Goal: Task Accomplishment & Management: Manage account settings

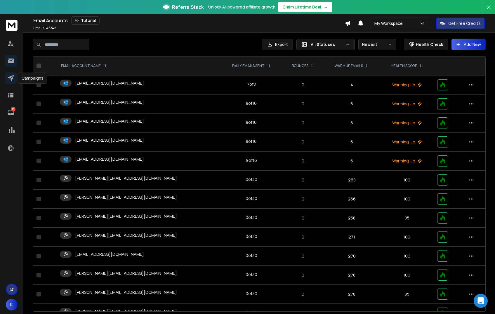
click at [11, 79] on icon at bounding box center [11, 78] width 6 height 6
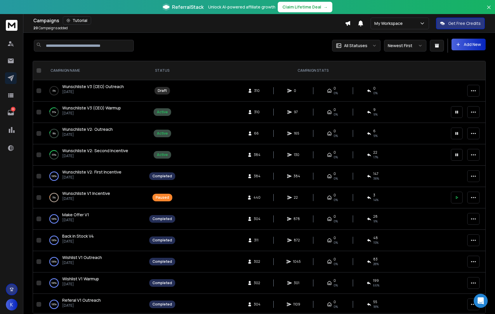
click at [100, 107] on span "Wunschliste V3 (CEO) Warmup" at bounding box center [91, 108] width 59 height 6
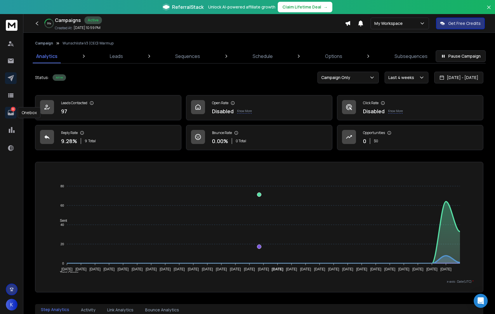
click at [15, 111] on link "10" at bounding box center [11, 113] width 12 height 12
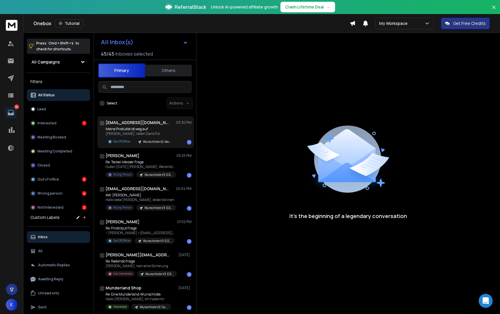
click at [140, 121] on h1 "support@turbogruen.de" at bounding box center [138, 123] width 64 height 6
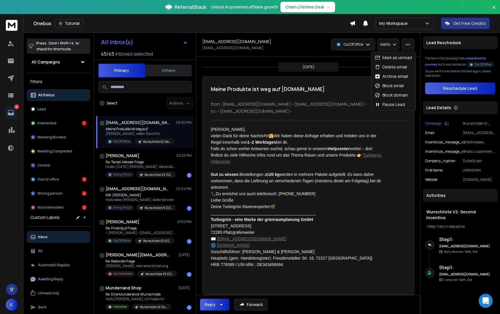
click at [409, 46] on icon "button" at bounding box center [407, 44] width 5 height 5
click at [385, 76] on div "Archive email" at bounding box center [391, 76] width 33 height 6
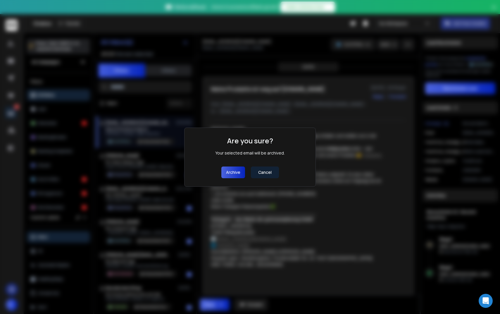
click at [230, 171] on p "archive" at bounding box center [233, 172] width 14 height 6
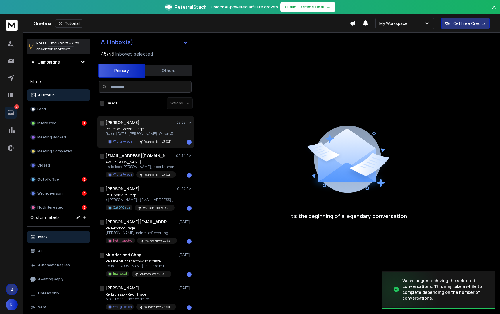
click at [128, 127] on p "Re: Teckel-Messer Frage" at bounding box center [141, 129] width 70 height 5
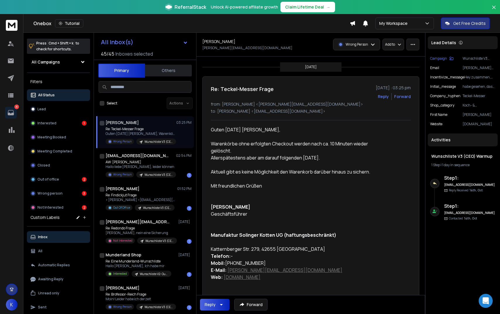
click at [414, 44] on icon "button" at bounding box center [412, 44] width 5 height 5
click at [397, 76] on div "Archive email" at bounding box center [395, 76] width 33 height 6
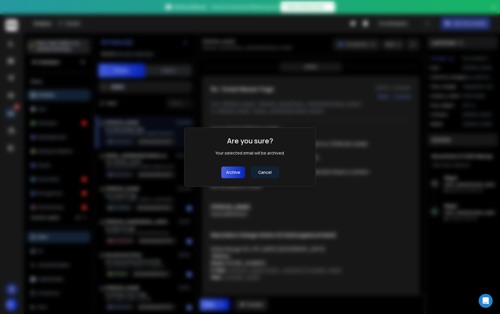
click at [238, 167] on button "archive" at bounding box center [233, 172] width 24 height 12
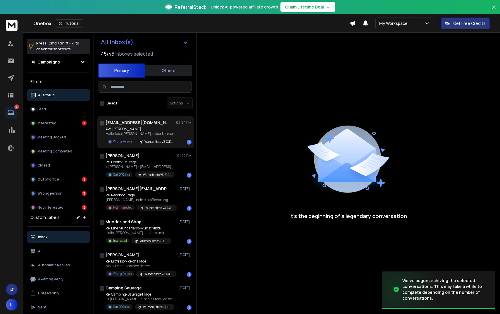
click at [132, 120] on h1 "kundenservice@wollkontor.eu" at bounding box center [138, 123] width 64 height 6
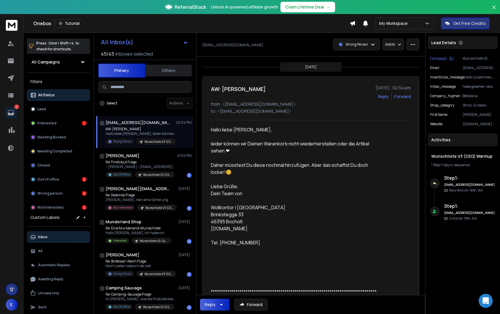
click at [214, 299] on button "Reply" at bounding box center [215, 304] width 30 height 12
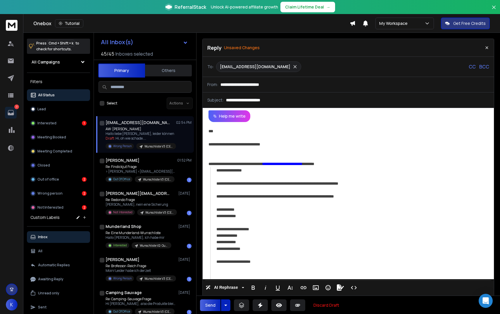
click at [206, 303] on button "Send" at bounding box center [210, 305] width 20 height 12
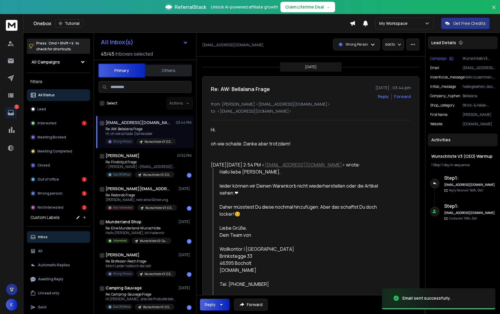
click at [413, 43] on icon "button" at bounding box center [412, 44] width 5 height 5
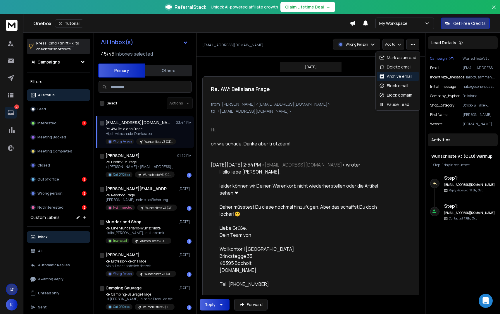
click at [393, 78] on div "Archive email" at bounding box center [395, 76] width 33 height 6
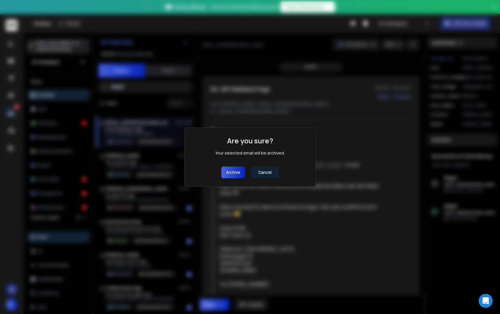
click at [227, 173] on p "archive" at bounding box center [233, 172] width 14 height 6
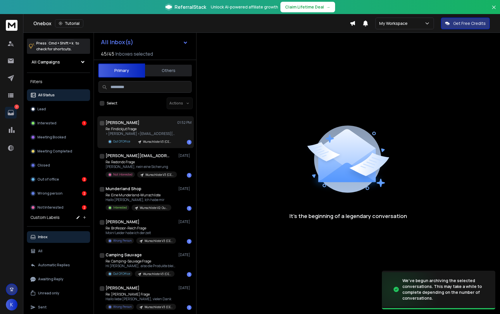
click at [146, 120] on div "Susanne Frei 01:52 PM" at bounding box center [149, 123] width 86 height 6
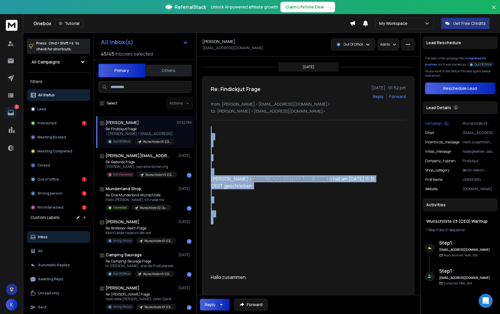
drag, startPoint x: 219, startPoint y: 130, endPoint x: 329, endPoint y: 183, distance: 121.2
click at [322, 141] on div at bounding box center [296, 136] width 171 height 21
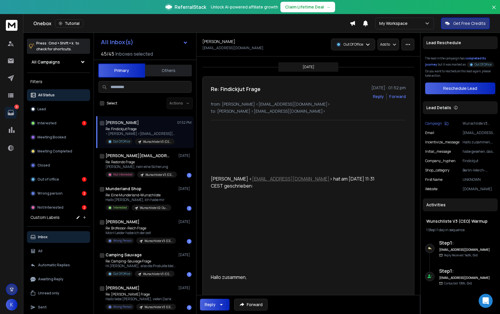
click at [406, 43] on icon "button" at bounding box center [407, 44] width 5 height 5
click at [385, 76] on div "Archive email" at bounding box center [391, 76] width 33 height 6
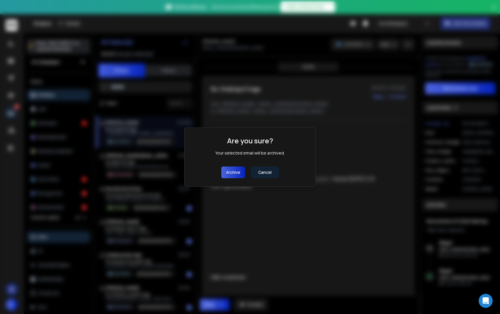
click at [232, 174] on p "archive" at bounding box center [233, 172] width 14 height 6
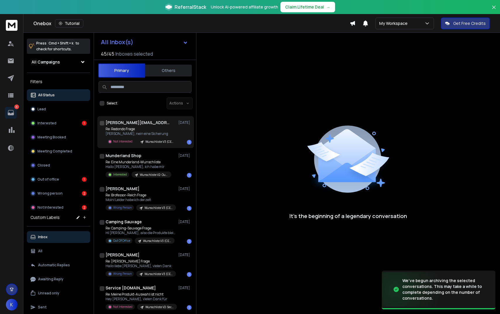
click at [141, 125] on div "waldemar@radundsportkoenig.de 13 Oct Re: Redondo Frage Hallo Anna, nein eine Si…" at bounding box center [149, 132] width 86 height 25
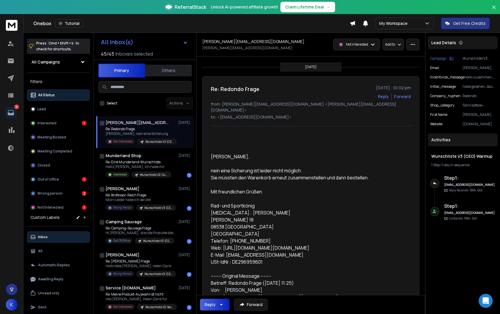
click at [211, 303] on div "Reply" at bounding box center [210, 304] width 11 height 6
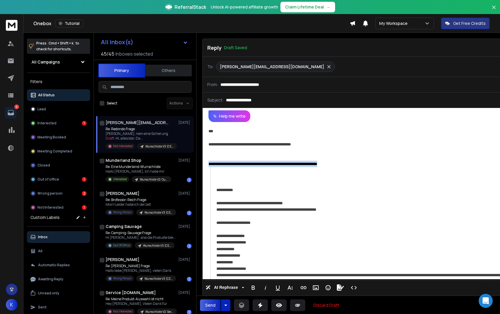
drag, startPoint x: 298, startPoint y: 166, endPoint x: 196, endPoint y: 164, distance: 102.0
click at [196, 164] on div "All Inbox(s) 45 / 45 Inboxes selected Primary Others Select Actions waldemar@ra…" at bounding box center [332, 190] width 476 height 314
click at [229, 152] on div at bounding box center [429, 150] width 442 height 6
click at [221, 302] on button at bounding box center [225, 305] width 9 height 12
click at [212, 303] on button "Send" at bounding box center [210, 305] width 20 height 12
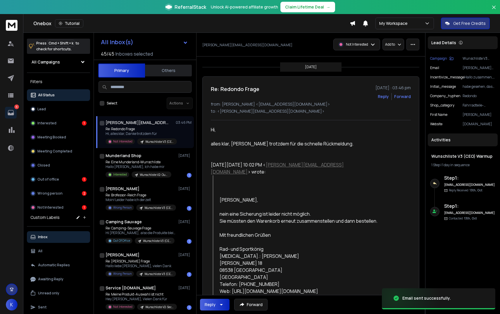
click at [414, 42] on icon "button" at bounding box center [412, 44] width 5 height 5
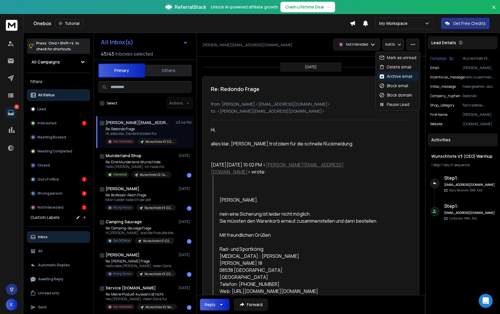
click at [394, 76] on div "Archive email" at bounding box center [395, 76] width 33 height 6
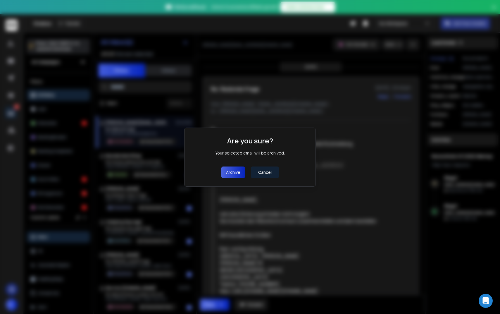
click at [230, 171] on p "archive" at bounding box center [233, 172] width 14 height 6
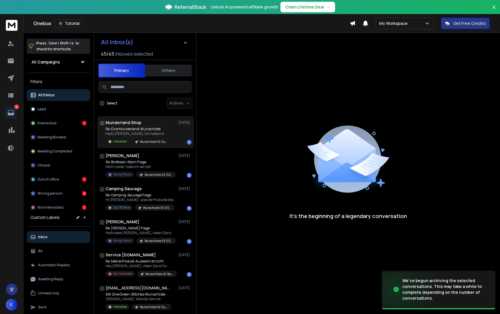
click at [148, 124] on div "Munderland Shop 13 Oct" at bounding box center [149, 123] width 86 height 6
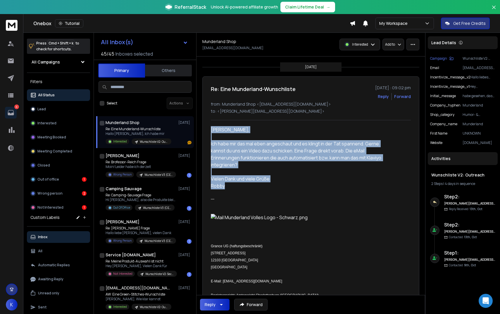
drag, startPoint x: 232, startPoint y: 186, endPoint x: 212, endPoint y: 131, distance: 58.3
drag, startPoint x: 212, startPoint y: 129, endPoint x: 237, endPoint y: 187, distance: 62.4
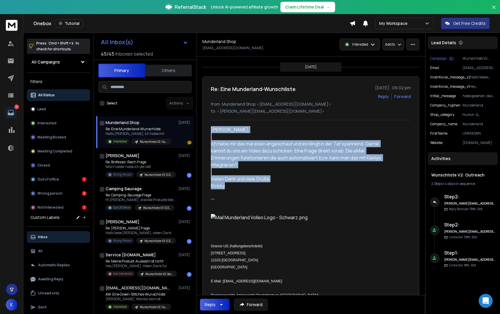
drag, startPoint x: 224, startPoint y: 155, endPoint x: 213, endPoint y: 123, distance: 33.7
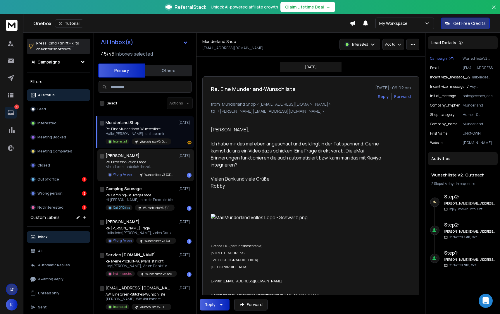
click at [162, 160] on p "Re: Brofessor-Reich Frage" at bounding box center [141, 162] width 70 height 5
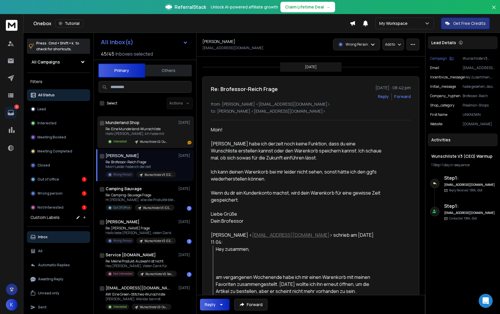
click at [156, 127] on p "Re: Eine Munderland-Wunschliste" at bounding box center [139, 129] width 66 height 5
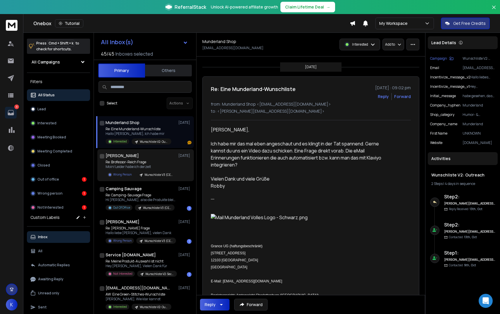
click at [152, 158] on div "Tim Lange 13 Oct" at bounding box center [149, 156] width 86 height 6
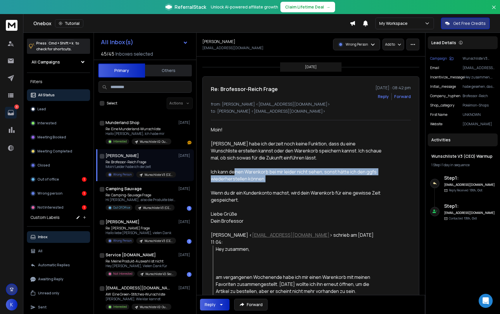
drag, startPoint x: 254, startPoint y: 177, endPoint x: 234, endPoint y: 174, distance: 19.8
click at [234, 174] on div "Ich kann deinen Warenkorb bei mir leider nicht sehen, sonst hätte ich den ggfs …" at bounding box center [296, 175] width 171 height 14
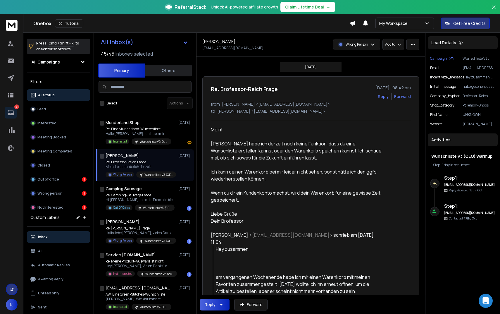
click at [213, 300] on button "Reply" at bounding box center [215, 304] width 30 height 12
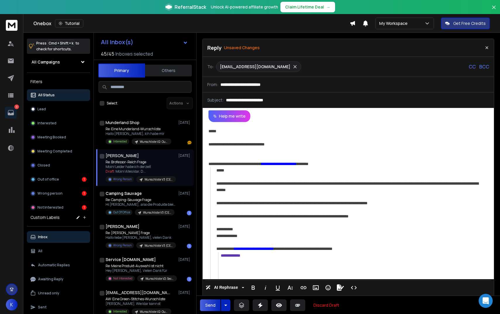
click at [212, 306] on button "Send" at bounding box center [210, 305] width 20 height 12
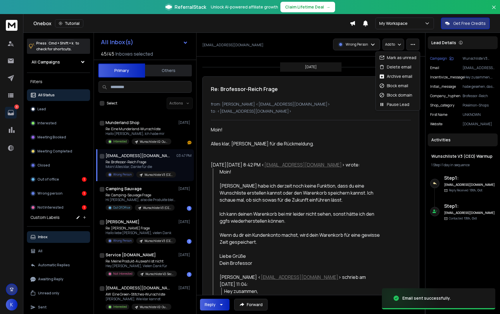
click at [411, 44] on icon "button" at bounding box center [413, 44] width 4 height 1
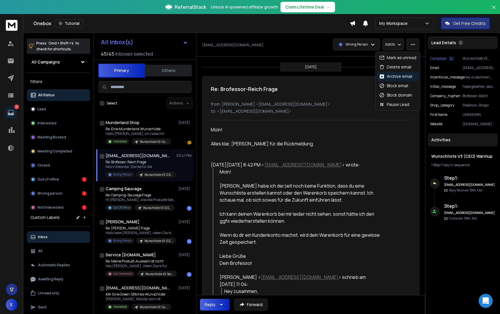
click at [387, 76] on div "Archive email" at bounding box center [395, 76] width 33 height 6
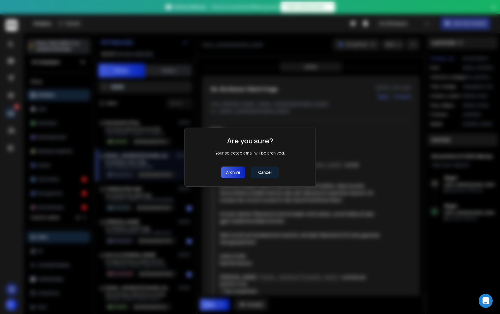
click at [229, 172] on p "archive" at bounding box center [233, 172] width 14 height 6
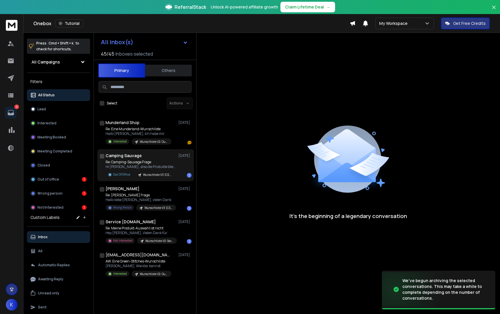
click at [146, 169] on p "Hi Laura, also die Produkte bleiben" at bounding box center [141, 166] width 70 height 5
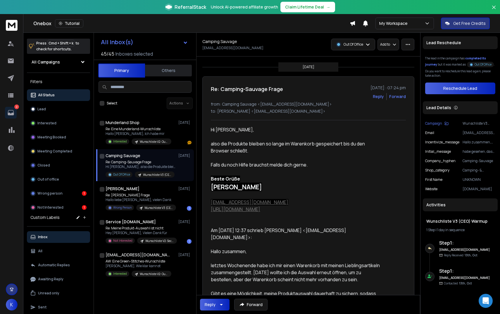
click at [214, 300] on button "Reply" at bounding box center [215, 304] width 30 height 12
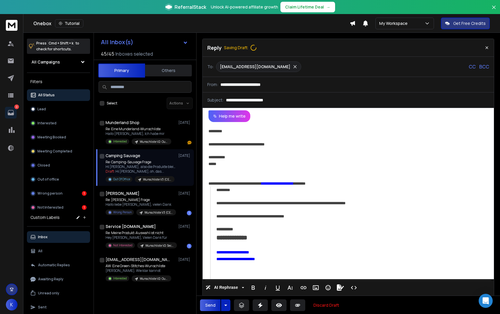
click at [209, 302] on button "Send" at bounding box center [210, 305] width 20 height 12
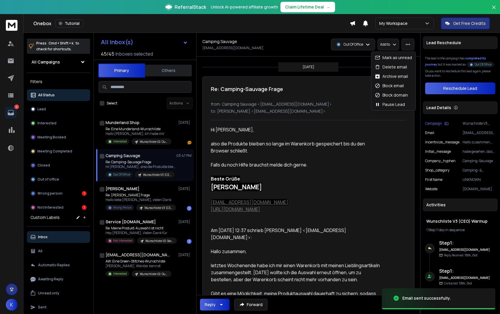
click at [410, 44] on icon "button" at bounding box center [407, 44] width 5 height 5
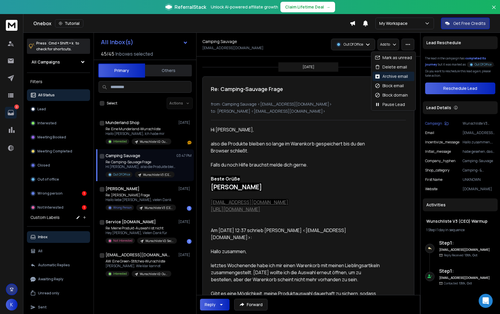
click at [385, 75] on div "Archive email" at bounding box center [391, 76] width 33 height 6
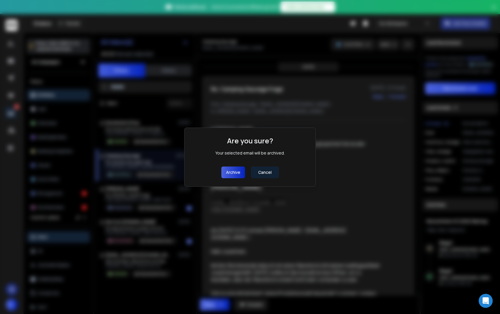
click at [231, 174] on p "archive" at bounding box center [233, 172] width 14 height 6
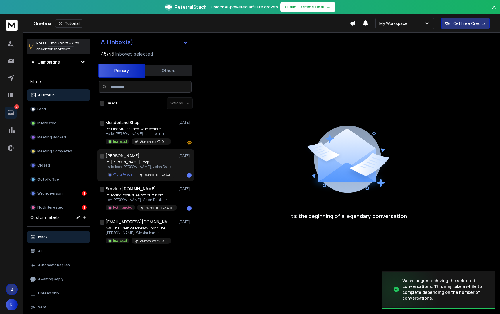
click at [119, 160] on p "Re: Nicoletti-Feinkost Frage" at bounding box center [141, 162] width 70 height 5
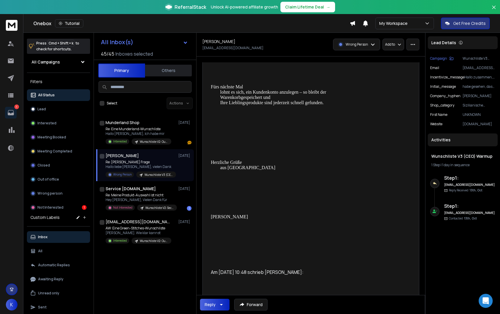
scroll to position [238, 0]
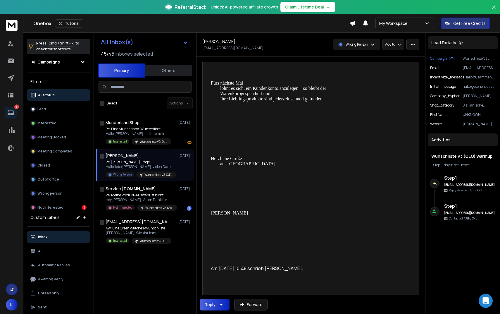
click at [215, 215] on span "Filippo Nicoletti" at bounding box center [229, 212] width 37 height 5
click at [211, 302] on div "Reply" at bounding box center [210, 304] width 11 height 6
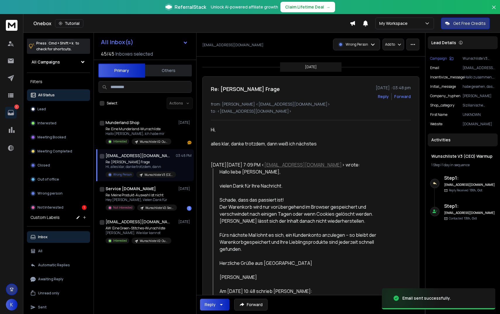
click at [416, 44] on button "button" at bounding box center [412, 45] width 13 height 12
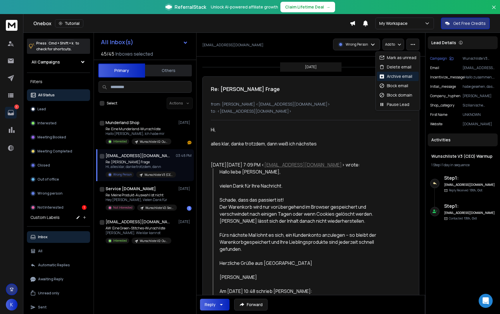
click at [381, 77] on icon at bounding box center [382, 76] width 4 height 4
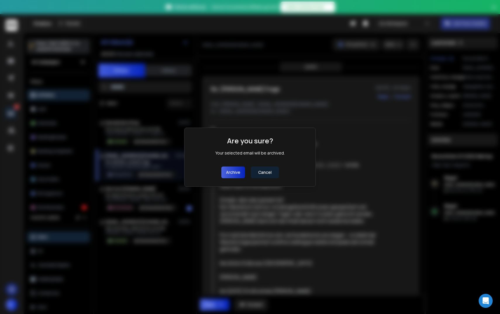
click at [234, 171] on p "archive" at bounding box center [233, 172] width 14 height 6
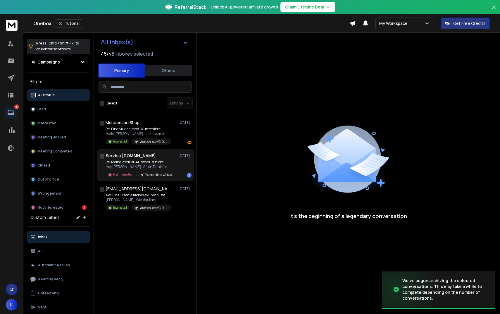
click at [146, 162] on p "Re: Meine Produkt-Auswahl ist nicht" at bounding box center [141, 162] width 70 height 5
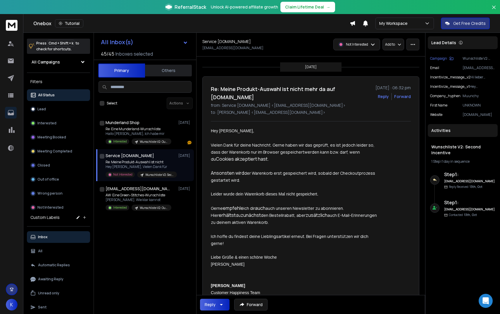
click at [415, 42] on icon "button" at bounding box center [412, 44] width 5 height 5
click at [393, 77] on div "Archive email" at bounding box center [395, 76] width 33 height 6
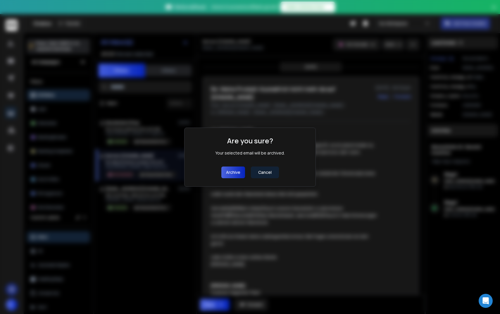
click at [236, 171] on p "archive" at bounding box center [233, 172] width 14 height 6
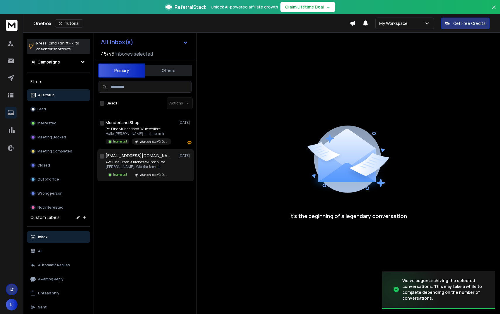
click at [172, 163] on div "AW: Eine Green-Stitches-Wunschliste Moin Laura. Wie klar kannst Interested Wuns…" at bounding box center [149, 169] width 86 height 18
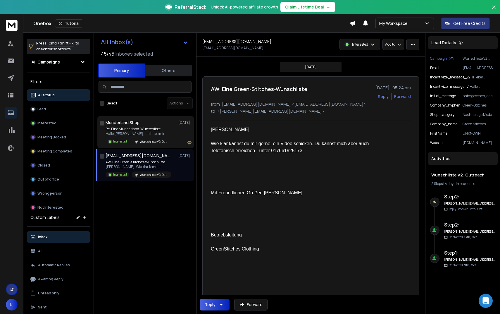
click at [166, 126] on div "Munderland Shop 13 Oct Re: Eine Munderland-Wunschliste Hallo Lisa, Ich habe mir…" at bounding box center [149, 132] width 86 height 25
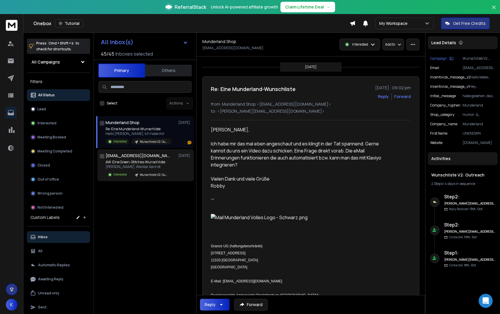
click at [166, 152] on div "info@greenstitches.de 13 Oct AW: Eine Green-Stitches-Wunschliste Moin Laura. Wi…" at bounding box center [145, 165] width 96 height 32
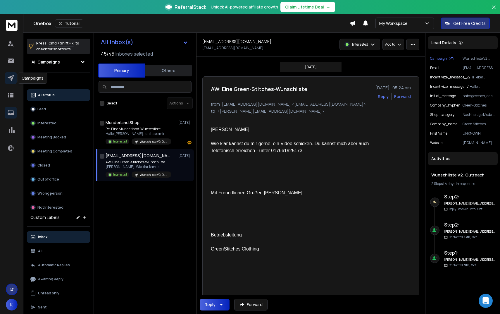
click at [14, 77] on link at bounding box center [11, 78] width 12 height 12
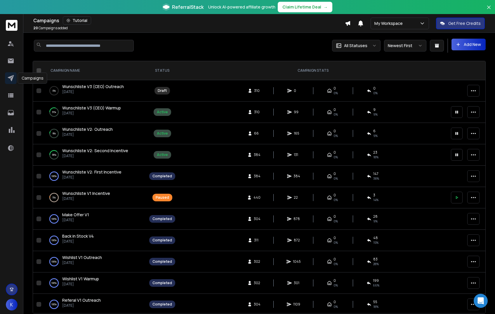
click at [177, 42] on div at bounding box center [146, 46] width 227 height 14
click at [12, 110] on icon at bounding box center [10, 112] width 7 height 7
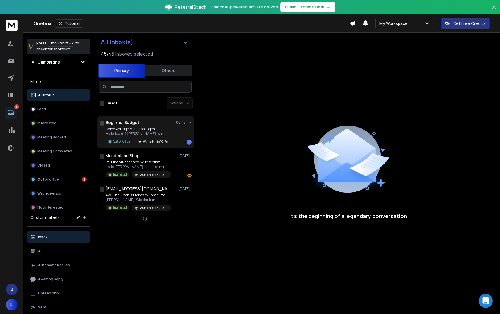
click at [133, 130] on p "Deine Anfrage ist eingegangen -" at bounding box center [140, 129] width 69 height 5
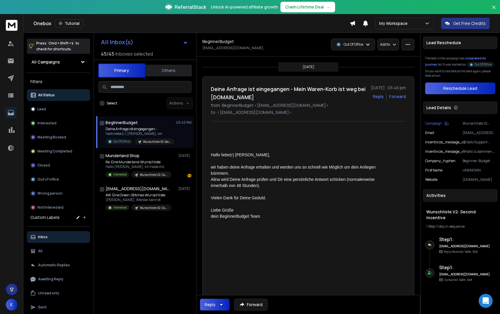
click at [409, 45] on icon "button" at bounding box center [407, 44] width 5 height 5
click at [383, 76] on div "Archive email" at bounding box center [391, 76] width 33 height 6
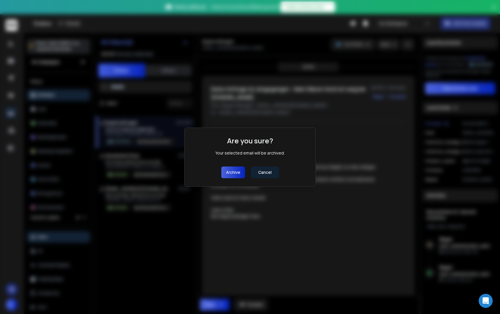
click at [234, 173] on p "archive" at bounding box center [233, 172] width 14 height 6
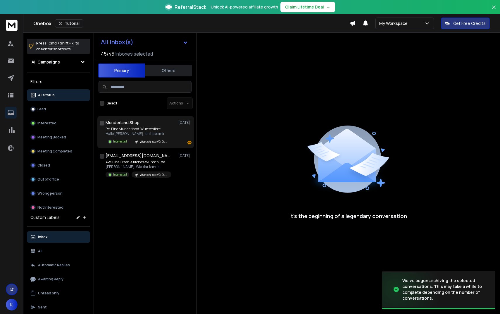
click at [158, 124] on div "Munderland Shop 13 Oct" at bounding box center [149, 123] width 86 height 6
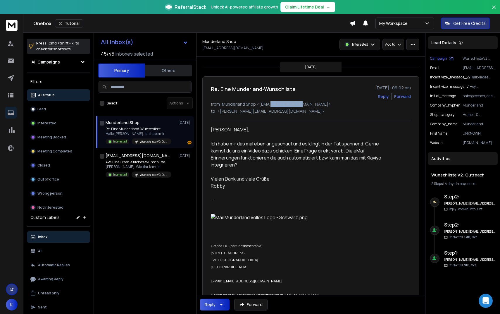
drag, startPoint x: 269, startPoint y: 104, endPoint x: 298, endPoint y: 105, distance: 28.1
click at [298, 105] on p "from: Munderland Shop <info@munderland.de>" at bounding box center [311, 104] width 200 height 6
copy p "munderland.de"
click at [6, 77] on link at bounding box center [11, 78] width 12 height 12
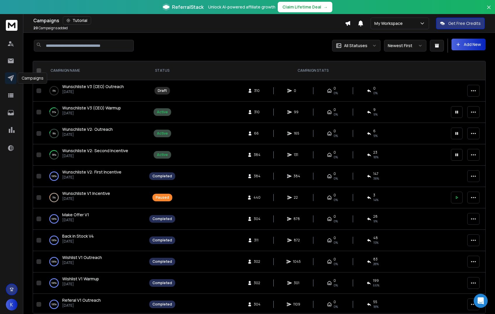
click at [96, 127] on span "Wunschliste V2: Outreach" at bounding box center [87, 129] width 51 height 6
click at [104, 150] on span "Wunschliste V2: Second Incentive" at bounding box center [95, 151] width 66 height 6
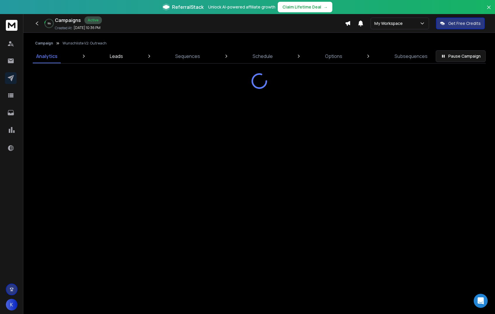
click at [112, 60] on link "Leads" at bounding box center [116, 56] width 20 height 14
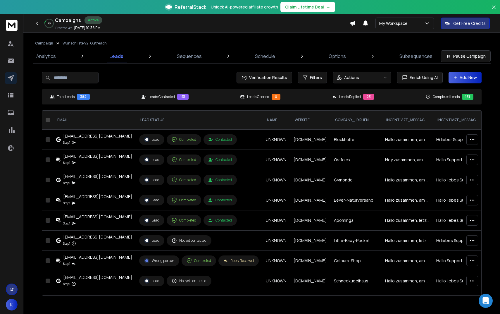
click at [82, 77] on input at bounding box center [70, 78] width 57 height 12
paste input "**********"
type input "**********"
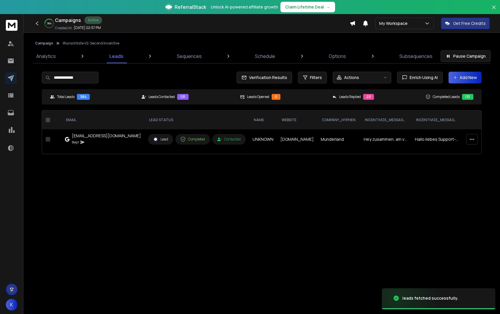
click at [286, 141] on td "munderland.de" at bounding box center [297, 139] width 40 height 20
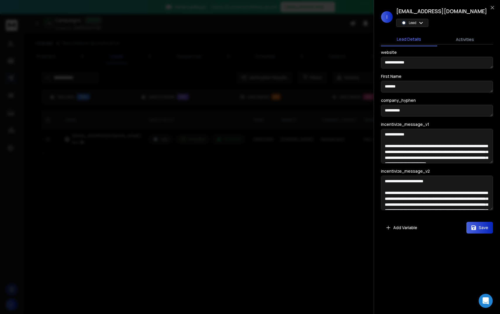
click at [464, 42] on button "Activities" at bounding box center [465, 39] width 56 height 13
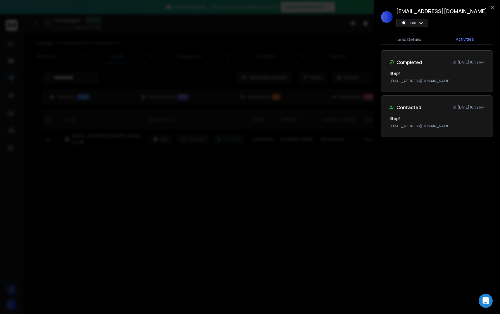
click at [234, 156] on div at bounding box center [250, 157] width 500 height 314
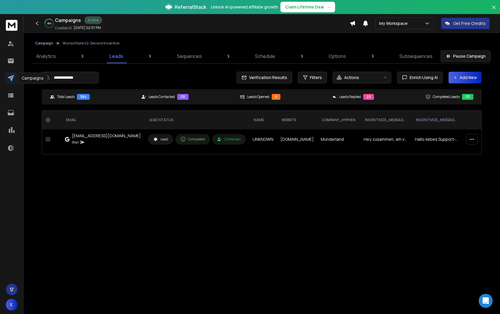
click at [10, 79] on icon at bounding box center [10, 78] width 7 height 7
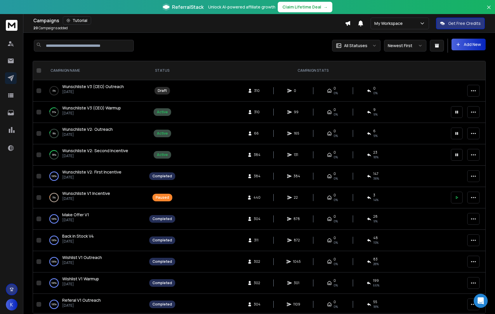
click at [99, 171] on span "Wunschliste V2: First Incentive" at bounding box center [91, 172] width 59 height 6
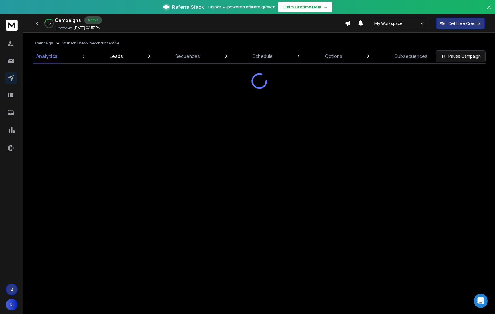
click at [120, 55] on p "Leads" at bounding box center [116, 56] width 13 height 7
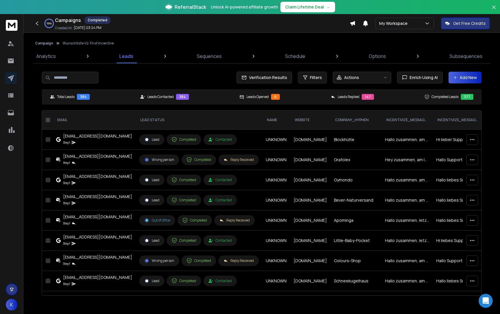
click at [65, 76] on input at bounding box center [70, 78] width 57 height 12
paste input "**********"
type input "**********"
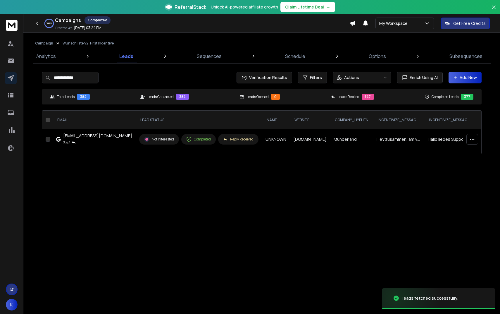
click at [98, 135] on div "info@munderland.de" at bounding box center [97, 136] width 69 height 6
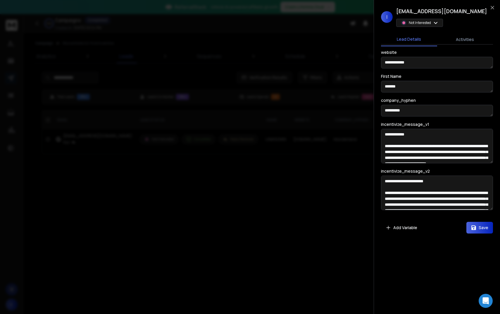
click at [300, 146] on div at bounding box center [250, 157] width 500 height 314
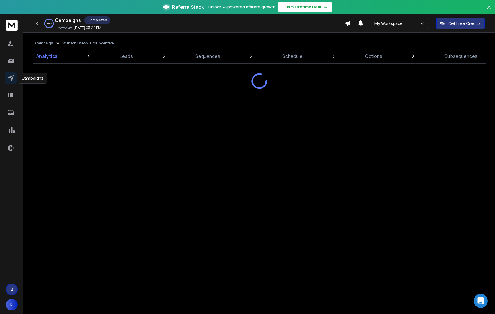
click at [10, 78] on icon at bounding box center [10, 78] width 7 height 7
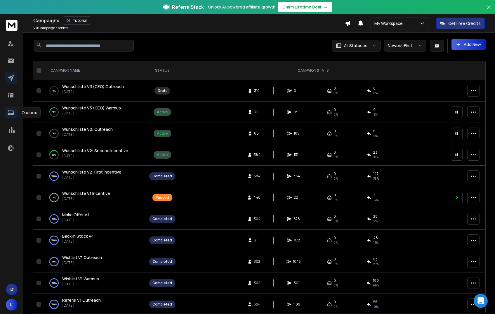
click at [8, 111] on icon at bounding box center [11, 112] width 6 height 5
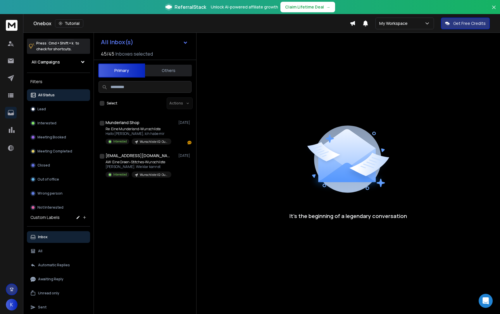
click at [123, 88] on input at bounding box center [144, 87] width 93 height 12
paste input "**********"
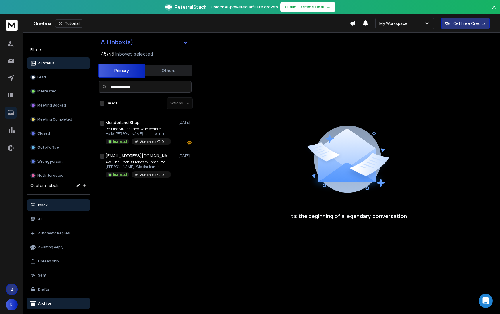
type input "**********"
click at [50, 301] on p "Archive" at bounding box center [44, 303] width 13 height 5
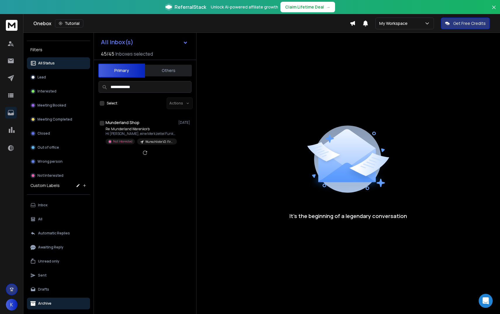
click at [153, 86] on input "**********" at bounding box center [144, 87] width 93 height 12
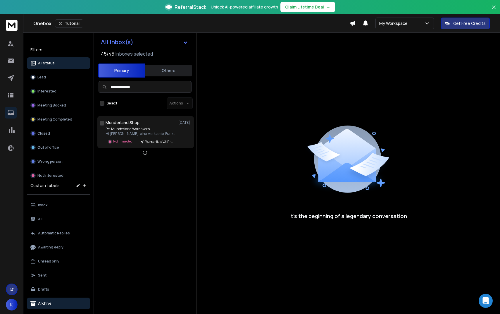
click at [130, 137] on div "Re: Munderland Warenkorb Hi Sharon, eine Merkzettel Funktion Not Interested Wun…" at bounding box center [141, 136] width 71 height 18
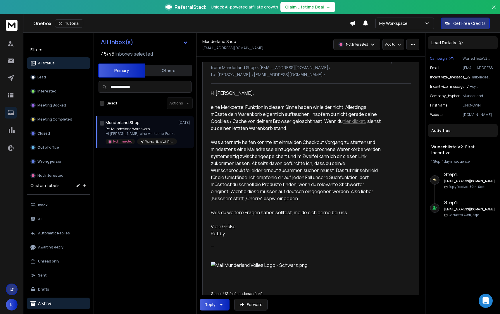
scroll to position [90, 0]
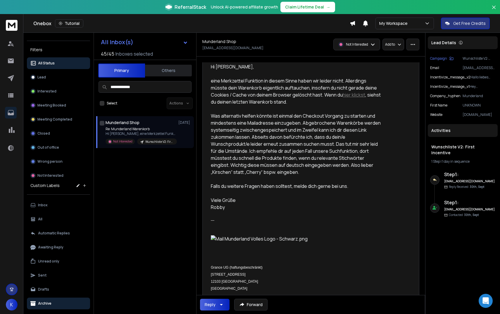
click at [49, 60] on div "All Status" at bounding box center [42, 63] width 24 height 6
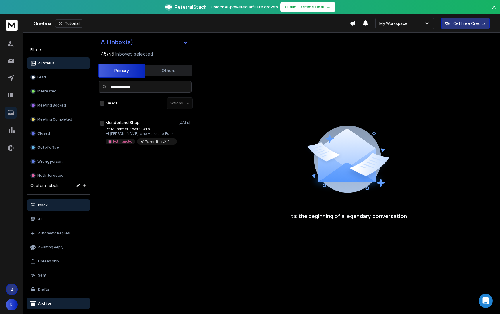
click at [46, 203] on p "Inbox" at bounding box center [43, 205] width 10 height 5
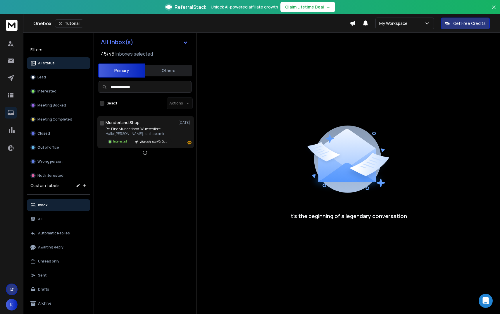
click at [133, 119] on div "Munderland Shop 13 Oct Re: Eine Munderland-Wunschliste Hallo Lisa, Ich habe mir…" at bounding box center [145, 132] width 96 height 32
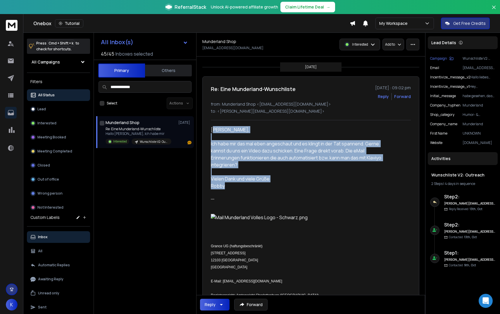
drag, startPoint x: 212, startPoint y: 131, endPoint x: 237, endPoint y: 186, distance: 60.1
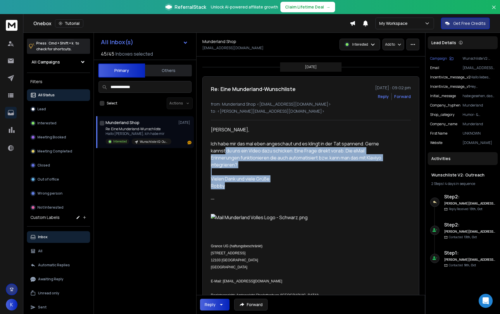
drag, startPoint x: 237, startPoint y: 186, endPoint x: 226, endPoint y: 149, distance: 37.9
click at [256, 158] on div "Ich habe mir das mal eben angeschaut und es klingt in der Tat spannend. Gerne k…" at bounding box center [296, 154] width 171 height 28
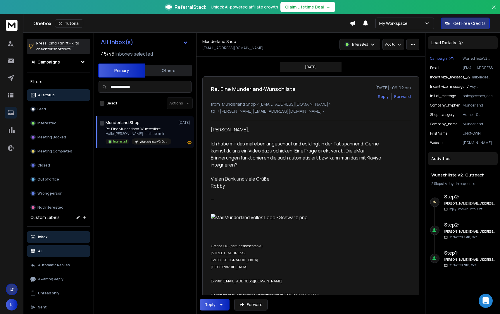
click at [58, 250] on button "All" at bounding box center [58, 251] width 63 height 12
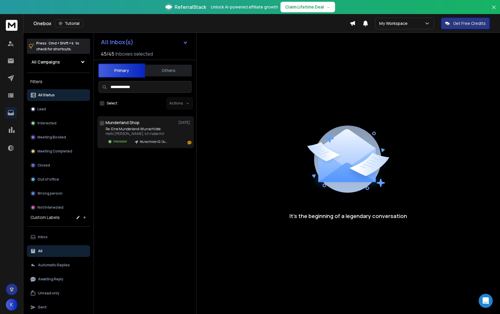
click at [140, 127] on p "Re: Eine Munderland-Wunschliste" at bounding box center [139, 129] width 66 height 5
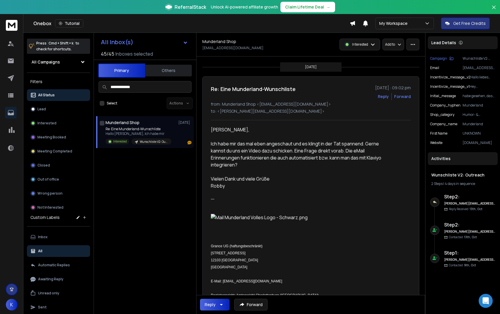
click at [151, 88] on input "**********" at bounding box center [144, 87] width 93 height 12
click at [174, 200] on div "Munderland Shop 13 Oct Re: Eine Munderland-Wunschliste Hallo Lisa, Ich habe mir…" at bounding box center [145, 162] width 102 height 95
click at [139, 88] on input at bounding box center [144, 87] width 93 height 12
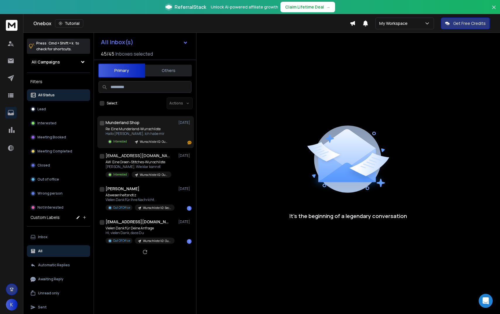
click at [132, 133] on p "Hallo Lisa, Ich habe mir" at bounding box center [139, 133] width 66 height 5
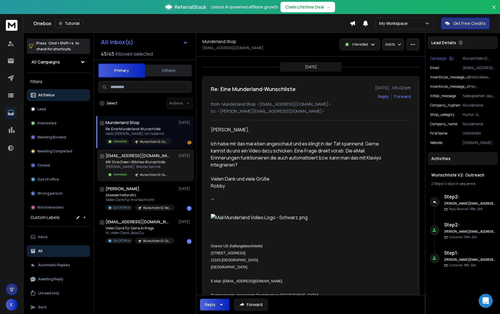
click at [131, 162] on p "AW: Eine Green-Stitches-Wunschliste" at bounding box center [139, 162] width 66 height 5
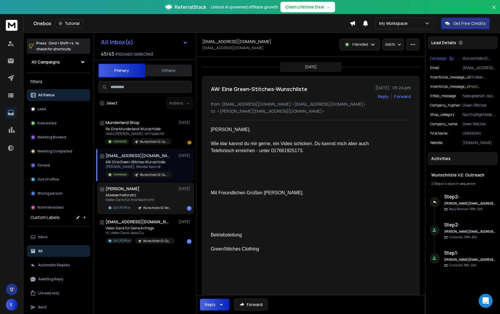
click at [155, 197] on p "Vielen Dank für Ihre Nachricht." at bounding box center [140, 199] width 69 height 5
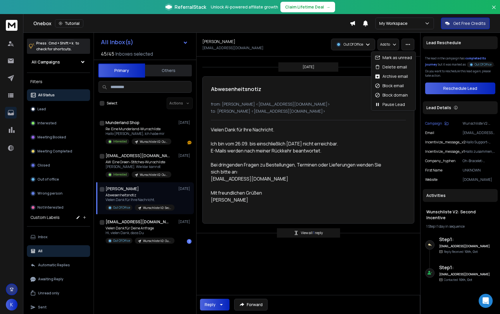
click at [409, 43] on icon "button" at bounding box center [407, 44] width 5 height 5
click at [386, 77] on div "Archive email" at bounding box center [391, 76] width 33 height 6
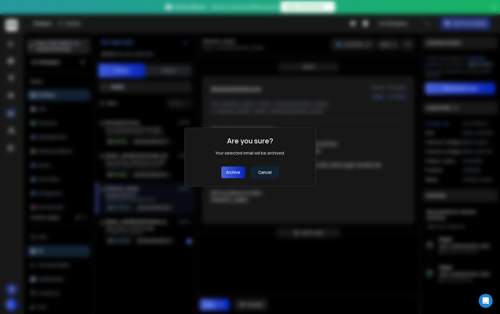
click at [233, 174] on p "archive" at bounding box center [233, 172] width 14 height 6
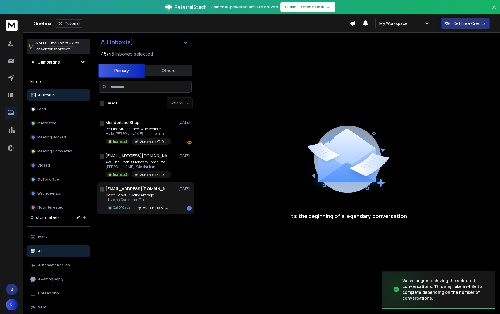
click at [121, 203] on div "Vielen Dank für Deine Anfrage Hi, vielen Dank, dass Du Out Of Office Wunschlist…" at bounding box center [140, 202] width 69 height 18
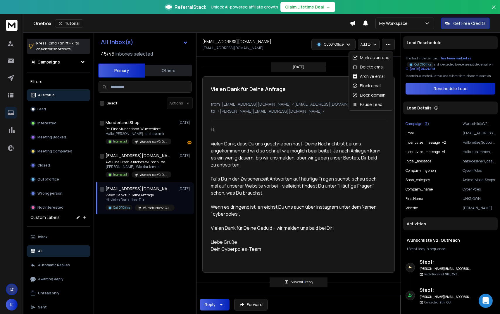
click at [388, 46] on icon "button" at bounding box center [387, 44] width 5 height 5
click at [366, 77] on div "Archive email" at bounding box center [368, 76] width 33 height 6
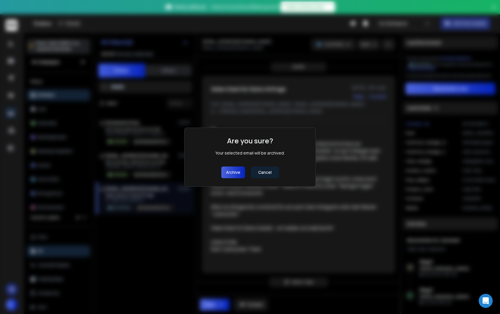
click at [227, 174] on p "archive" at bounding box center [233, 172] width 14 height 6
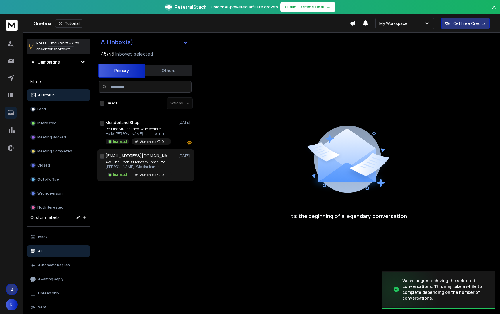
click at [146, 156] on h1 "info@greenstitches.de" at bounding box center [138, 156] width 64 height 6
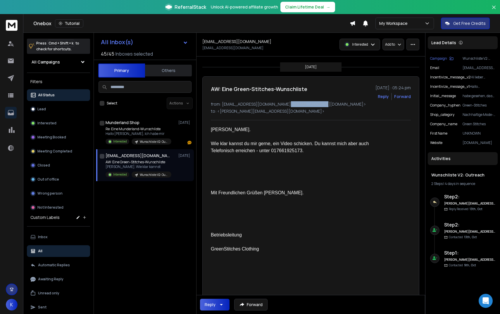
drag, startPoint x: 312, startPoint y: 104, endPoint x: 279, endPoint y: 103, distance: 33.3
click at [279, 103] on p "from: info@greenstitches.de <info@greenstitches.de>" at bounding box center [311, 104] width 200 height 6
copy p "greenstitches.de"
click at [176, 88] on input at bounding box center [144, 87] width 93 height 12
paste input "**********"
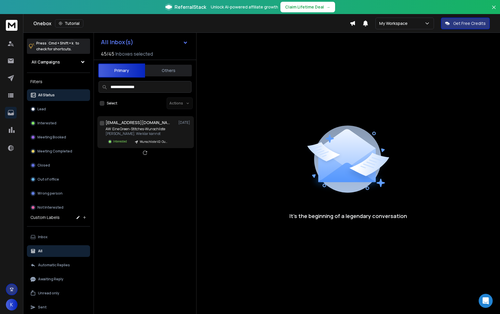
type input "**********"
click at [152, 122] on div "info@greenstitches.de 13 Oct" at bounding box center [149, 123] width 86 height 6
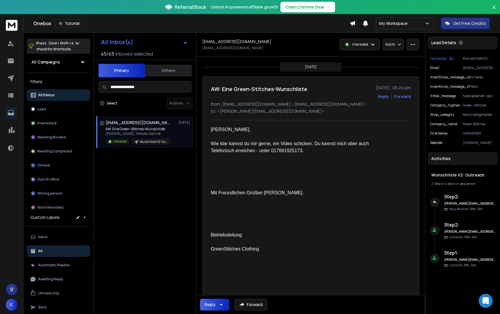
scroll to position [36, 0]
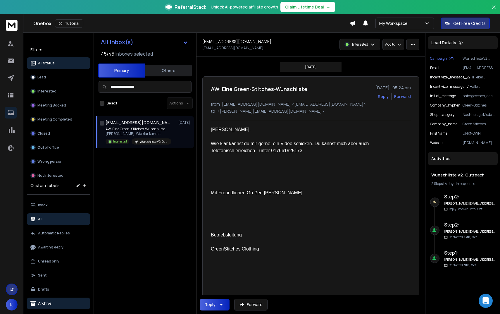
click at [44, 297] on button "Archive" at bounding box center [58, 303] width 63 height 12
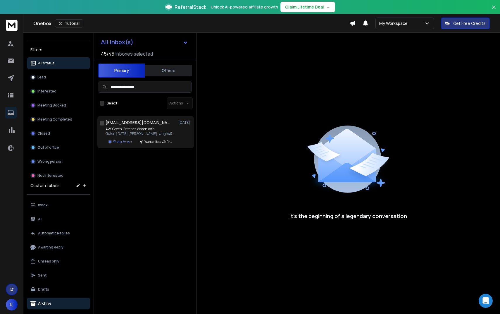
click at [140, 123] on h1 "info@greenstitches.de" at bounding box center [138, 123] width 64 height 6
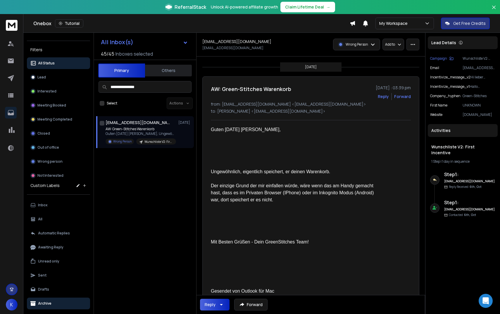
scroll to position [154, 0]
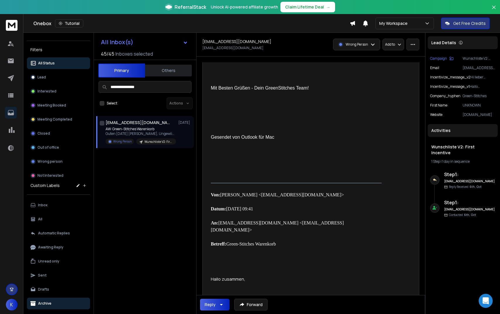
click at [153, 87] on input "**********" at bounding box center [144, 87] width 93 height 12
click at [47, 199] on button "Inbox" at bounding box center [58, 205] width 63 height 12
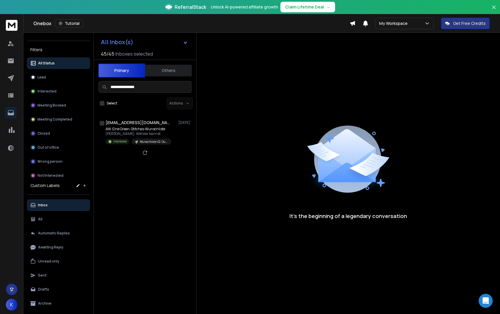
click at [147, 86] on input "**********" at bounding box center [144, 87] width 93 height 12
click at [140, 226] on div "All Inbox(s) 45 / 45 Inboxes selected Primary Others Select Actions info@greens…" at bounding box center [145, 190] width 102 height 314
click at [131, 88] on input at bounding box center [144, 87] width 93 height 12
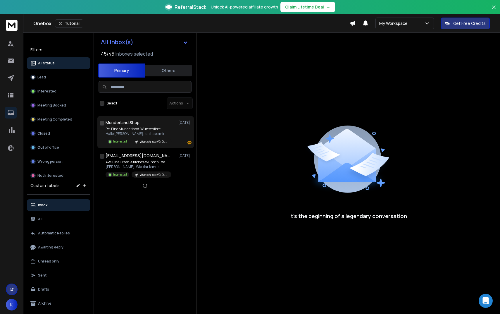
click at [134, 124] on h1 "Munderland Shop" at bounding box center [123, 123] width 34 height 6
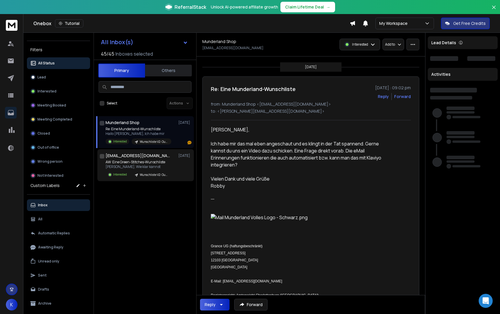
click at [135, 160] on p "AW: Eine Green-Stitches-Wunschliste" at bounding box center [139, 162] width 66 height 5
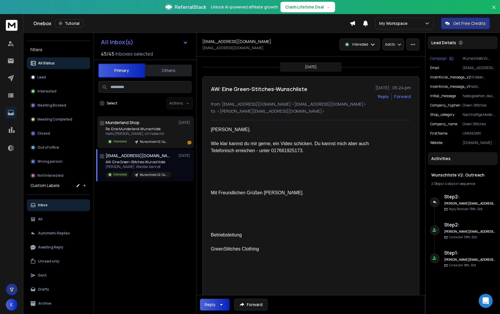
click at [136, 126] on div "Munderland Shop 13 Oct Re: Eine Munderland-Wunschliste Hallo Lisa, Ich habe mir…" at bounding box center [149, 132] width 86 height 25
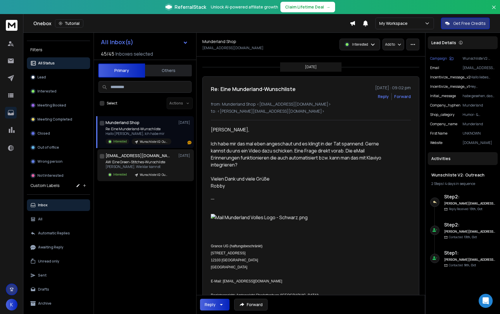
click at [182, 167] on div "AW: Eine Green-Stitches-Wunschliste Moin Laura. Wie klar kannst Interested Wuns…" at bounding box center [149, 169] width 86 height 18
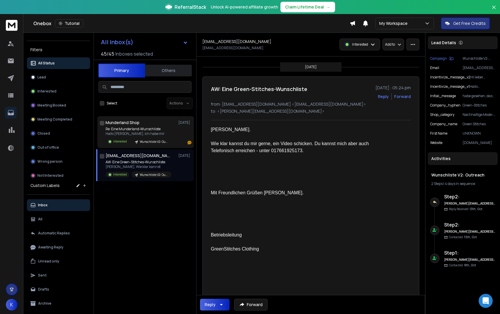
click at [166, 135] on p "Hallo Lisa, Ich habe mir" at bounding box center [139, 133] width 66 height 5
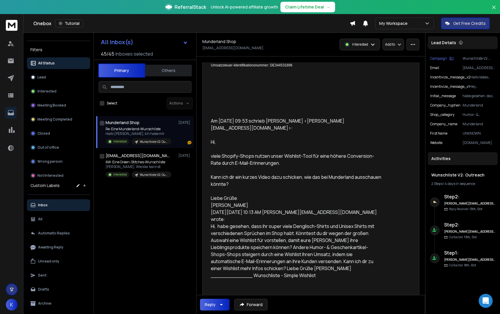
scroll to position [323, 0]
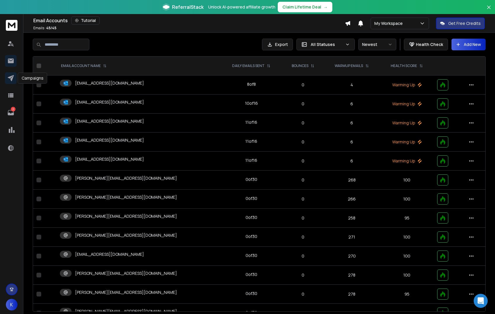
click at [8, 75] on icon at bounding box center [10, 78] width 7 height 7
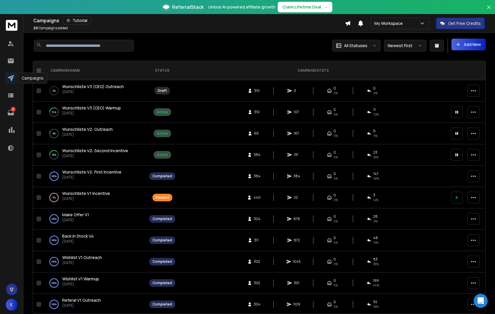
click at [100, 108] on span "Wunschliste V3 (CEO) Warmup" at bounding box center [91, 108] width 59 height 6
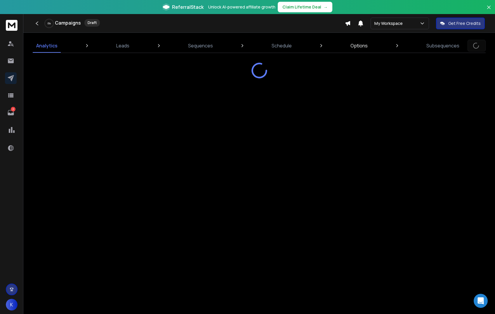
click at [364, 46] on p "Options" at bounding box center [359, 45] width 17 height 7
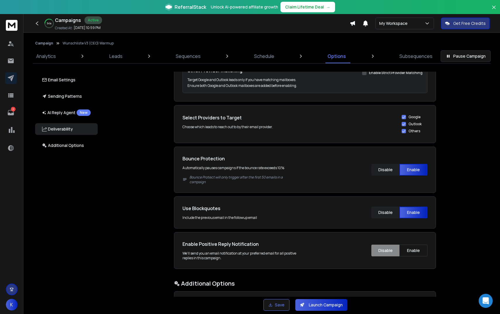
scroll to position [1026, 0]
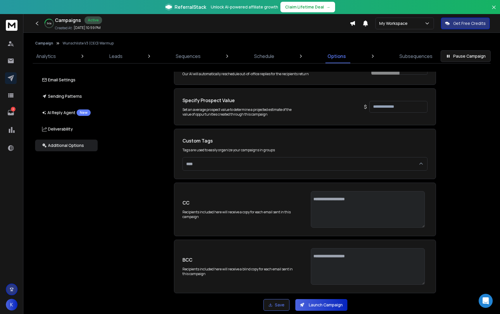
click at [326, 202] on input at bounding box center [333, 198] width 41 height 11
click at [115, 200] on div "Email Accounts Accounts to Use Select one or more accounts to send emails from …" at bounding box center [308, 184] width 403 height 225
click at [109, 111] on div "Email Accounts Accounts to Use Select one or more accounts to send emails from …" at bounding box center [308, 184] width 403 height 225
click at [10, 111] on icon at bounding box center [10, 112] width 7 height 7
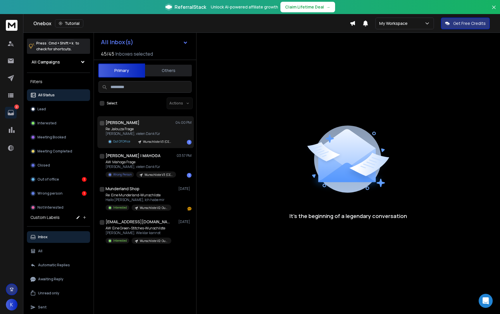
click at [138, 127] on p "Re: Jalouza Frage" at bounding box center [140, 129] width 69 height 5
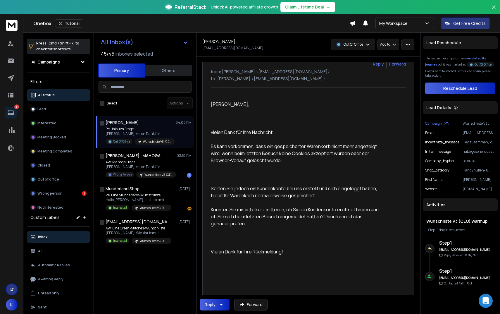
scroll to position [44, 0]
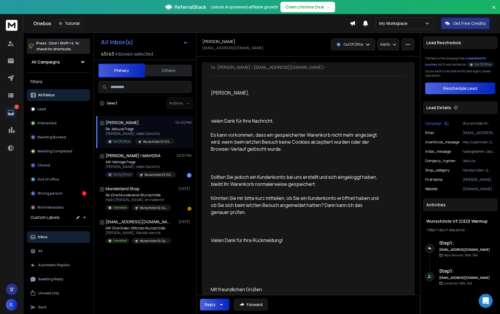
click at [214, 305] on div "Reply" at bounding box center [210, 304] width 11 height 6
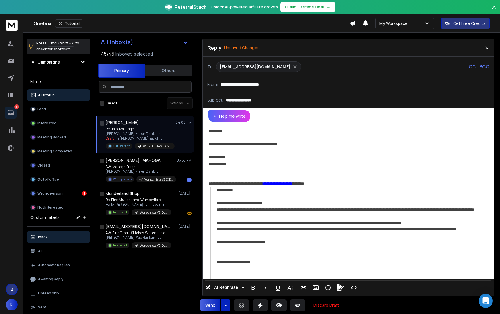
click at [215, 304] on button "Send" at bounding box center [210, 305] width 20 height 12
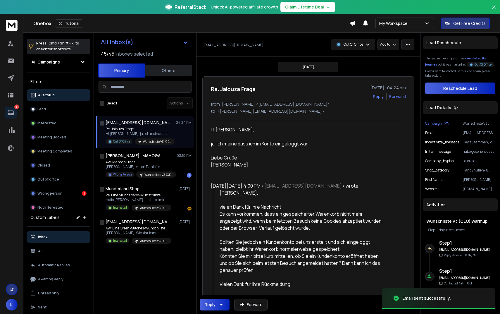
click at [407, 45] on icon "button" at bounding box center [407, 44] width 5 height 5
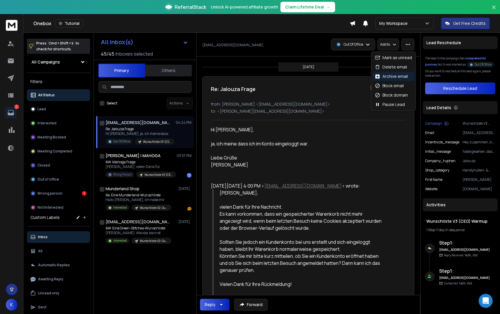
click at [395, 76] on div "Archive email" at bounding box center [391, 76] width 33 height 6
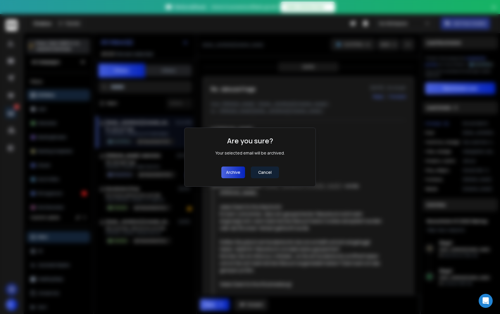
click at [233, 172] on p "archive" at bounding box center [233, 172] width 14 height 6
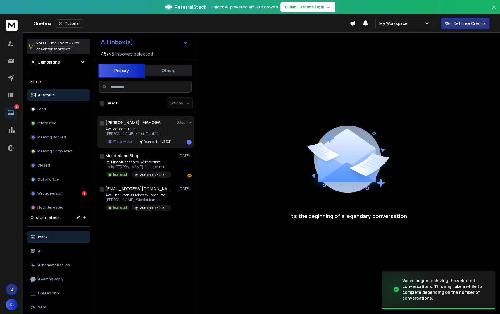
click at [139, 132] on p "Hallo Anna, vielen Dank für" at bounding box center [141, 133] width 70 height 5
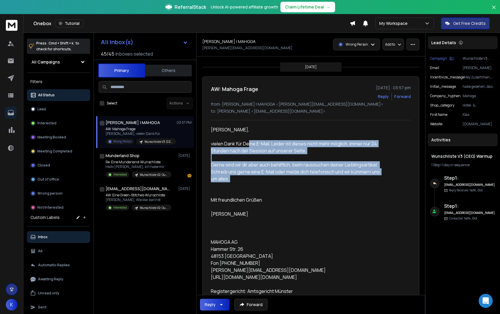
drag, startPoint x: 249, startPoint y: 146, endPoint x: 246, endPoint y: 182, distance: 36.4
click at [246, 182] on div "Hallo Anna, vielen Dank für Deine E-Mail. Leider ist dieses nicht mehr möglich,…" at bounding box center [298, 303] width 175 height 355
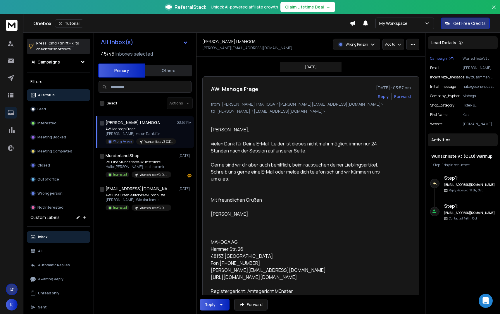
click at [246, 182] on div "Hallo Anna, vielen Dank für Deine E-Mail. Leider ist dieses nicht mehr möglich,…" at bounding box center [298, 303] width 175 height 355
click at [412, 45] on icon "button" at bounding box center [412, 44] width 5 height 5
click at [389, 76] on div "Archive email" at bounding box center [395, 76] width 33 height 6
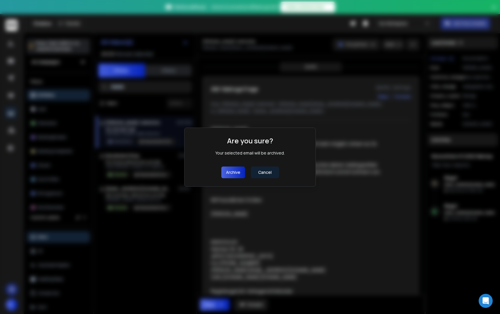
click at [239, 172] on p "archive" at bounding box center [233, 172] width 14 height 6
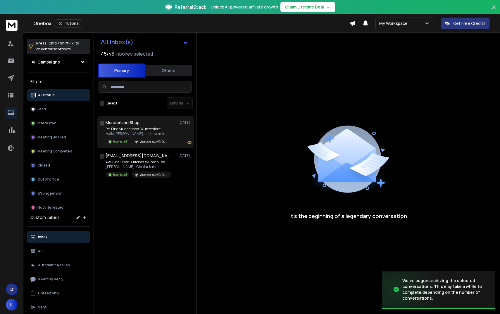
click at [143, 129] on p "Re: Eine Munderland-Wunschliste" at bounding box center [139, 129] width 66 height 5
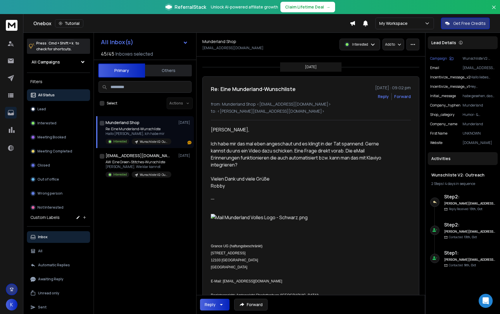
click at [406, 96] on div "Forward" at bounding box center [402, 97] width 17 height 6
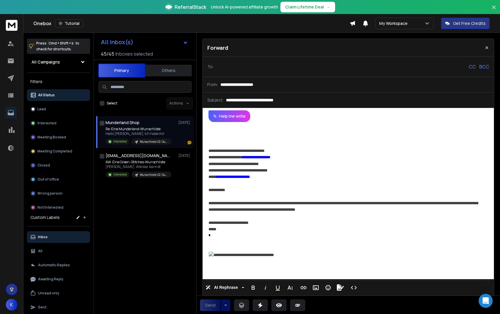
click at [227, 65] on input at bounding box center [236, 66] width 41 height 11
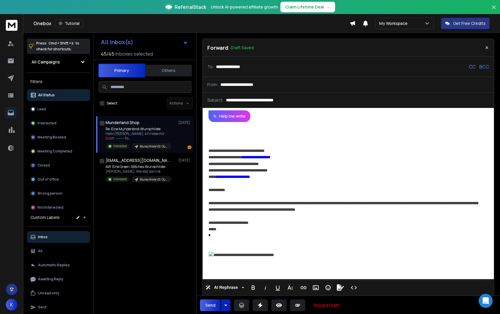
type input "**********"
click at [219, 129] on div at bounding box center [347, 131] width 279 height 6
click at [279, 306] on icon at bounding box center [279, 305] width 6 height 6
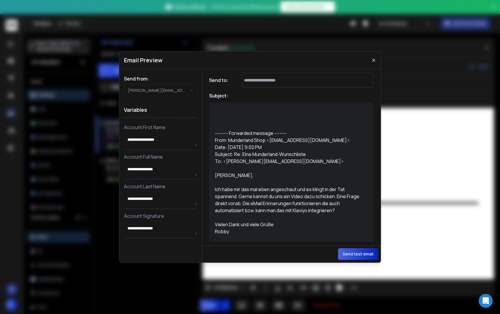
click at [410, 176] on div "**********" at bounding box center [250, 156] width 500 height 223
click at [371, 60] on icon at bounding box center [373, 60] width 5 height 5
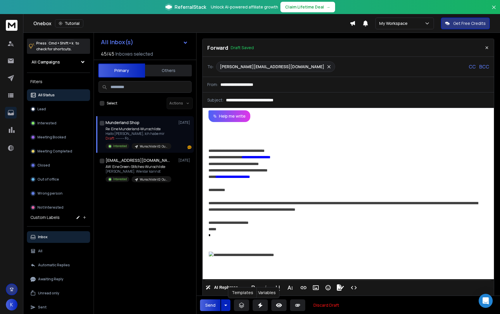
click at [244, 306] on icon at bounding box center [241, 305] width 6 height 6
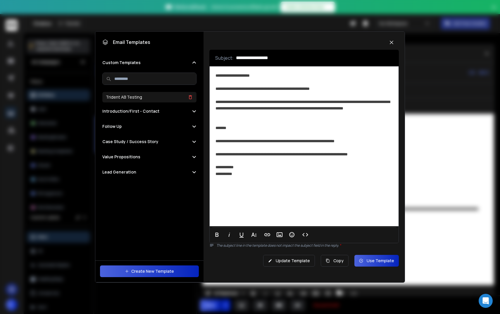
click at [293, 141] on div "**********" at bounding box center [303, 141] width 177 height 6
click at [145, 228] on div "Custom Templates Trident AB Testing Introduction/First - Contact Follow Up Case…" at bounding box center [149, 160] width 108 height 215
click at [144, 267] on button "Create New Template" at bounding box center [149, 271] width 99 height 12
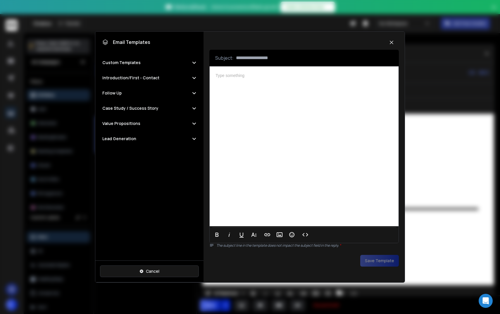
click at [260, 60] on input at bounding box center [314, 57] width 157 height 7
click at [247, 80] on div at bounding box center [304, 146] width 189 height 160
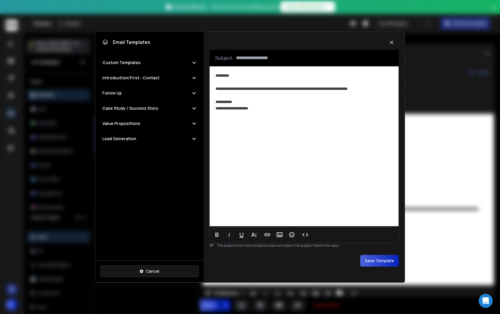
click at [277, 244] on p "The subject line in the template does not impact the subject field in the reply." at bounding box center [307, 245] width 182 height 5
click at [248, 59] on input at bounding box center [314, 57] width 157 height 7
type input "**********"
click at [381, 262] on button "Save Template" at bounding box center [379, 261] width 39 height 12
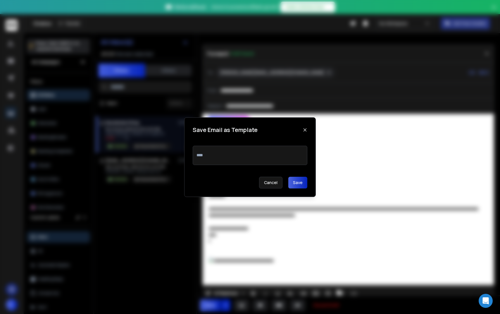
click at [231, 152] on input at bounding box center [250, 155] width 115 height 19
type input "**********"
click at [297, 182] on button "Save" at bounding box center [297, 183] width 19 height 12
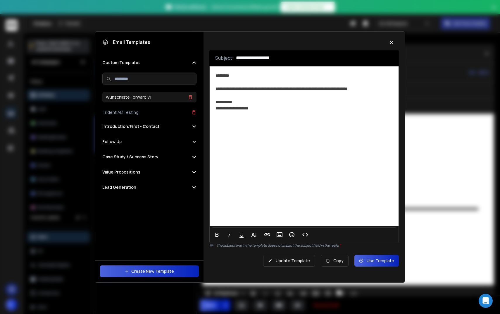
click at [256, 101] on div "**********" at bounding box center [303, 102] width 177 height 20
copy div "**********"
click at [136, 269] on button "Create New Template" at bounding box center [149, 271] width 99 height 12
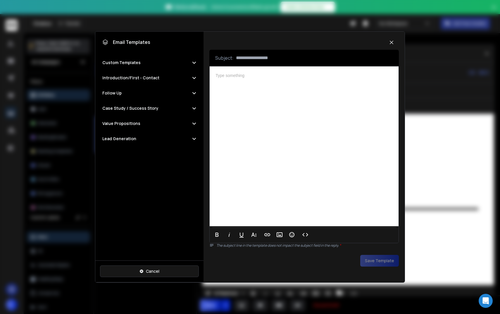
click at [247, 82] on div at bounding box center [304, 146] width 189 height 160
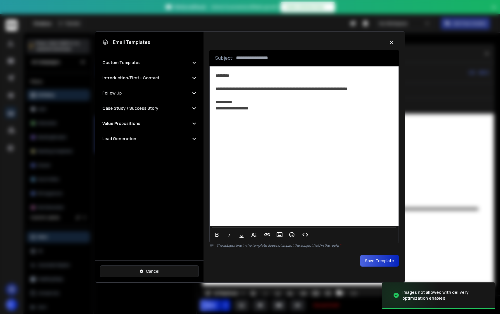
click at [376, 260] on button "Save Template" at bounding box center [379, 261] width 39 height 12
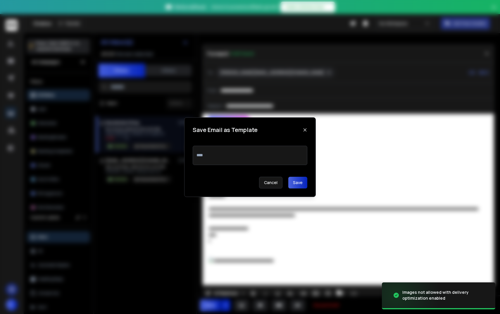
click at [213, 157] on input at bounding box center [250, 155] width 115 height 19
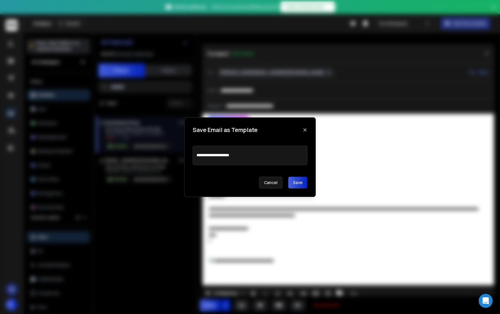
type input "**********"
click at [295, 181] on button "Save" at bounding box center [297, 183] width 19 height 12
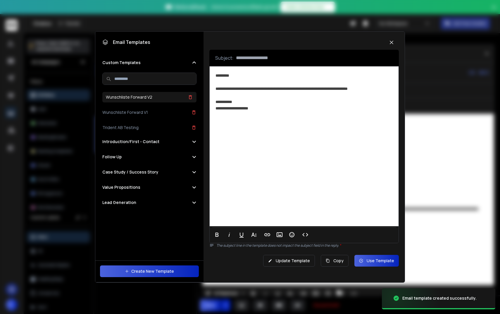
click at [192, 111] on icon at bounding box center [193, 112] width 5 height 5
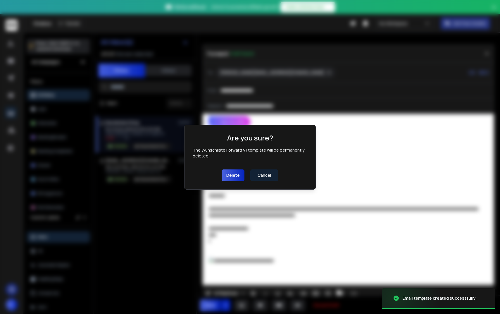
click at [235, 177] on button "Delete" at bounding box center [233, 175] width 23 height 12
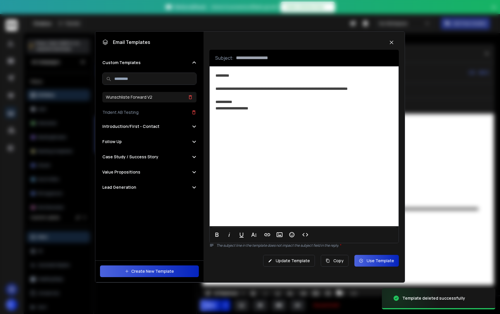
click at [192, 110] on icon at bounding box center [193, 112] width 3 height 4
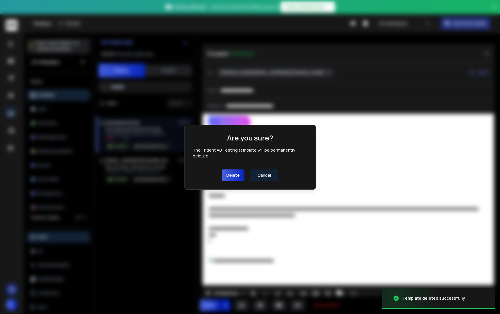
click at [236, 174] on button "Delete" at bounding box center [233, 175] width 23 height 12
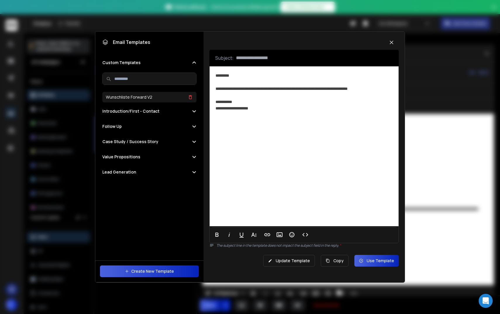
click at [384, 259] on button "Use Template" at bounding box center [376, 261] width 44 height 12
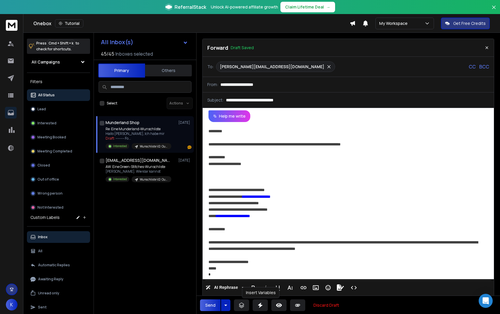
click at [256, 304] on button at bounding box center [259, 305] width 15 height 12
click at [257, 302] on icon at bounding box center [260, 305] width 6 height 6
click at [262, 302] on icon at bounding box center [260, 305] width 6 height 6
click at [259, 184] on div at bounding box center [347, 183] width 279 height 6
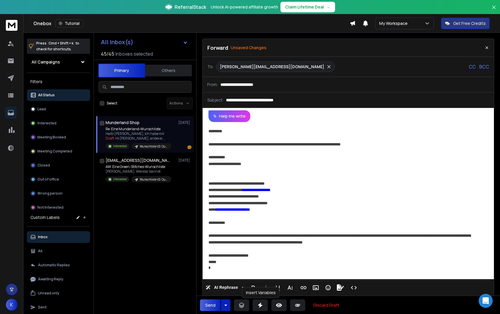
click at [260, 304] on icon at bounding box center [260, 304] width 4 height 5
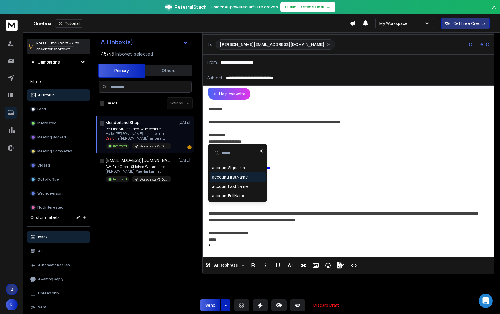
scroll to position [15, 0]
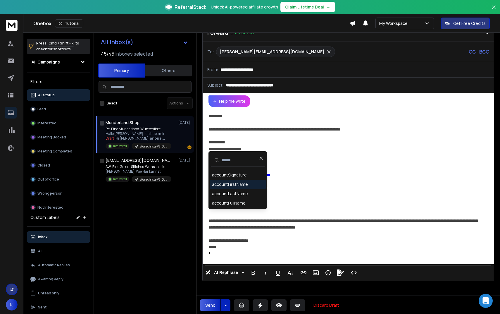
click at [238, 186] on div "accountFirstName" at bounding box center [230, 184] width 36 height 6
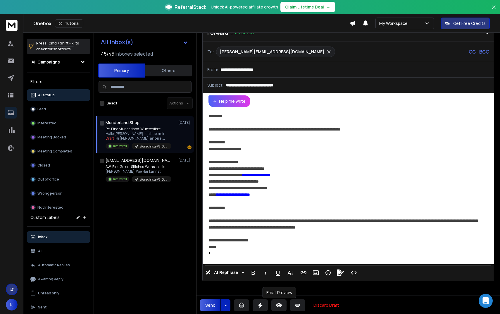
click at [281, 304] on icon at bounding box center [279, 305] width 6 height 4
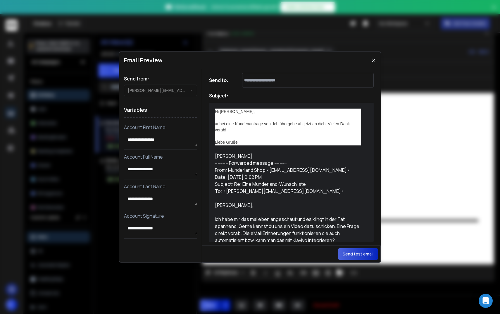
click at [374, 60] on icon at bounding box center [373, 60] width 5 height 5
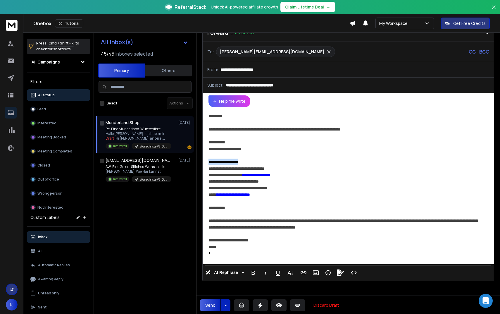
drag, startPoint x: 251, startPoint y: 163, endPoint x: 207, endPoint y: 162, distance: 43.9
click at [207, 162] on div "**********" at bounding box center [348, 185] width 291 height 157
copy div "**********"
click at [238, 306] on icon at bounding box center [241, 305] width 6 height 6
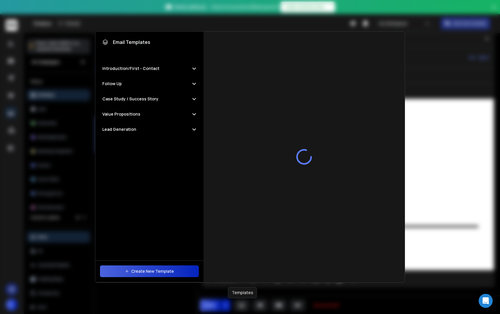
scroll to position [21, 0]
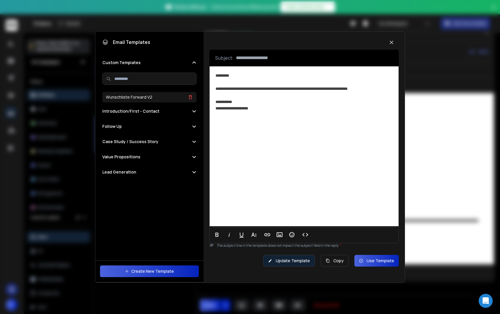
click at [290, 257] on button "Update Template" at bounding box center [289, 261] width 52 height 12
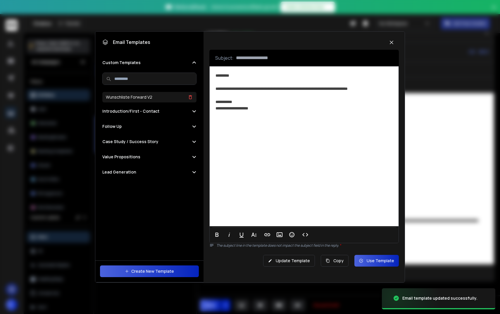
click at [249, 106] on div "**********" at bounding box center [303, 102] width 177 height 20
drag, startPoint x: 270, startPoint y: 108, endPoint x: 181, endPoint y: 106, distance: 88.9
click at [181, 106] on div "**********" at bounding box center [250, 156] width 310 height 251
drag, startPoint x: 263, startPoint y: 88, endPoint x: 291, endPoint y: 88, distance: 27.8
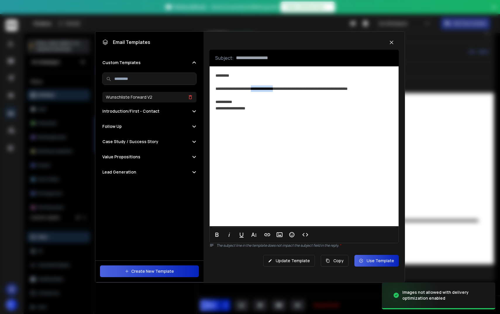
click at [291, 88] on div "**********" at bounding box center [303, 88] width 177 height 6
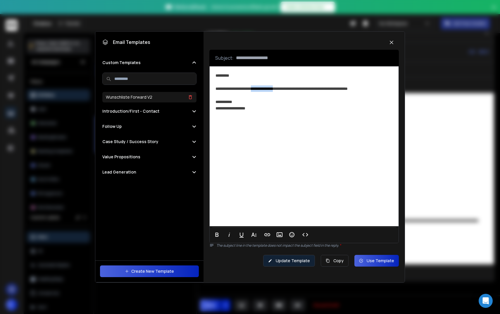
click at [298, 261] on button "Update Template" at bounding box center [289, 261] width 52 height 12
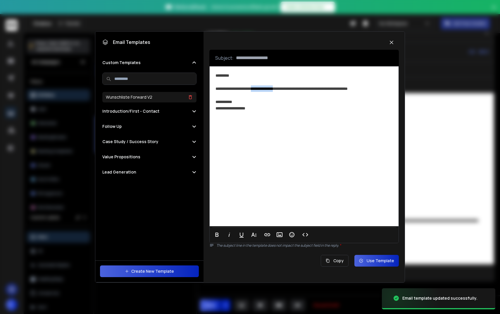
click at [376, 258] on button "Use Template" at bounding box center [376, 261] width 44 height 12
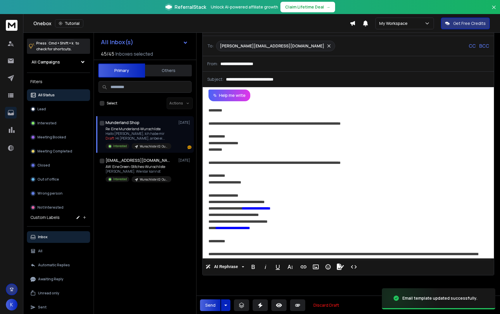
scroll to position [15, 0]
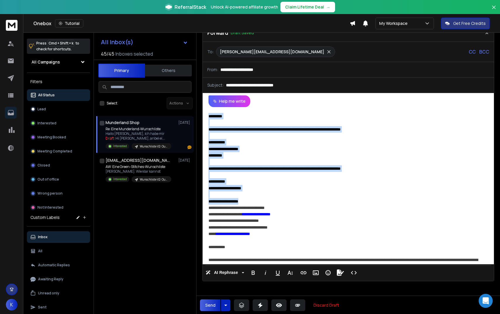
drag, startPoint x: 260, startPoint y: 198, endPoint x: 203, endPoint y: 113, distance: 102.6
click at [203, 113] on div "**********" at bounding box center [348, 185] width 291 height 157
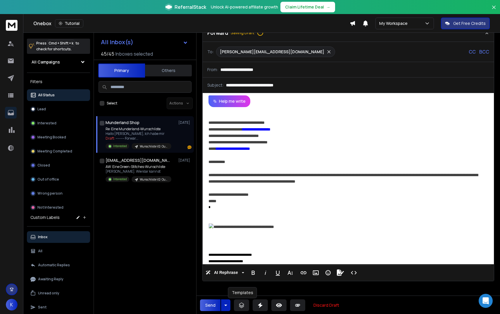
click at [243, 306] on icon at bounding box center [241, 305] width 6 height 6
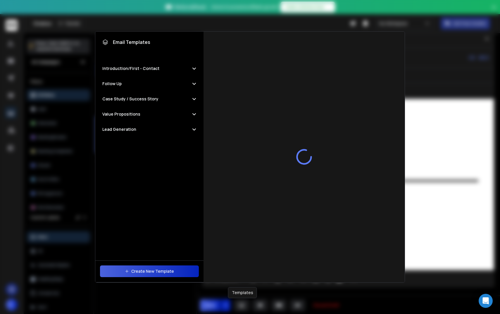
scroll to position [21, 0]
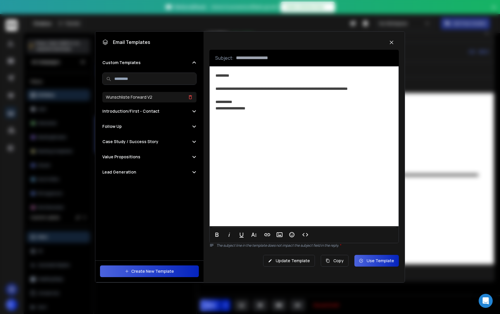
click at [383, 257] on button "Use Template" at bounding box center [376, 261] width 44 height 12
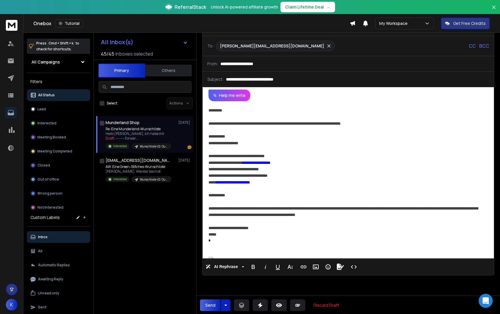
scroll to position [15, 0]
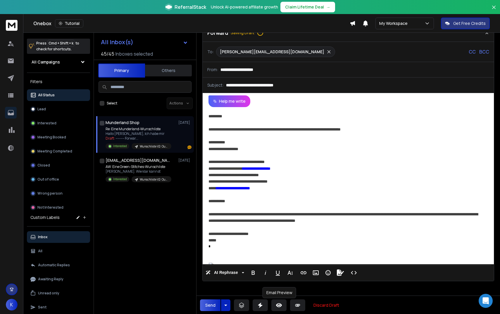
click at [274, 301] on button at bounding box center [278, 305] width 15 height 12
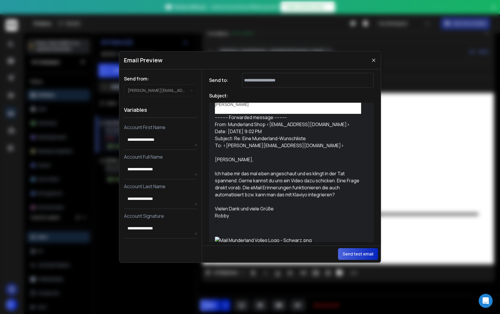
scroll to position [0, 0]
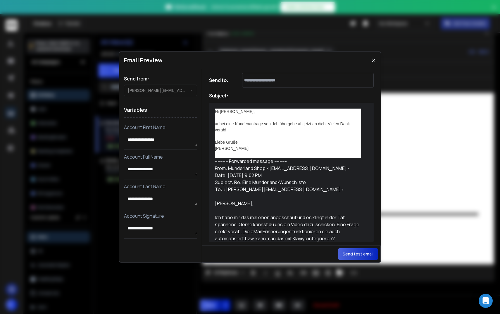
click at [371, 57] on div "Email Preview" at bounding box center [249, 60] width 261 height 18
click at [373, 59] on icon at bounding box center [373, 60] width 5 height 5
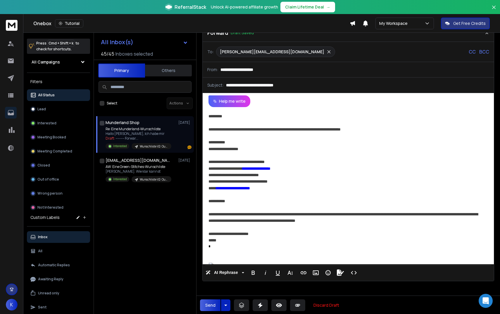
click at [276, 128] on div "**********" at bounding box center [344, 129] width 273 height 6
click at [260, 303] on icon at bounding box center [260, 305] width 6 height 6
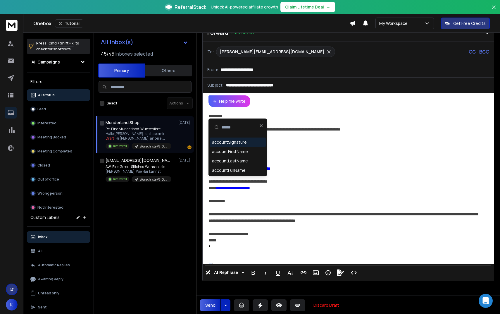
scroll to position [22, 0]
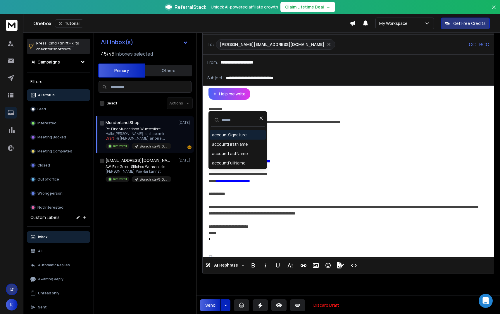
click at [231, 115] on input "text" at bounding box center [241, 119] width 40 height 13
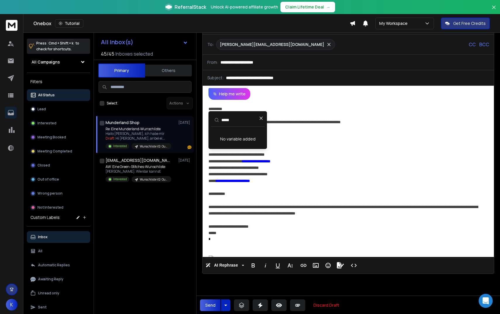
type input "******"
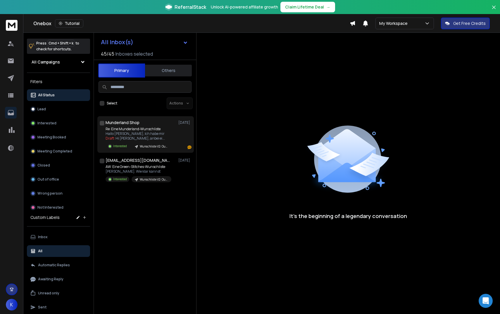
click at [146, 131] on p "Re: Eine Munderland-Wunschliste" at bounding box center [139, 129] width 66 height 5
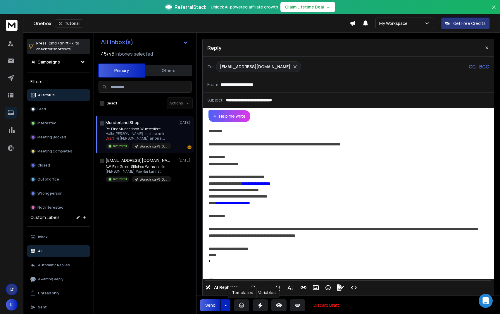
click at [240, 302] on icon at bounding box center [241, 305] width 6 height 6
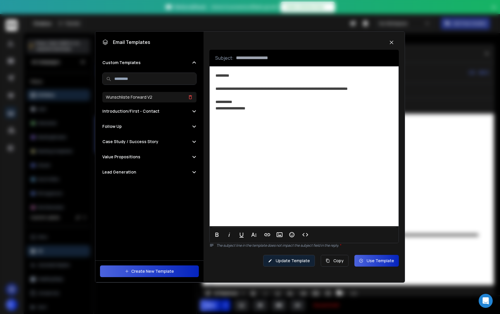
click at [297, 261] on button "Update Template" at bounding box center [289, 261] width 52 height 12
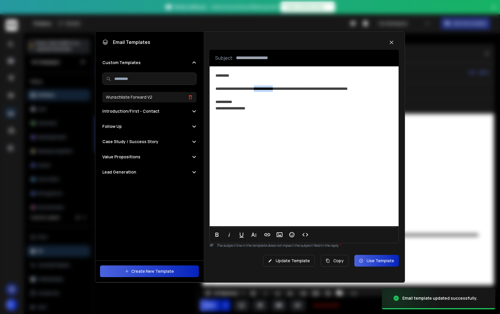
drag, startPoint x: 266, startPoint y: 89, endPoint x: 291, endPoint y: 89, distance: 25.1
click at [291, 89] on div "**********" at bounding box center [303, 88] width 177 height 6
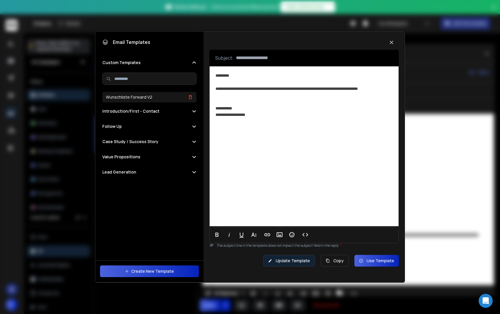
click at [296, 258] on button "Update Template" at bounding box center [289, 261] width 52 height 12
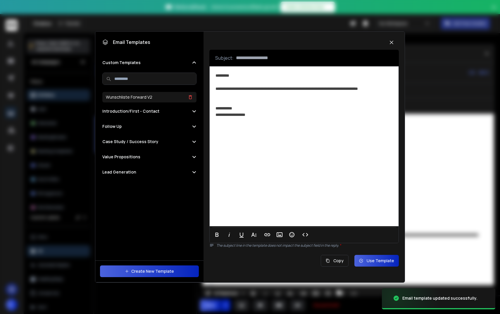
click at [390, 41] on icon at bounding box center [391, 42] width 5 height 5
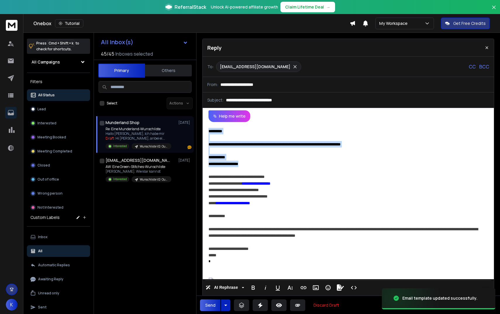
drag, startPoint x: 250, startPoint y: 163, endPoint x: 178, endPoint y: 103, distance: 93.2
click at [178, 103] on div "**********" at bounding box center [297, 190] width 406 height 314
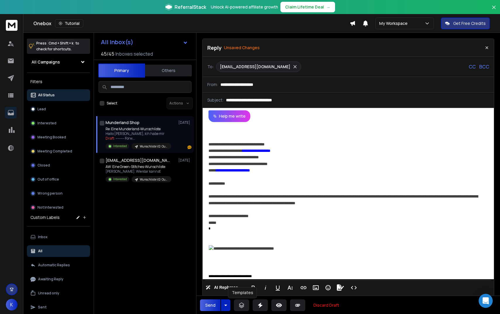
click at [238, 307] on icon at bounding box center [241, 305] width 6 height 6
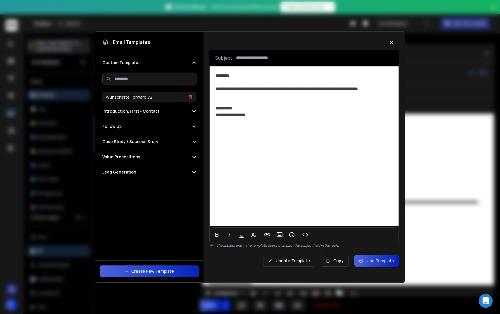
click at [369, 265] on button "Use Template" at bounding box center [376, 261] width 44 height 12
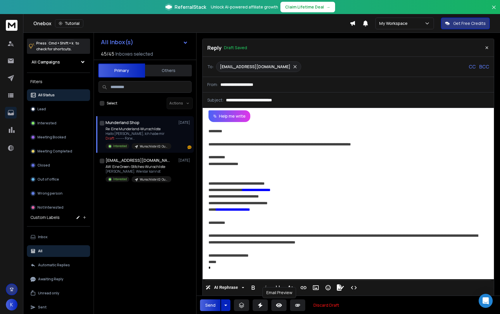
click at [281, 304] on icon at bounding box center [279, 305] width 6 height 6
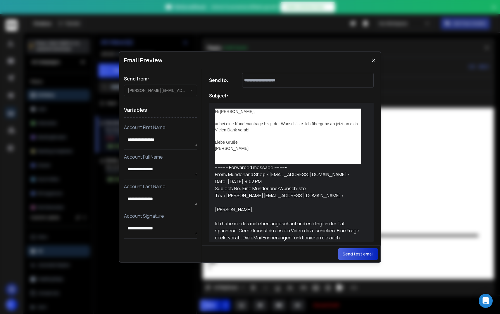
click at [371, 60] on icon at bounding box center [373, 60] width 5 height 5
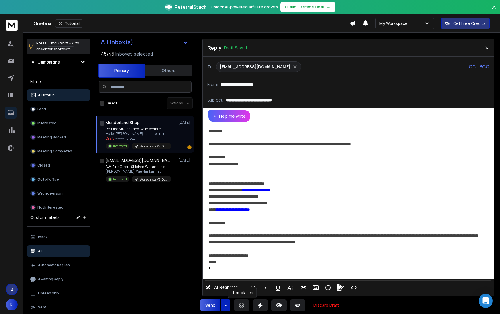
click at [245, 303] on button at bounding box center [241, 305] width 15 height 12
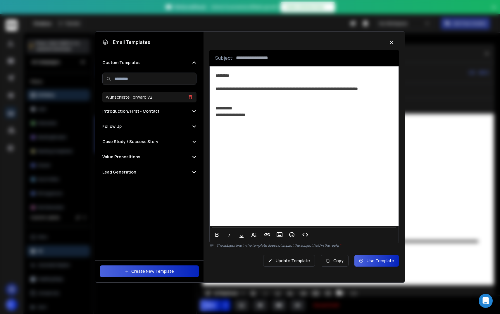
click at [257, 156] on div "**********" at bounding box center [304, 146] width 189 height 160
drag, startPoint x: 254, startPoint y: 160, endPoint x: 254, endPoint y: 179, distance: 18.7
click at [254, 178] on div "**********" at bounding box center [304, 146] width 189 height 160
click at [391, 43] on icon at bounding box center [391, 42] width 5 height 5
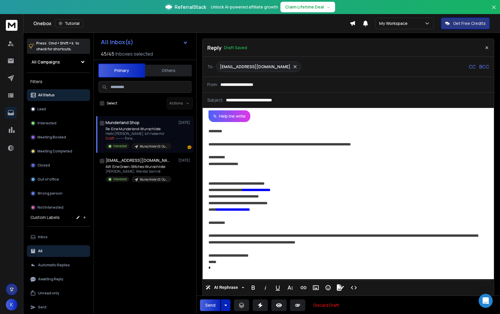
click at [293, 66] on icon at bounding box center [295, 66] width 5 height 5
click at [256, 70] on input at bounding box center [236, 66] width 41 height 11
type input "**********"
click at [256, 152] on div "**********" at bounding box center [344, 157] width 273 height 20
click at [226, 304] on icon "button" at bounding box center [225, 304] width 7 height 7
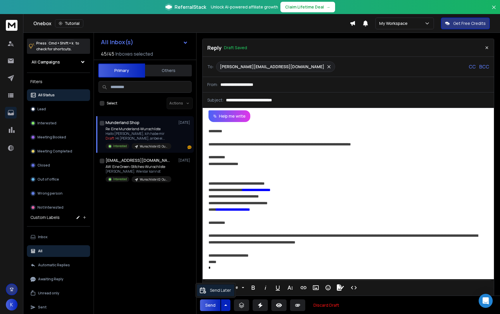
click at [226, 304] on icon "button" at bounding box center [225, 304] width 7 height 7
click at [212, 304] on button "Send" at bounding box center [210, 305] width 20 height 12
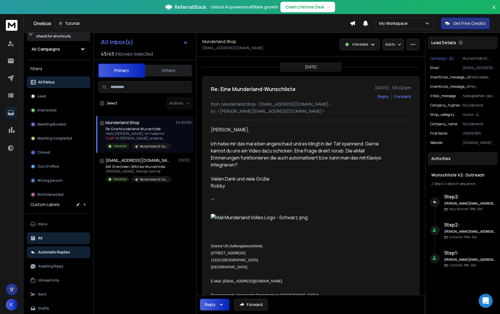
scroll to position [23, 0]
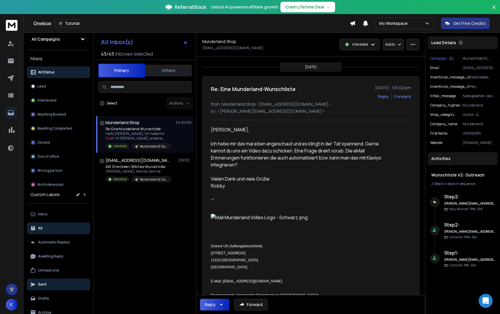
click at [46, 287] on button "Sent" at bounding box center [58, 284] width 63 height 12
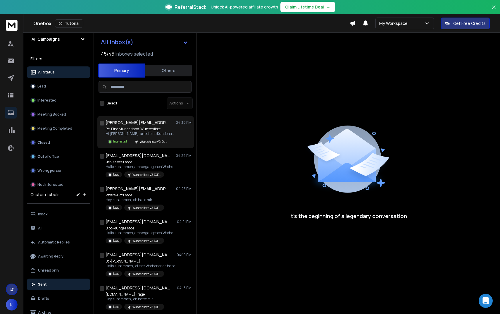
click at [150, 131] on p "Hi Kevin, anbei eine Kundenanfrage bzgl." at bounding box center [141, 133] width 70 height 5
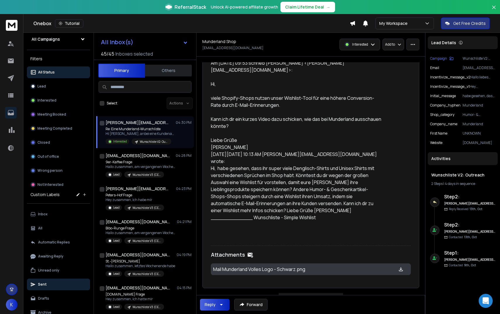
scroll to position [0, 0]
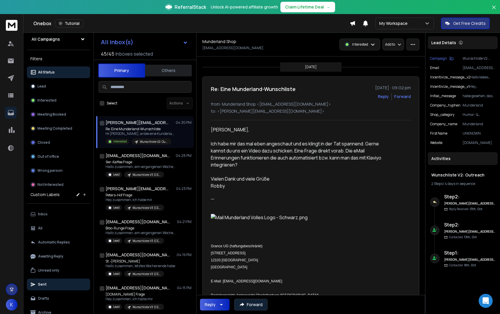
click at [259, 303] on button "Forward" at bounding box center [250, 304] width 33 height 12
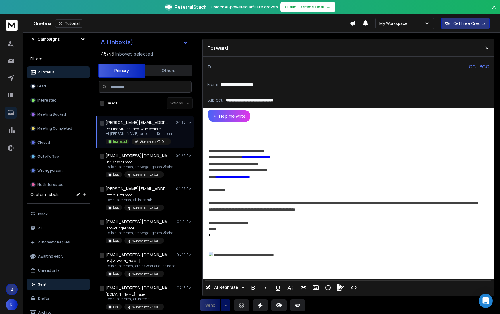
click at [244, 68] on input at bounding box center [236, 66] width 41 height 11
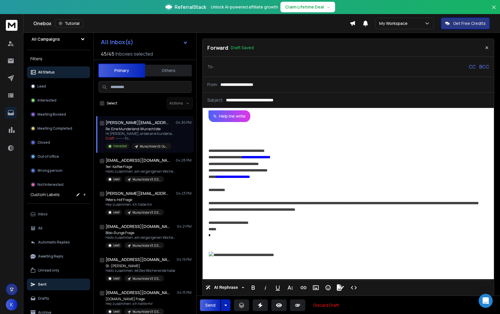
click at [485, 49] on icon at bounding box center [486, 47] width 5 height 5
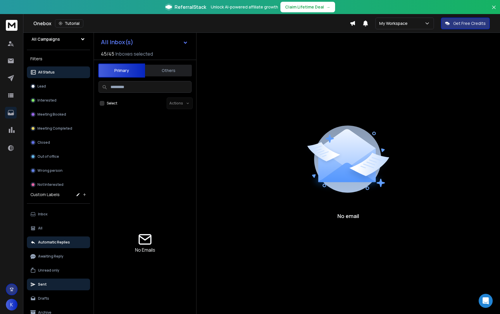
click at [50, 282] on button "Sent" at bounding box center [58, 284] width 63 height 12
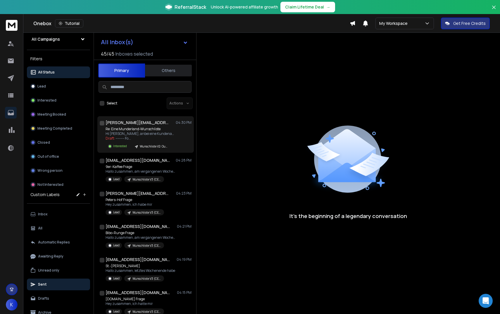
click at [145, 117] on div "kevin@wliste.com 04:30 PM Re: Eine Munderland-Wunschliste Hi Kevin, anbei eine …" at bounding box center [145, 134] width 96 height 37
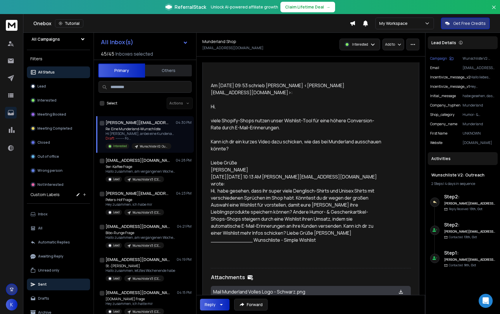
scroll to position [323, 0]
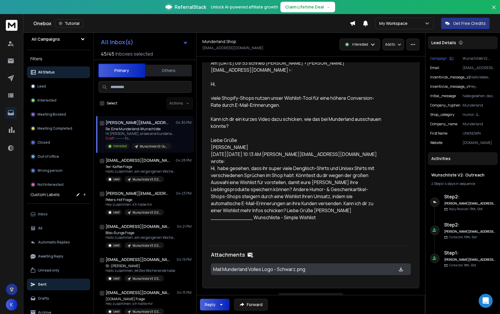
click at [319, 295] on p "View all 2 replies" at bounding box center [314, 297] width 25 height 5
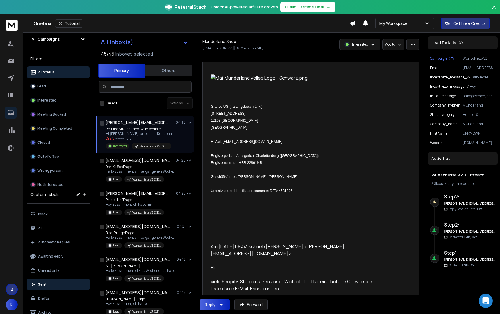
scroll to position [0, 0]
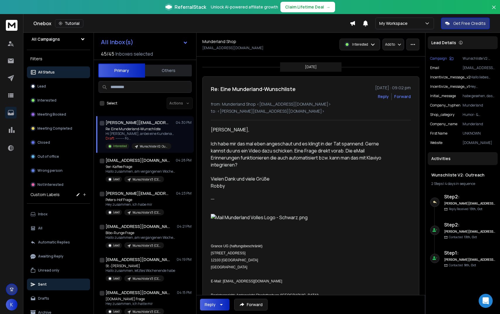
click at [247, 297] on div "Reply Forward" at bounding box center [310, 304] width 229 height 19
click at [243, 302] on icon at bounding box center [241, 304] width 5 height 5
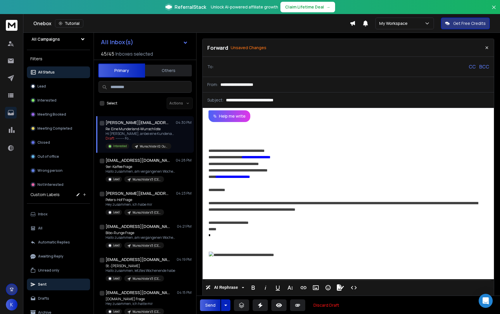
click at [485, 49] on icon at bounding box center [486, 47] width 3 height 3
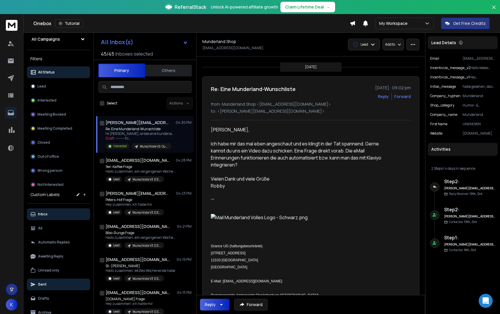
click at [51, 215] on button "Inbox" at bounding box center [58, 214] width 63 height 12
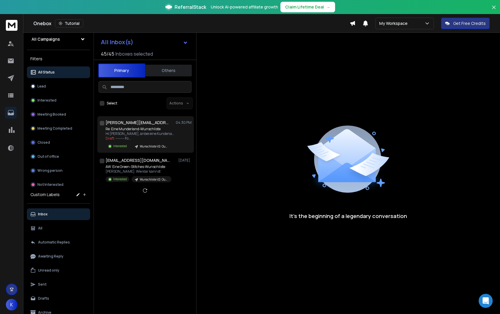
click at [142, 128] on p "Re: Eine Munderland-Wunschliste" at bounding box center [141, 129] width 70 height 5
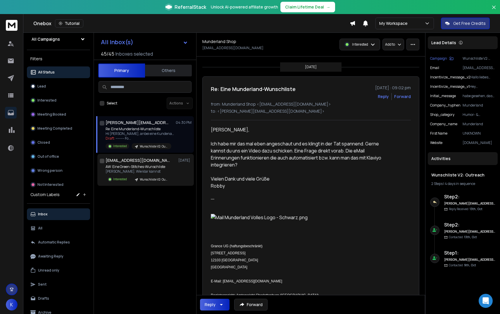
click at [136, 170] on p "Moin Laura. Wie klar kannst" at bounding box center [139, 171] width 66 height 5
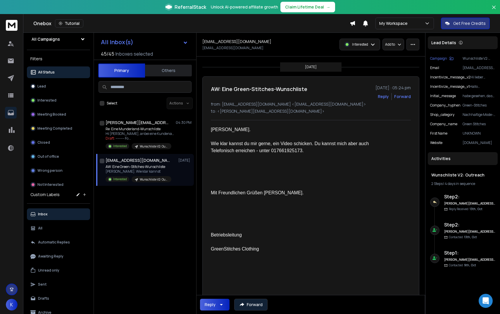
click at [255, 304] on button "Forward" at bounding box center [250, 304] width 33 height 12
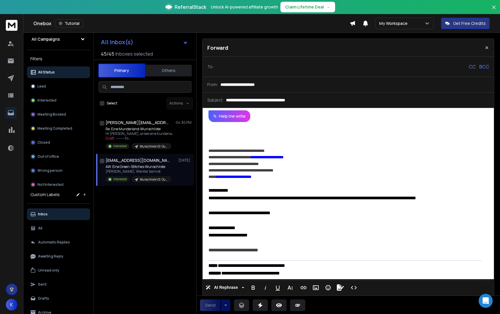
click at [234, 68] on input at bounding box center [236, 66] width 41 height 11
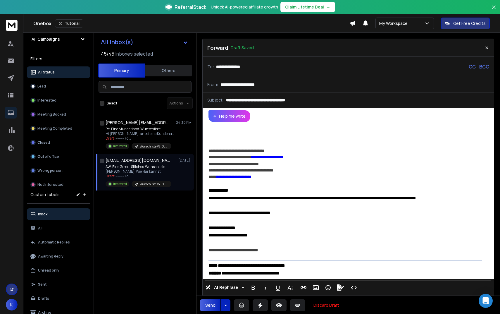
type input "**********"
click at [214, 307] on button "Send" at bounding box center [210, 305] width 20 height 12
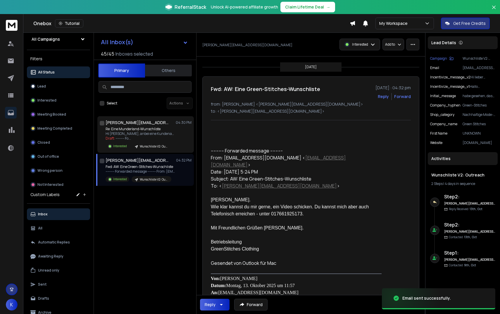
click at [157, 124] on div "kevin@wliste.com 04:30 PM" at bounding box center [149, 123] width 86 height 6
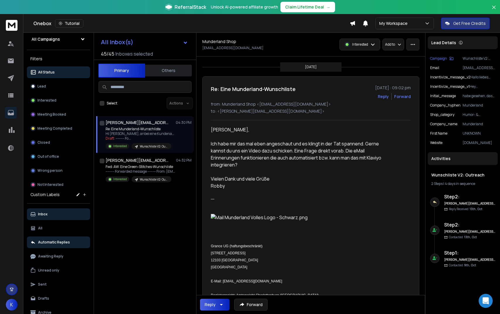
click at [44, 241] on p "Automatic Replies" at bounding box center [54, 242] width 32 height 5
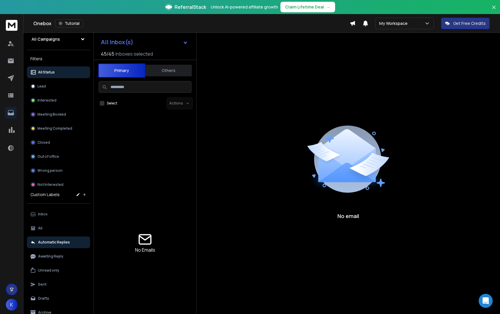
click at [190, 154] on div "No Emails" at bounding box center [145, 231] width 98 height 232
click at [63, 244] on p "Automatic Replies" at bounding box center [54, 242] width 32 height 5
click at [50, 225] on button "All" at bounding box center [58, 228] width 63 height 12
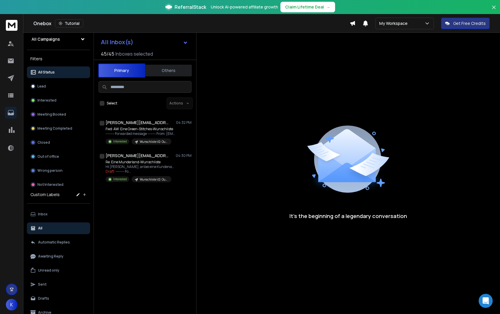
click at [166, 68] on button "Others" at bounding box center [168, 70] width 47 height 13
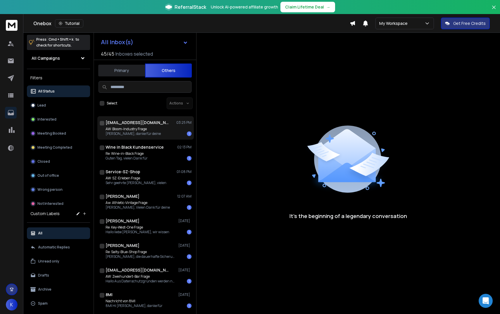
click at [162, 132] on div "AW: Bloom-Industry Frage Hallo Sophie, danke für deine 1" at bounding box center [149, 131] width 86 height 9
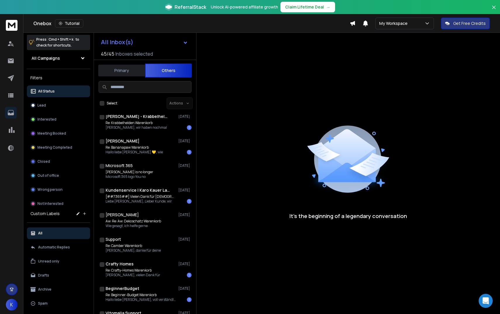
scroll to position [0, 0]
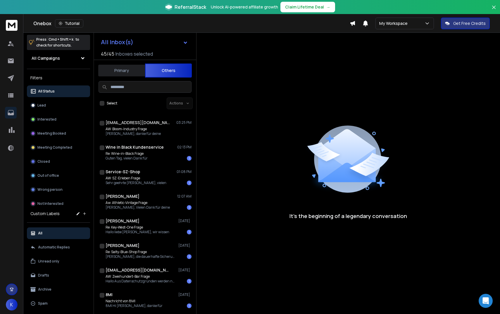
click at [128, 68] on button "Primary" at bounding box center [121, 70] width 47 height 13
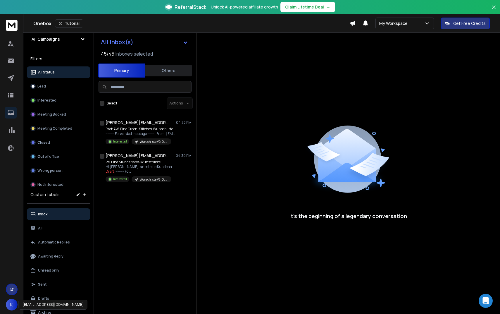
click at [8, 308] on span "K" at bounding box center [12, 304] width 12 height 12
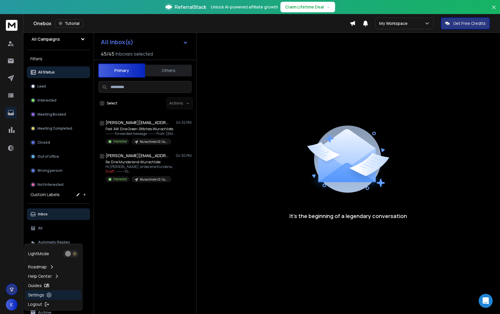
click at [40, 296] on p "Settings" at bounding box center [36, 295] width 16 height 6
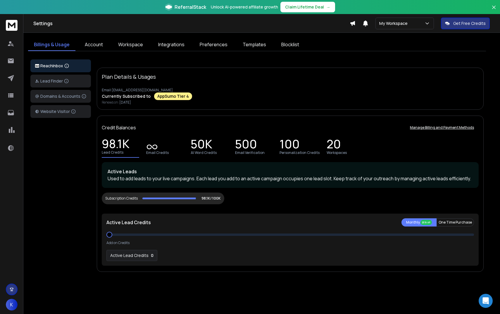
click at [213, 41] on link "Preferences" at bounding box center [213, 45] width 39 height 12
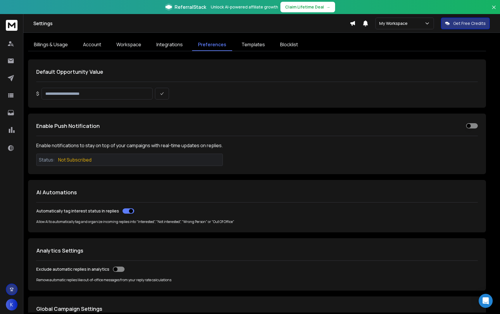
click at [290, 43] on link "Blocklist" at bounding box center [289, 45] width 30 height 12
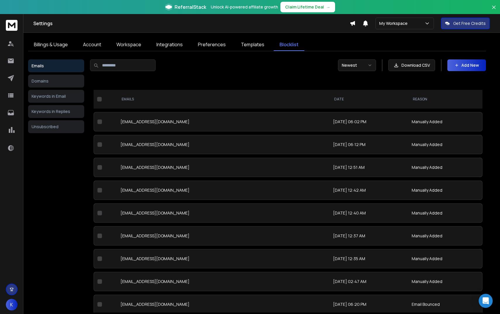
click at [211, 43] on link "Preferences" at bounding box center [211, 45] width 39 height 12
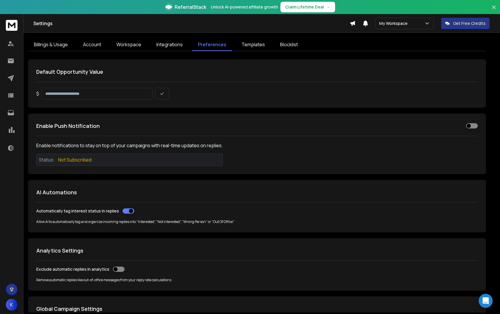
drag, startPoint x: 119, startPoint y: 93, endPoint x: 0, endPoint y: 84, distance: 118.7
click at [0, 84] on div "K Settings My Workspace Get Free Credits Billings & Usage Account Workspace Int…" at bounding box center [250, 164] width 500 height 300
type input "***"
click at [161, 92] on icon at bounding box center [162, 93] width 4 height 4
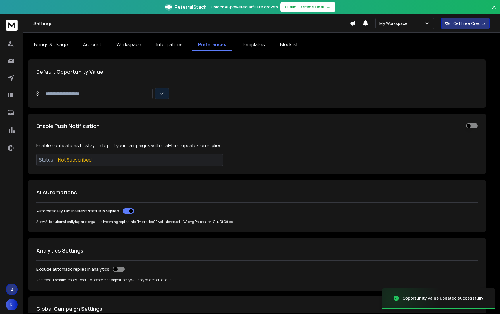
scroll to position [7, 0]
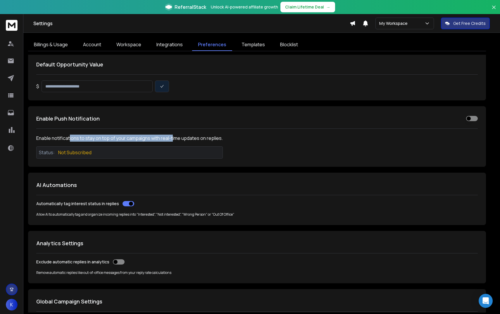
drag, startPoint x: 97, startPoint y: 137, endPoint x: 173, endPoint y: 137, distance: 76.0
click at [173, 137] on h3 "Enable notifications to stay on top of your campaigns with real-time updates on…" at bounding box center [129, 137] width 186 height 7
click at [470, 119] on button "button" at bounding box center [472, 118] width 12 height 5
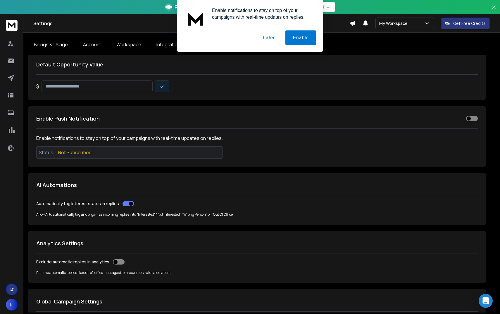
click at [269, 36] on button "Later" at bounding box center [268, 37] width 26 height 15
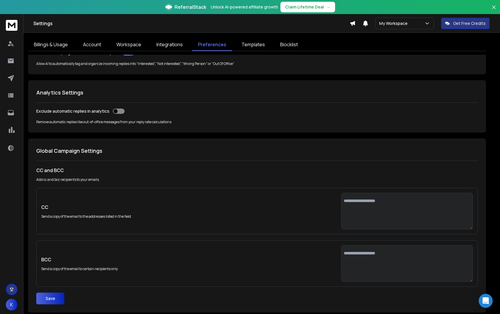
scroll to position [0, 0]
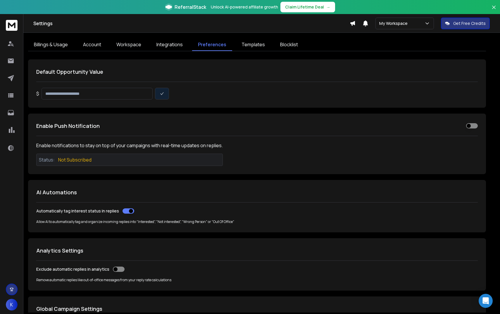
click at [245, 46] on link "Templates" at bounding box center [253, 45] width 35 height 12
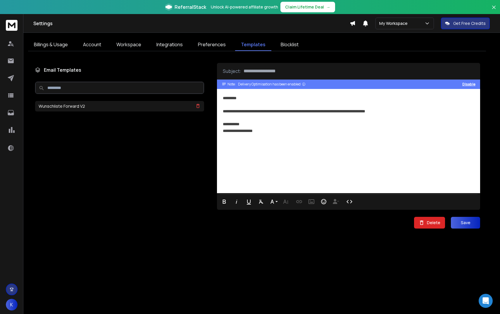
click at [161, 43] on link "Integrations" at bounding box center [170, 45] width 38 height 12
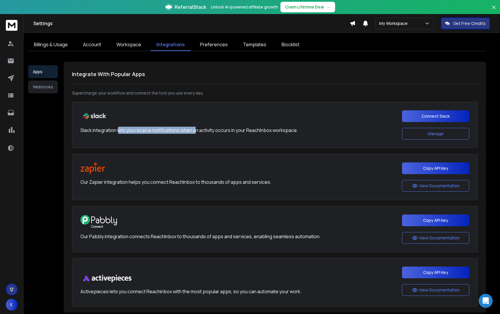
drag, startPoint x: 118, startPoint y: 128, endPoint x: 195, endPoint y: 129, distance: 76.9
click at [195, 129] on p "Slack integration lets you receive notifications when an activity occurs in you…" at bounding box center [188, 130] width 217 height 7
drag, startPoint x: 192, startPoint y: 129, endPoint x: 171, endPoint y: 127, distance: 20.8
click at [171, 127] on p "Slack integration lets you receive notifications when an activity occurs in you…" at bounding box center [188, 130] width 217 height 7
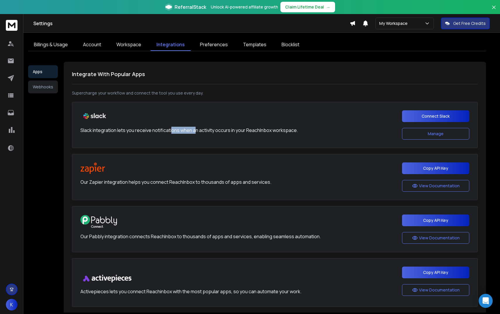
click at [171, 127] on p "Slack integration lets you receive notifications when an activity occurs in you…" at bounding box center [188, 130] width 217 height 7
click at [440, 115] on button "Connect Slack" at bounding box center [435, 116] width 67 height 12
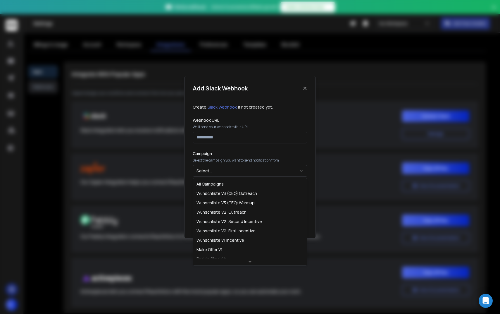
click at [224, 172] on button "Select..." at bounding box center [250, 171] width 115 height 12
click at [235, 157] on div "**********" at bounding box center [250, 163] width 115 height 25
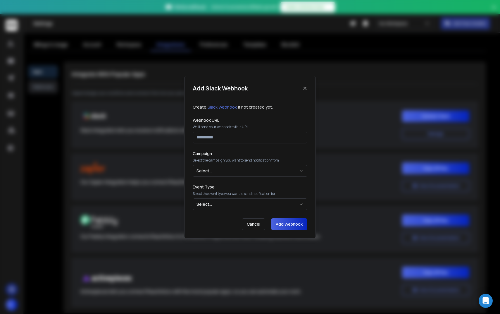
click at [217, 207] on button "Select..." at bounding box center [250, 204] width 115 height 12
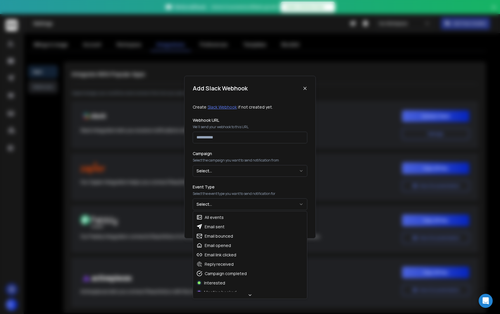
click at [227, 190] on div "**********" at bounding box center [250, 197] width 115 height 25
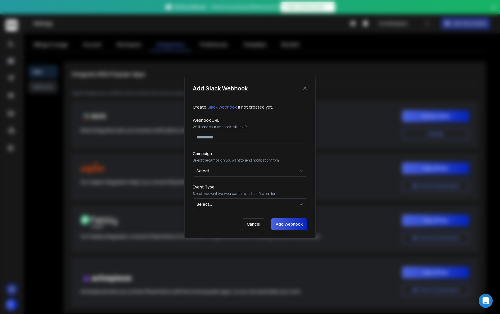
click at [226, 170] on button "Select..." at bounding box center [250, 171] width 115 height 12
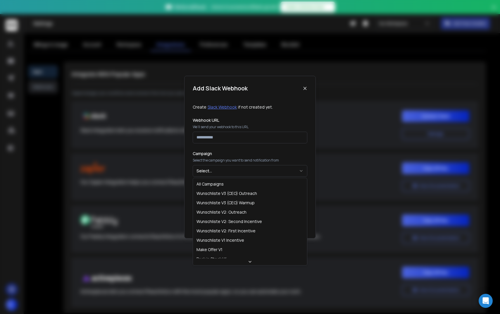
click at [226, 158] on p "Select the campaign you want to send notification from" at bounding box center [250, 160] width 115 height 5
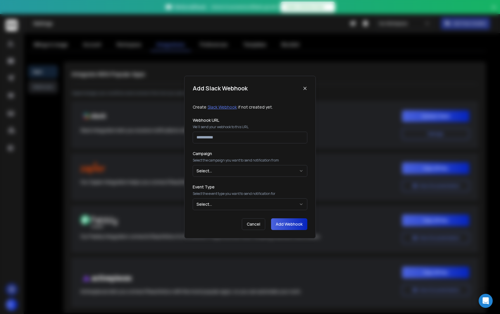
click at [232, 136] on input at bounding box center [250, 138] width 115 height 12
click at [219, 107] on link "Slack Webhook" at bounding box center [221, 107] width 29 height 6
click at [306, 87] on icon at bounding box center [304, 88] width 3 height 3
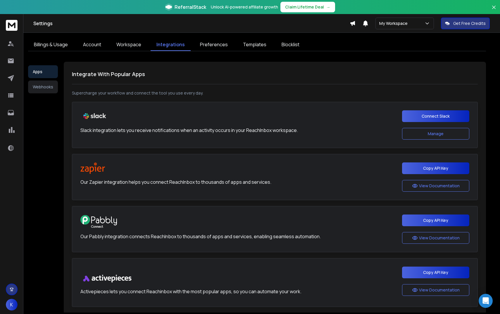
click at [49, 86] on button "Webhooks" at bounding box center [43, 86] width 30 height 13
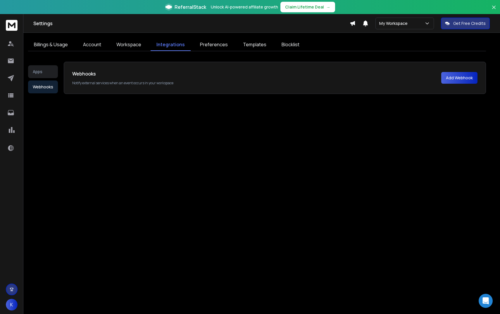
click at [455, 79] on button "Add Webhook" at bounding box center [459, 78] width 36 height 12
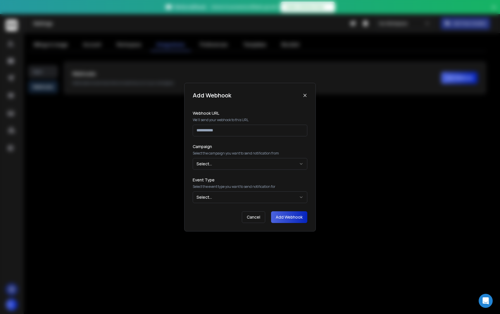
click at [303, 95] on icon at bounding box center [304, 95] width 5 height 5
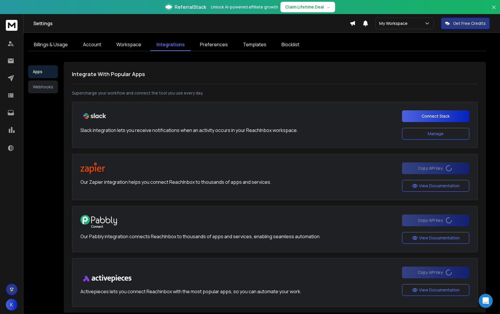
click at [48, 70] on button "Apps" at bounding box center [43, 71] width 30 height 13
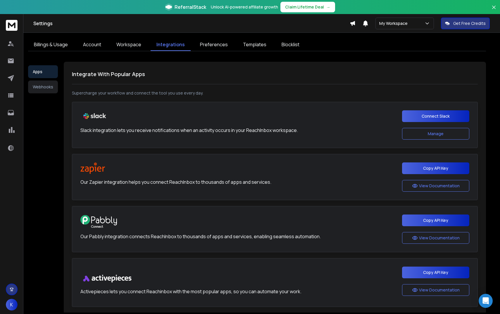
click at [424, 111] on button "Connect Slack" at bounding box center [435, 116] width 67 height 12
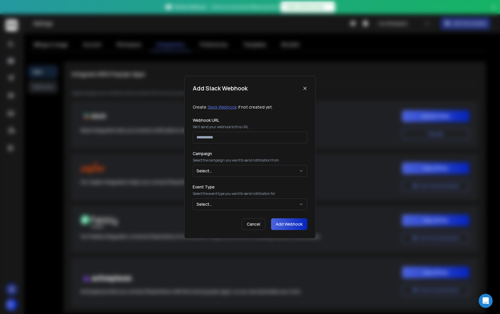
click at [240, 138] on input at bounding box center [250, 138] width 115 height 12
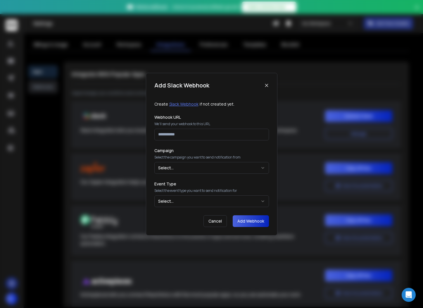
click at [186, 200] on button "Select..." at bounding box center [211, 201] width 115 height 12
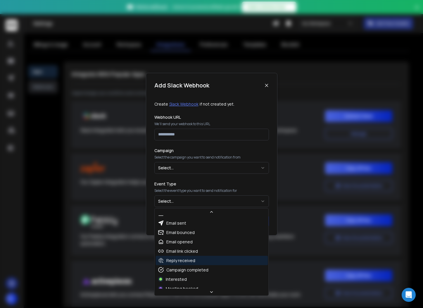
scroll to position [11, 0]
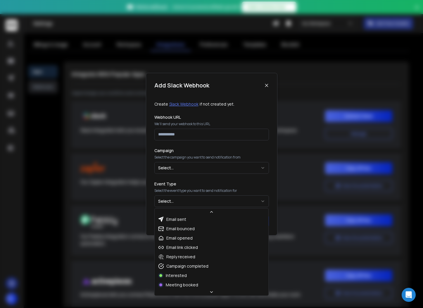
select select "**********"
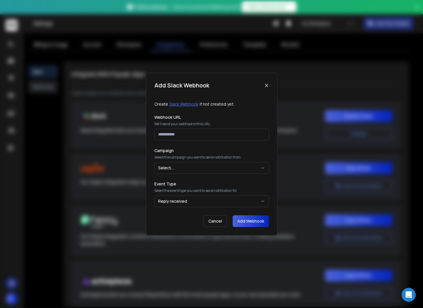
click at [179, 221] on div "Cancel Add Webhook" at bounding box center [211, 221] width 115 height 12
click at [184, 134] on input at bounding box center [211, 135] width 115 height 12
paste input "**********"
type input "**********"
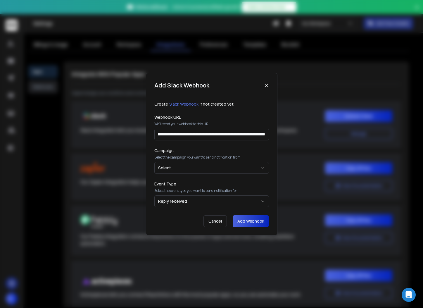
click at [207, 168] on button "Select..." at bounding box center [211, 168] width 115 height 12
click at [197, 169] on button "Wunschliste V3 (CEO) Outreach" at bounding box center [211, 168] width 115 height 12
click at [200, 167] on button "Wunschliste V2: Outreach" at bounding box center [211, 168] width 115 height 12
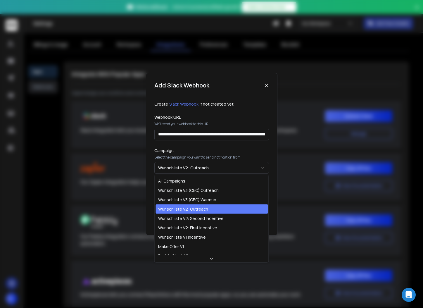
select select "*****"
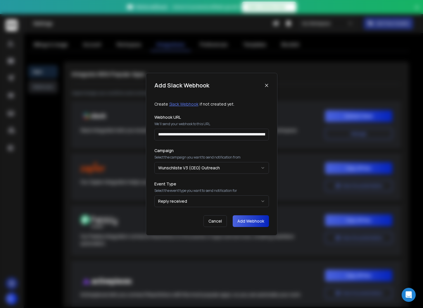
click at [250, 218] on button "Add Webhook" at bounding box center [251, 221] width 36 height 12
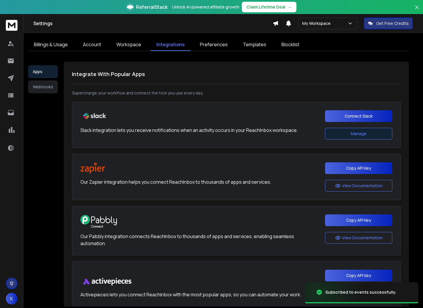
click at [356, 134] on button "Manage" at bounding box center [358, 134] width 67 height 12
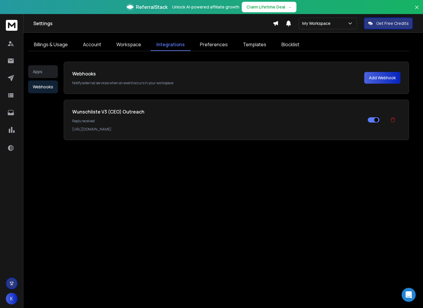
click at [382, 77] on button "Add Webhook" at bounding box center [382, 78] width 36 height 12
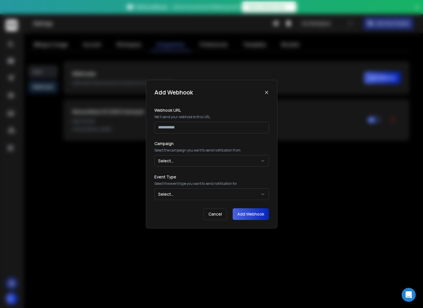
click at [176, 126] on input at bounding box center [211, 128] width 115 height 12
paste input "**********"
type input "**********"
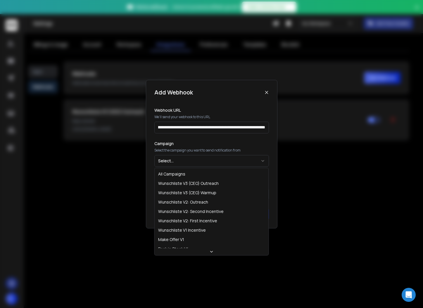
click at [179, 158] on button "Select..." at bounding box center [211, 161] width 115 height 12
select select "*****"
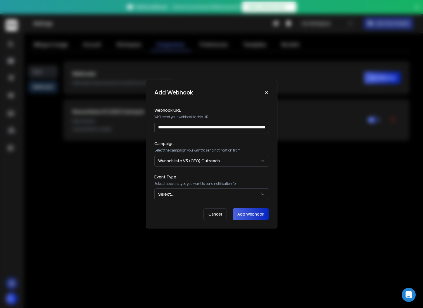
click at [181, 193] on button "Select..." at bounding box center [211, 194] width 115 height 12
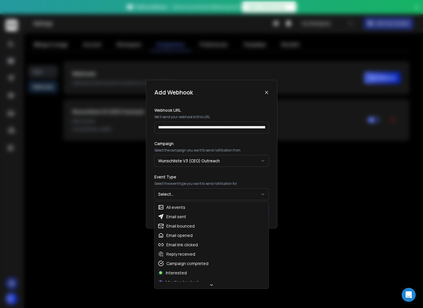
select select "**********"
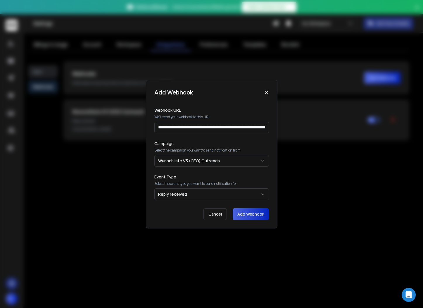
click at [242, 212] on button "Add Webhook" at bounding box center [251, 214] width 36 height 12
click at [208, 212] on button "Cancel" at bounding box center [214, 214] width 23 height 12
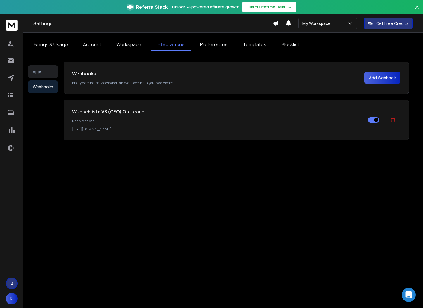
click at [384, 76] on button "Add Webhook" at bounding box center [382, 78] width 36 height 12
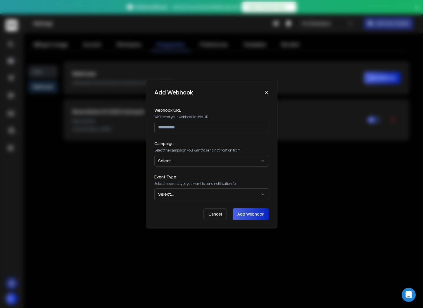
click at [191, 126] on input at bounding box center [211, 128] width 115 height 12
paste input "**********"
type input "**********"
click at [172, 160] on button "Select..." at bounding box center [211, 161] width 115 height 12
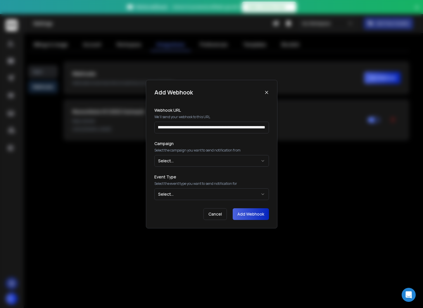
scroll to position [0, 0]
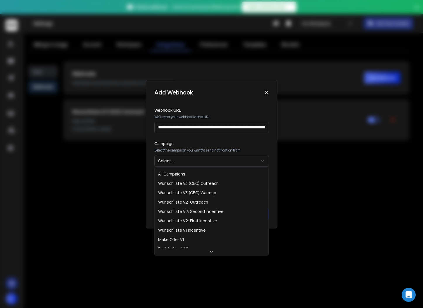
select select "*****"
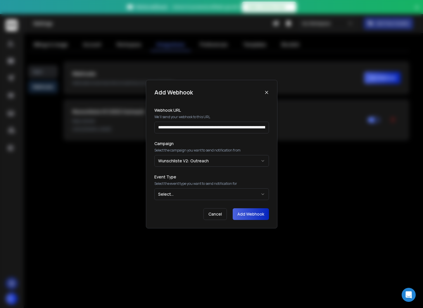
click at [189, 191] on button "Select..." at bounding box center [211, 194] width 115 height 12
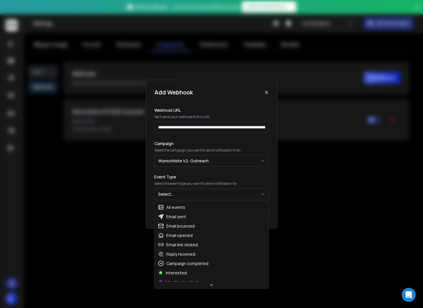
select select "**********"
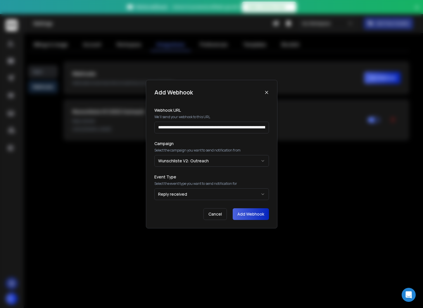
click at [255, 213] on button "Add Webhook" at bounding box center [251, 214] width 36 height 12
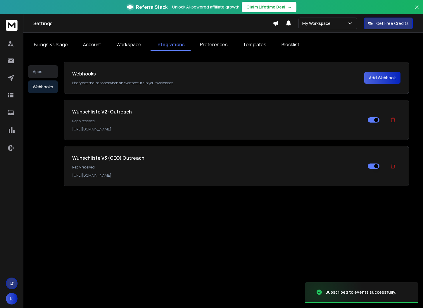
click at [154, 224] on div "Apps Webhooks Webhooks Notify external services when an event occurs in your wo…" at bounding box center [218, 180] width 381 height 242
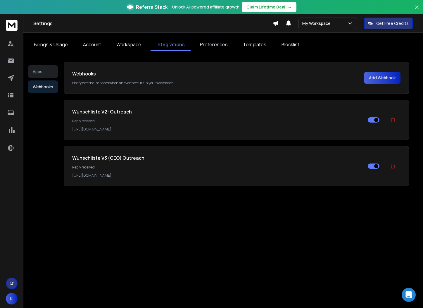
click at [206, 276] on div "Apps Webhooks Webhooks Notify external services when an event occurs in your wo…" at bounding box center [218, 180] width 381 height 242
click at [153, 252] on div "Apps Webhooks Webhooks Notify external services when an event occurs in your wo…" at bounding box center [218, 180] width 381 height 242
click at [212, 43] on link "Preferences" at bounding box center [213, 45] width 39 height 12
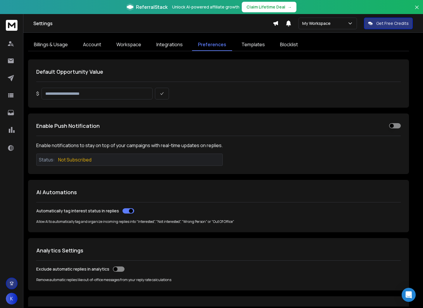
click at [91, 45] on link "Account" at bounding box center [92, 45] width 30 height 12
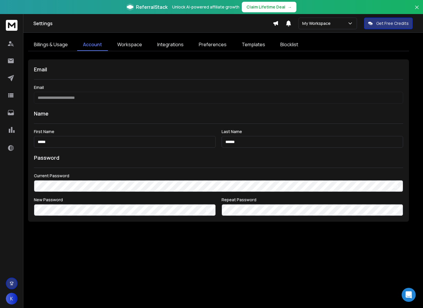
click at [125, 47] on link "Workspace" at bounding box center [129, 45] width 37 height 12
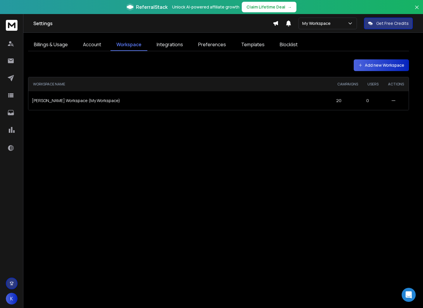
click at [162, 50] on link "Integrations" at bounding box center [170, 45] width 38 height 12
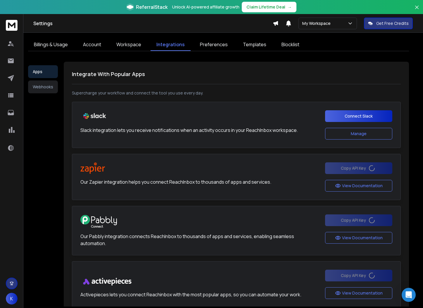
click at [206, 46] on link "Preferences" at bounding box center [213, 45] width 39 height 12
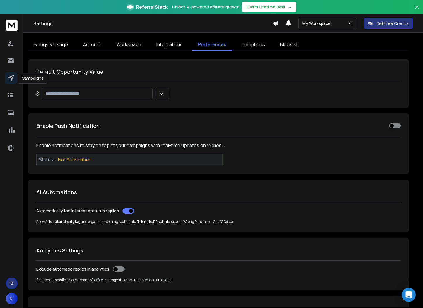
click at [13, 80] on icon at bounding box center [10, 78] width 7 height 7
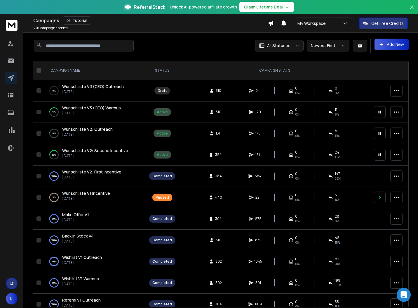
click at [98, 84] on span "Wunschliste V3 (CEO) Outreach" at bounding box center [93, 87] width 62 height 6
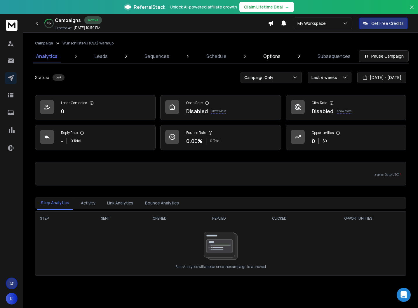
click at [270, 57] on p "Options" at bounding box center [272, 56] width 17 height 7
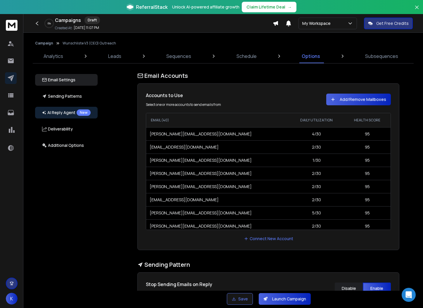
click at [77, 114] on div "New" at bounding box center [84, 112] width 14 height 6
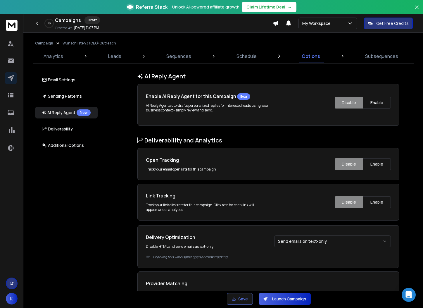
scroll to position [587, 0]
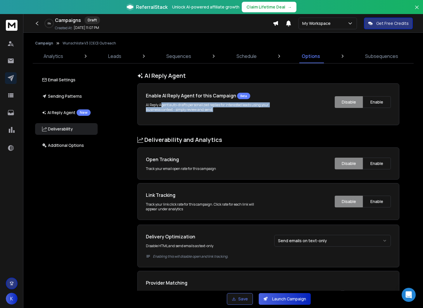
drag, startPoint x: 225, startPoint y: 112, endPoint x: 159, endPoint y: 107, distance: 66.8
click at [159, 107] on div "Enable AI Reply Agent for this Campaign Beta AI Reply Agent auto-drafts persona…" at bounding box center [268, 104] width 245 height 25
click at [159, 107] on p "AI Reply Agent auto-drafts personalized replies for interested leads using your…" at bounding box center [211, 107] width 131 height 9
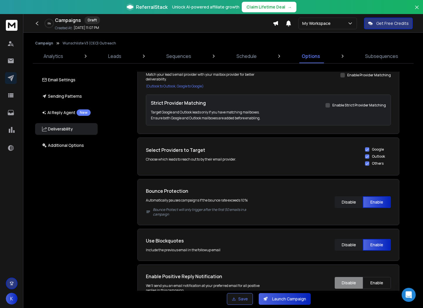
scroll to position [809, 0]
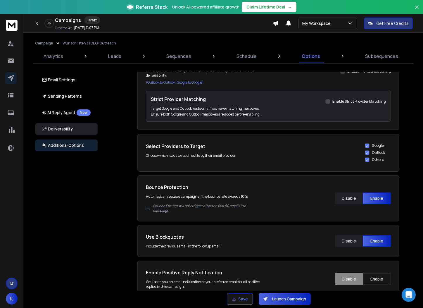
click at [68, 144] on p "Additional Options" at bounding box center [63, 145] width 42 height 6
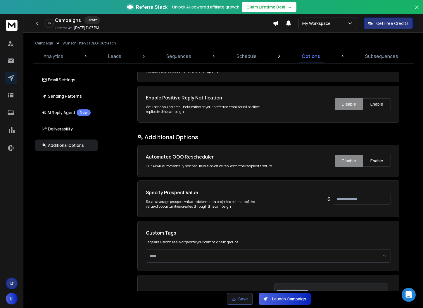
scroll to position [1045, 0]
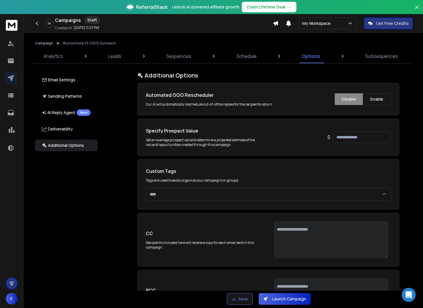
type button "email-settings"
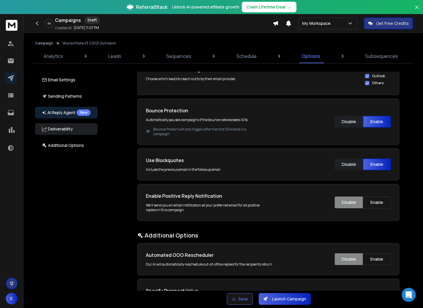
click at [64, 112] on p "AI Reply Agent New" at bounding box center [66, 112] width 49 height 6
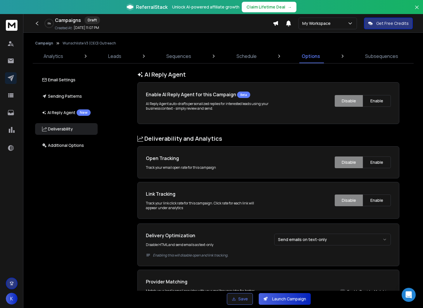
scroll to position [587, 0]
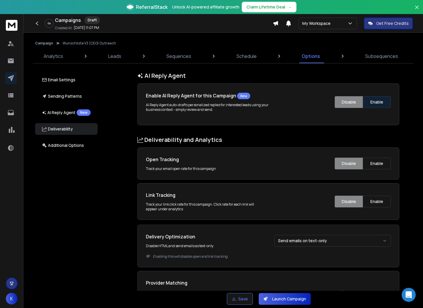
click at [380, 101] on button "Enable" at bounding box center [377, 102] width 28 height 12
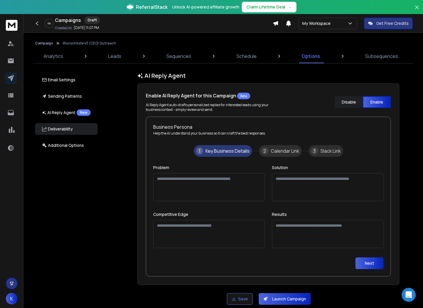
click at [271, 151] on span "Calendar Link" at bounding box center [285, 150] width 29 height 7
click at [320, 151] on span "Slack Link" at bounding box center [330, 150] width 20 height 7
click at [271, 152] on span "Calendar Link" at bounding box center [285, 150] width 29 height 7
click at [175, 194] on textarea "Problem" at bounding box center [209, 187] width 112 height 28
click at [212, 151] on span "Key Business Details" at bounding box center [227, 150] width 44 height 7
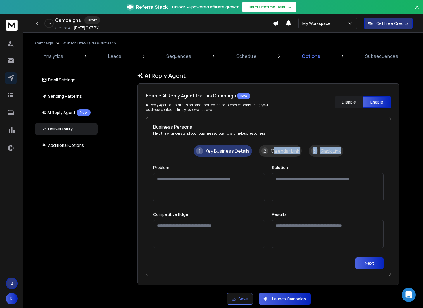
drag, startPoint x: 270, startPoint y: 151, endPoint x: 351, endPoint y: 154, distance: 81.3
click at [351, 154] on div "1 Key Business Details 2 Calendar Link 3 Slack Link" at bounding box center [268, 151] width 230 height 12
click at [338, 150] on span "Slack Link" at bounding box center [330, 150] width 20 height 7
drag, startPoint x: 335, startPoint y: 151, endPoint x: 278, endPoint y: 149, distance: 57.6
click at [278, 149] on div "1 Key Business Details 2 Calendar Link 3 Slack Link" at bounding box center [268, 151] width 230 height 12
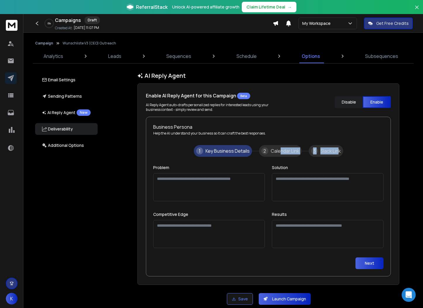
click at [278, 149] on span "Calendar Link" at bounding box center [285, 150] width 29 height 7
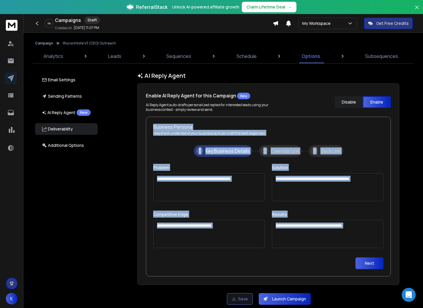
drag, startPoint x: 151, startPoint y: 126, endPoint x: 318, endPoint y: 251, distance: 208.8
click at [318, 252] on div "Business Persona Help the AI understand your business so it can craft the best …" at bounding box center [268, 197] width 245 height 160
copy div "Business Persona Help the AI understand your business so it can craft the best …"
click at [179, 184] on textarea "Problem" at bounding box center [209, 187] width 112 height 28
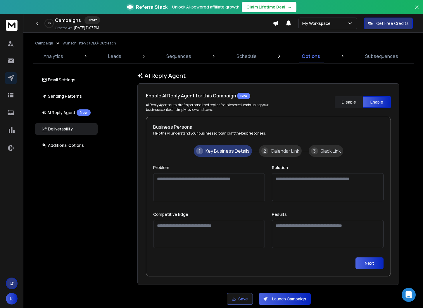
paste textarea "**********"
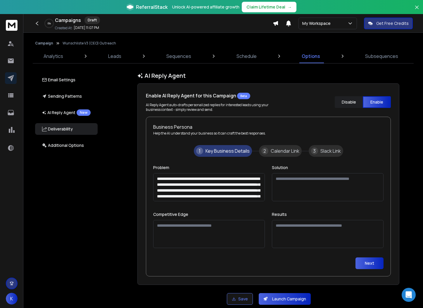
scroll to position [39, 0]
type textarea "**********"
click at [306, 187] on textarea "Solution" at bounding box center [328, 187] width 112 height 28
paste textarea "**********"
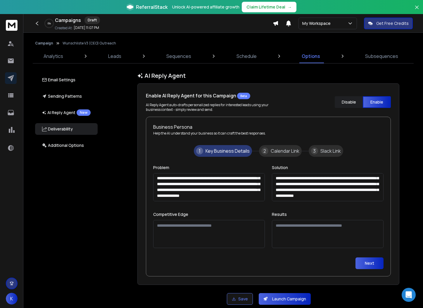
type textarea "**********"
click at [176, 231] on textarea "Competitive Edge" at bounding box center [209, 234] width 112 height 28
paste textarea "**********"
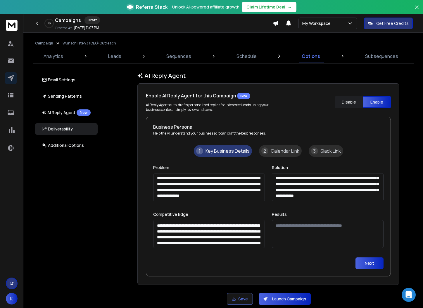
scroll to position [45, 0]
type textarea "**********"
click at [289, 220] on textarea "Results" at bounding box center [328, 234] width 112 height 28
paste textarea "**********"
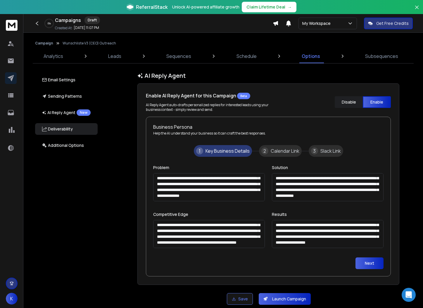
type textarea "**********"
click at [364, 261] on button "Next" at bounding box center [369, 263] width 28 height 12
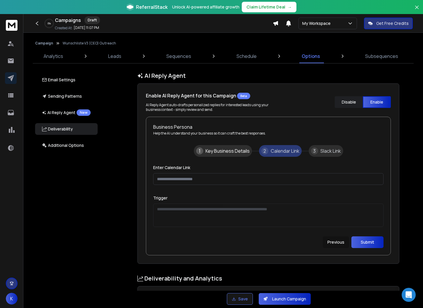
click at [167, 176] on input "Enter Calendar Link" at bounding box center [268, 179] width 230 height 12
click at [160, 151] on div "1 Key Business Details 2 Calendar Link 3 Slack Link" at bounding box center [268, 151] width 230 height 12
click at [171, 178] on input "Enter Calendar Link" at bounding box center [268, 179] width 230 height 12
click at [366, 240] on button "Submit" at bounding box center [367, 242] width 32 height 12
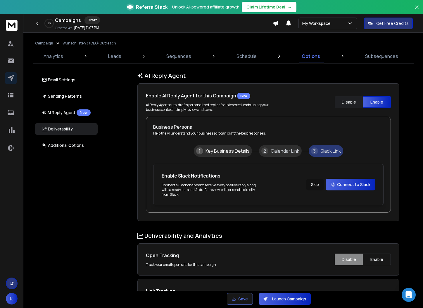
click at [350, 183] on link "Connect to Slack" at bounding box center [350, 185] width 49 height 12
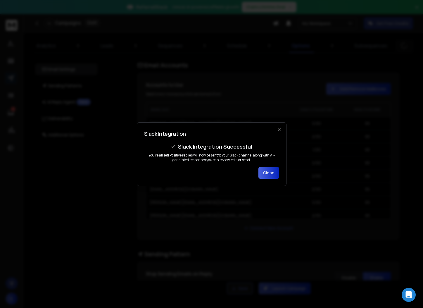
click at [272, 171] on button "Close" at bounding box center [268, 173] width 21 height 12
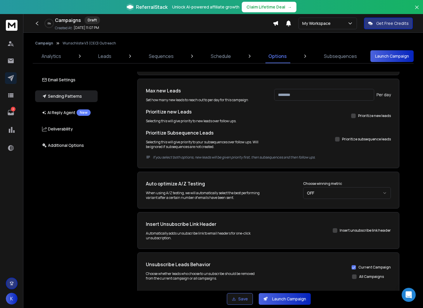
scroll to position [351, 0]
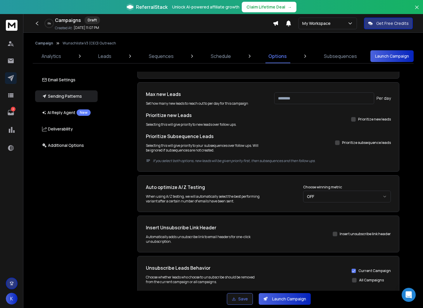
click at [80, 106] on div "Email Settings Sending Patterns AI Reply Agent New Deliverability Additional Op…" at bounding box center [66, 112] width 63 height 77
click at [62, 115] on p "AI Reply Agent New" at bounding box center [66, 112] width 49 height 6
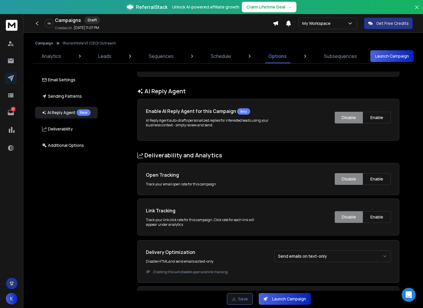
scroll to position [587, 0]
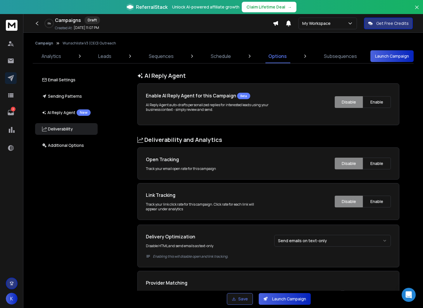
click at [130, 184] on div "Email Accounts Accounts to Use Select one or more accounts to send emails from …" at bounding box center [272, 181] width 330 height 219
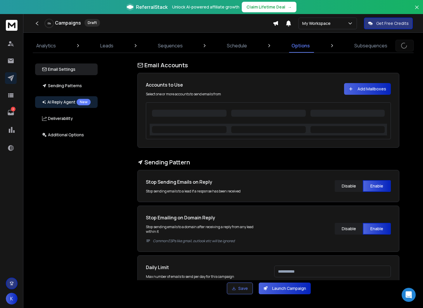
click at [58, 99] on p "AI Reply Agent New" at bounding box center [66, 102] width 49 height 6
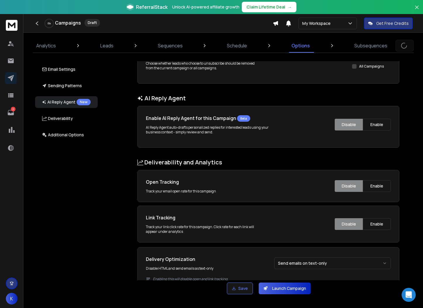
scroll to position [587, 0]
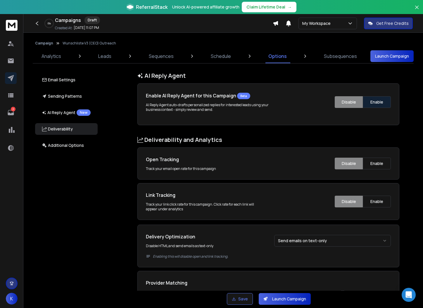
click at [369, 101] on button "Enable" at bounding box center [377, 102] width 28 height 12
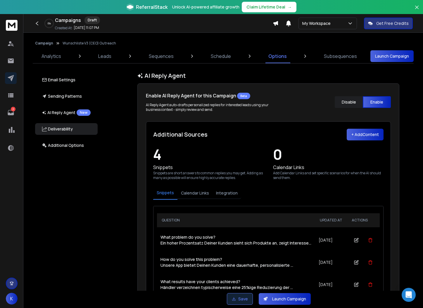
click at [233, 297] on icon "submit" at bounding box center [234, 299] width 4 height 4
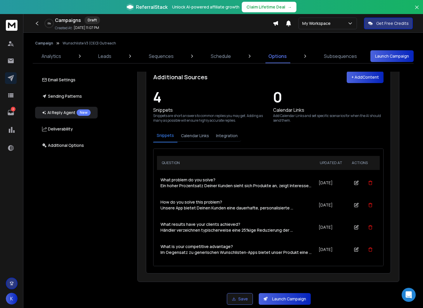
scroll to position [641, 0]
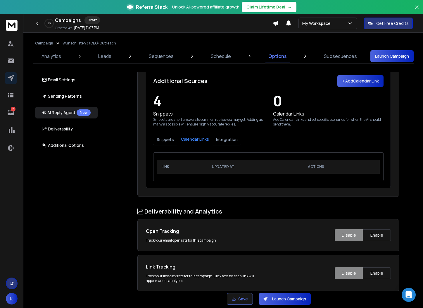
click at [183, 141] on button "Calendar Links" at bounding box center [194, 139] width 35 height 13
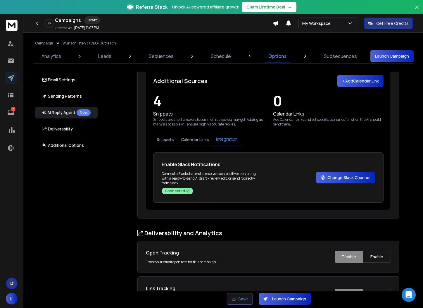
click at [225, 141] on button "Integration" at bounding box center [226, 139] width 29 height 13
click at [157, 144] on button "Snippets" at bounding box center [165, 139] width 24 height 13
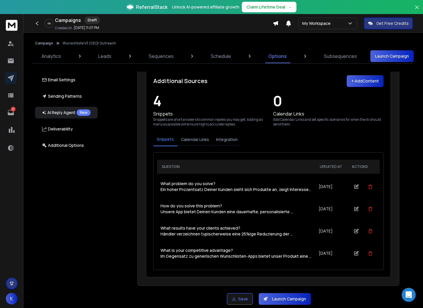
click at [224, 139] on button "Integration" at bounding box center [226, 139] width 29 height 13
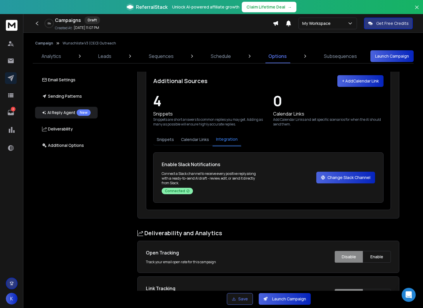
scroll to position [608, 0]
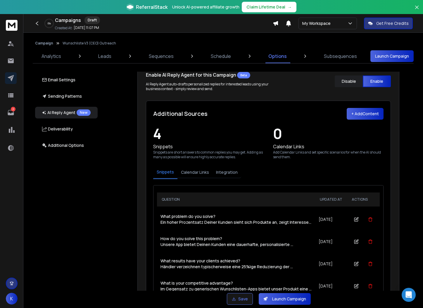
click at [163, 171] on button "Snippets" at bounding box center [165, 171] width 24 height 13
click at [216, 172] on button "Integration" at bounding box center [226, 172] width 29 height 13
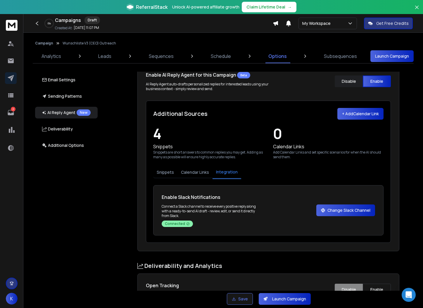
click at [196, 172] on button "Calendar Links" at bounding box center [194, 172] width 35 height 13
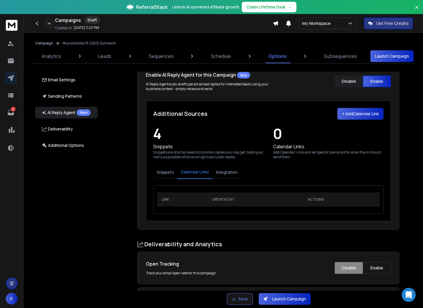
click at [224, 170] on button "Integration" at bounding box center [226, 172] width 29 height 13
click at [198, 172] on button "Calendar Links" at bounding box center [194, 171] width 35 height 13
click at [165, 172] on button "Snippets" at bounding box center [165, 172] width 24 height 13
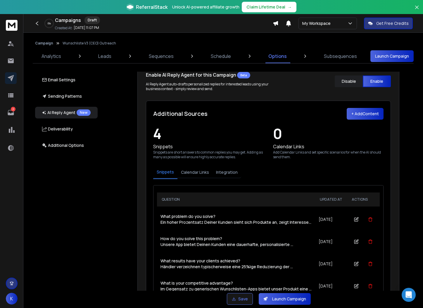
click at [365, 113] on button "+ Add Content" at bounding box center [365, 114] width 37 height 12
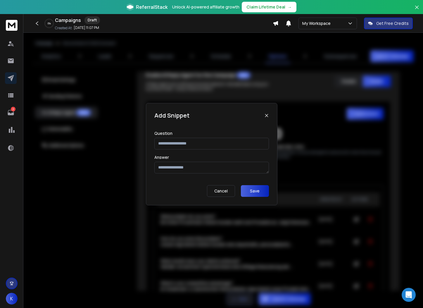
click at [203, 145] on input "text" at bounding box center [211, 144] width 115 height 12
click at [214, 188] on p "Cancel" at bounding box center [221, 191] width 28 height 12
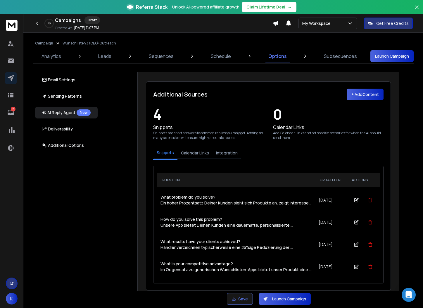
scroll to position [648, 0]
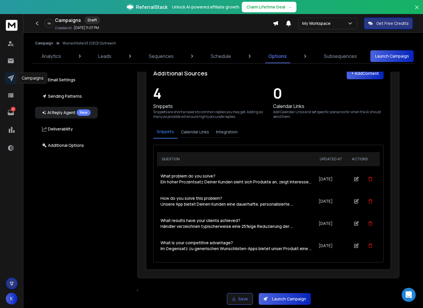
click at [7, 78] on icon at bounding box center [10, 78] width 7 height 7
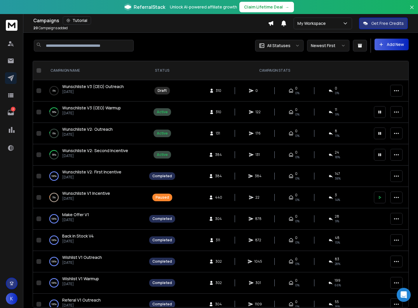
click at [89, 108] on span "Wunschliste V3 (CEO) Warmup" at bounding box center [91, 108] width 59 height 6
click at [97, 129] on span "Wunschliste V2: Outreach" at bounding box center [87, 129] width 51 height 6
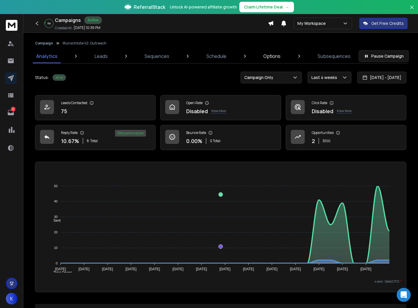
click at [273, 56] on p "Options" at bounding box center [272, 56] width 17 height 7
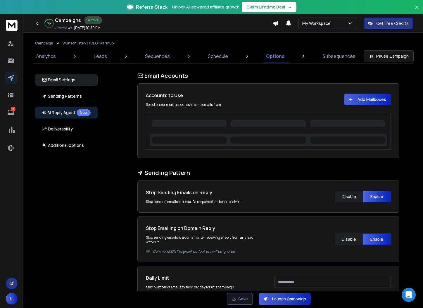
click at [57, 113] on p "AI Reply Agent New" at bounding box center [66, 112] width 49 height 6
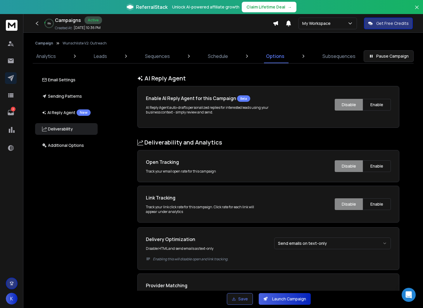
scroll to position [587, 0]
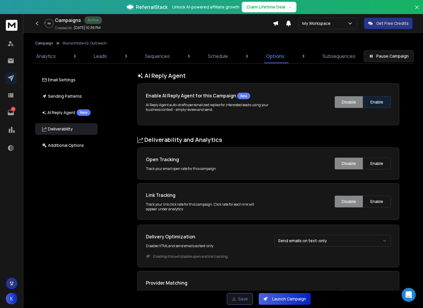
click at [372, 101] on button "Enable" at bounding box center [377, 102] width 28 height 12
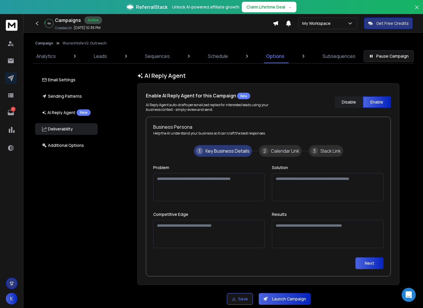
click at [188, 179] on textarea "Problem" at bounding box center [209, 187] width 112 height 28
paste textarea "**********"
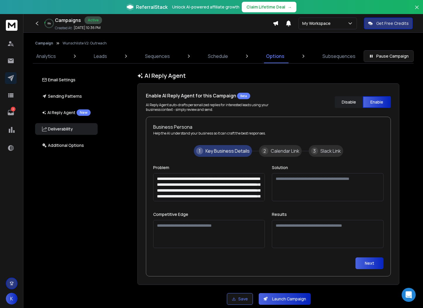
scroll to position [39, 0]
type textarea "**********"
click at [290, 181] on textarea "Solution" at bounding box center [328, 187] width 112 height 28
paste textarea "**********"
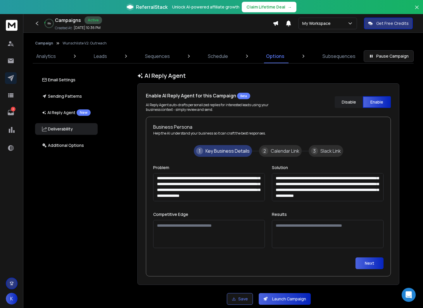
type textarea "**********"
click at [192, 229] on textarea "Competitive Edge" at bounding box center [209, 234] width 112 height 28
paste textarea "**********"
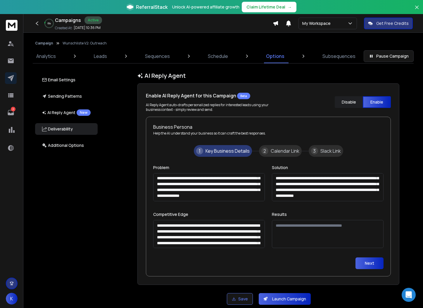
scroll to position [45, 0]
type textarea "**********"
click at [280, 222] on textarea "Results" at bounding box center [328, 234] width 112 height 28
paste textarea "**********"
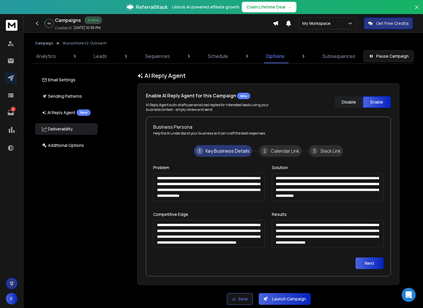
type textarea "**********"
click at [147, 186] on div "**********" at bounding box center [268, 197] width 245 height 160
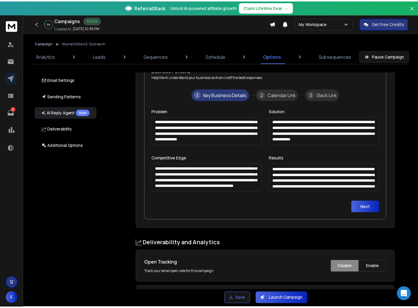
scroll to position [47, 0]
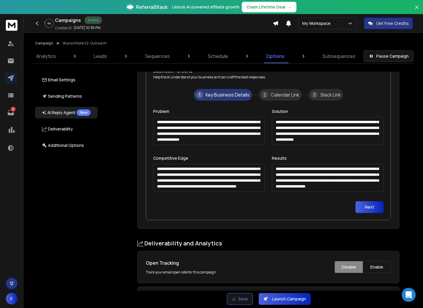
click at [376, 209] on button "Next" at bounding box center [369, 207] width 28 height 12
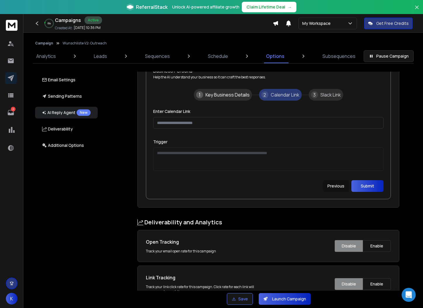
click at [363, 185] on button "Submit" at bounding box center [367, 186] width 32 height 12
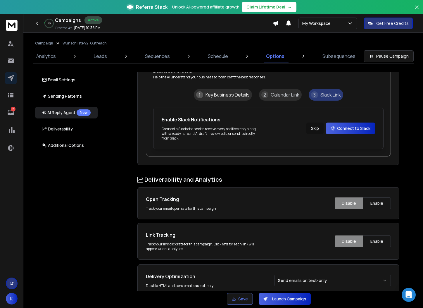
click at [356, 124] on link "Connect to Slack" at bounding box center [350, 128] width 49 height 12
click at [164, 58] on p "Sequences" at bounding box center [157, 56] width 25 height 7
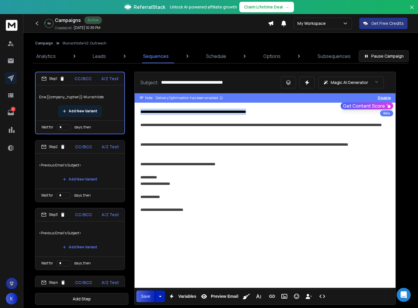
drag, startPoint x: 204, startPoint y: 108, endPoint x: 98, endPoint y: 107, distance: 105.8
click at [98, 107] on div "**********" at bounding box center [221, 188] width 372 height 233
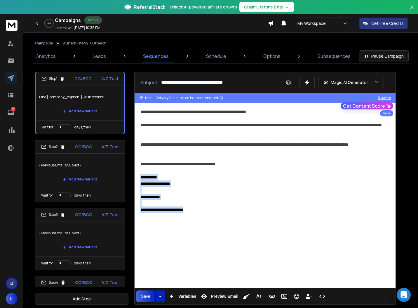
drag, startPoint x: 141, startPoint y: 177, endPoint x: 236, endPoint y: 212, distance: 102.4
click at [236, 212] on div "**********" at bounding box center [265, 195] width 261 height 185
copy div "**********"
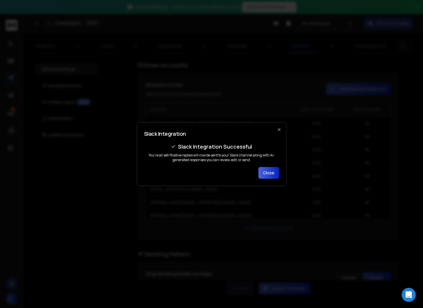
click at [267, 171] on button "Close" at bounding box center [268, 173] width 21 height 12
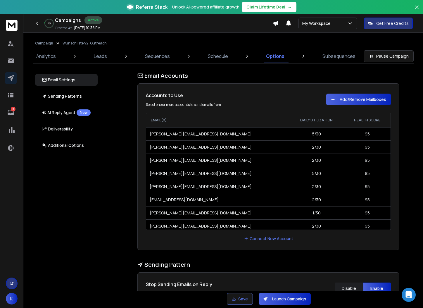
scroll to position [3, 0]
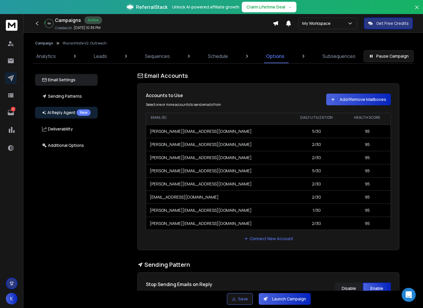
click at [63, 110] on p "AI Reply Agent New" at bounding box center [66, 112] width 49 height 6
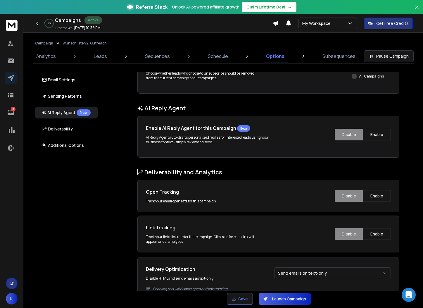
scroll to position [587, 0]
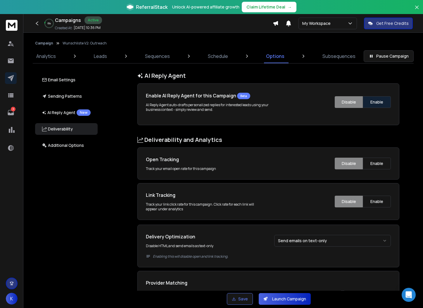
click at [374, 101] on button "Enable" at bounding box center [377, 102] width 28 height 12
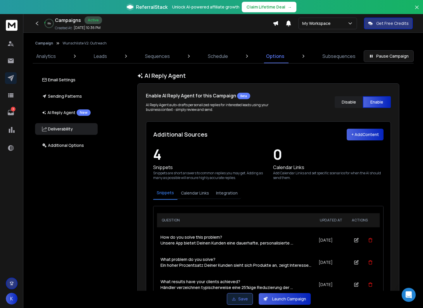
click at [236, 302] on button "Save" at bounding box center [240, 299] width 26 height 12
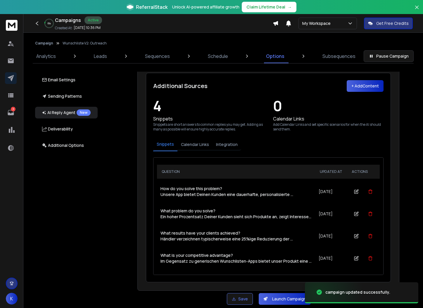
scroll to position [645, 0]
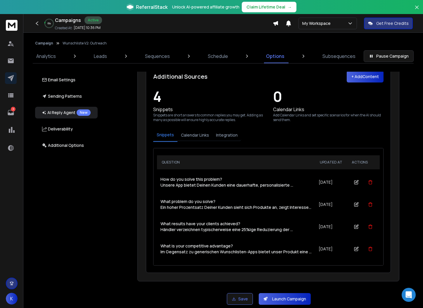
click at [126, 193] on div "Email Accounts Accounts to Use Select one or more accounts to send emails from …" at bounding box center [272, 181] width 330 height 219
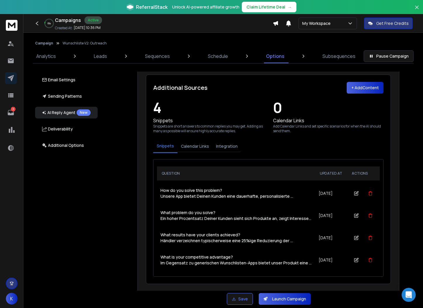
scroll to position [641, 0]
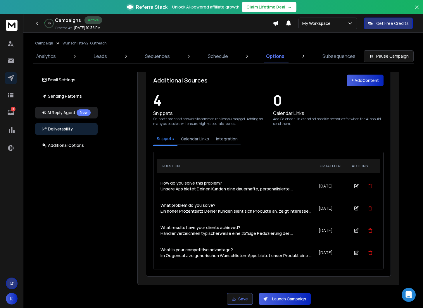
click at [76, 131] on button "Deliverability" at bounding box center [66, 129] width 63 height 12
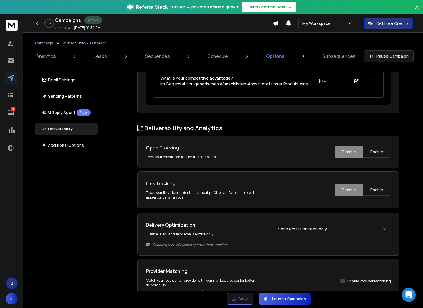
scroll to position [866, 0]
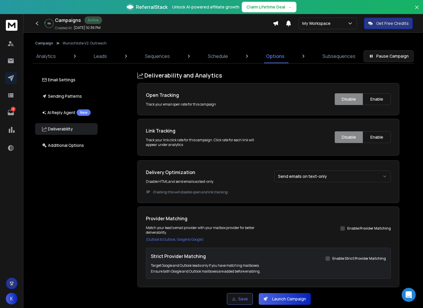
type button "email-settings"
click at [331, 55] on p "Subsequences" at bounding box center [338, 56] width 33 height 7
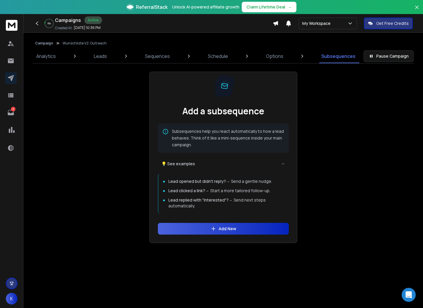
click at [224, 227] on button "Add New" at bounding box center [223, 229] width 131 height 12
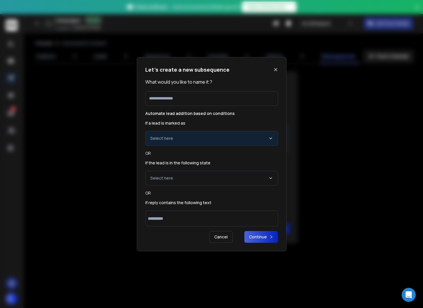
click at [172, 136] on button "Select here" at bounding box center [211, 138] width 133 height 15
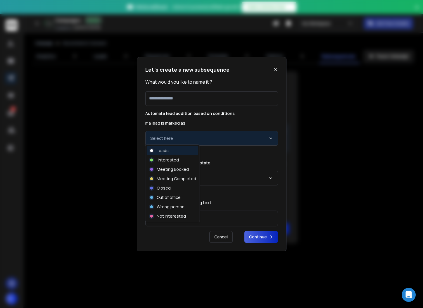
click at [176, 135] on button "Select here" at bounding box center [211, 138] width 133 height 15
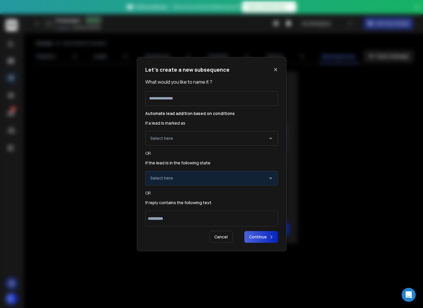
click at [178, 178] on button "Select here" at bounding box center [211, 178] width 133 height 15
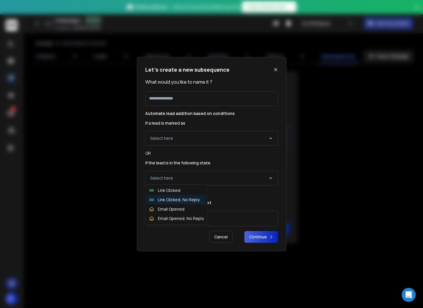
click at [234, 196] on form "Automate lead addition based on conditions If a lead is marked as Select here O…" at bounding box center [211, 163] width 133 height 157
click at [186, 218] on input at bounding box center [211, 218] width 127 height 11
drag, startPoint x: 212, startPoint y: 200, endPoint x: 143, endPoint y: 190, distance: 70.3
click at [143, 190] on div "Let’s create a new subsequence What would you like to name it ? Automate lead a…" at bounding box center [212, 154] width 150 height 194
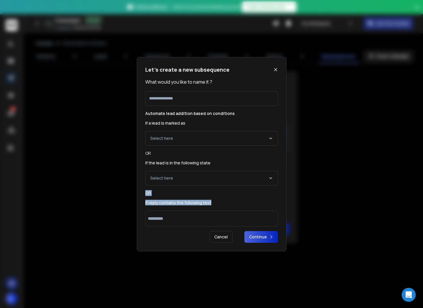
drag, startPoint x: 142, startPoint y: 190, endPoint x: 217, endPoint y: 199, distance: 76.0
click at [217, 199] on div "Let’s create a new subsequence What would you like to name it ? Automate lead a…" at bounding box center [212, 154] width 150 height 194
click at [217, 200] on label "If reply contains the following text" at bounding box center [211, 202] width 133 height 4
drag, startPoint x: 217, startPoint y: 200, endPoint x: 149, endPoint y: 190, distance: 68.3
click at [149, 190] on form "Automate lead addition based on conditions If a lead is marked as Select here O…" at bounding box center [211, 163] width 133 height 157
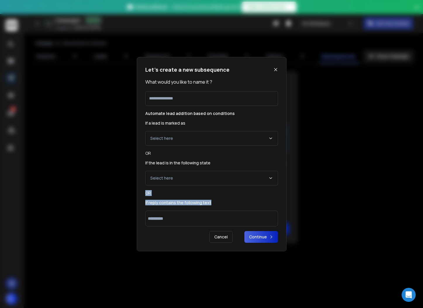
drag, startPoint x: 145, startPoint y: 191, endPoint x: 210, endPoint y: 200, distance: 65.8
click at [210, 200] on form "Automate lead addition based on conditions If a lead is marked as Select here O…" at bounding box center [211, 163] width 133 height 157
click at [210, 200] on label "If reply contains the following text" at bounding box center [211, 202] width 133 height 4
drag, startPoint x: 210, startPoint y: 200, endPoint x: 142, endPoint y: 190, distance: 68.8
click at [142, 190] on div "Let’s create a new subsequence What would you like to name it ? Automate lead a…" at bounding box center [212, 154] width 150 height 194
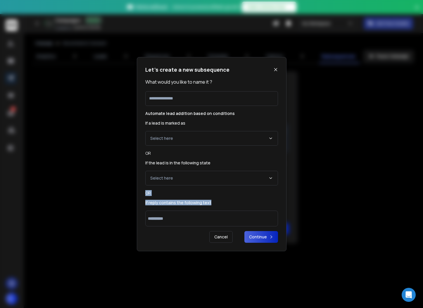
drag, startPoint x: 146, startPoint y: 191, endPoint x: 221, endPoint y: 201, distance: 75.8
click at [221, 201] on form "Automate lead addition based on conditions If a lead is marked as Select here O…" at bounding box center [211, 163] width 133 height 157
click at [221, 201] on label "If reply contains the following text" at bounding box center [211, 202] width 133 height 4
drag, startPoint x: 214, startPoint y: 199, endPoint x: 139, endPoint y: 190, distance: 75.1
click at [139, 190] on div "Let’s create a new subsequence What would you like to name it ? Automate lead a…" at bounding box center [212, 154] width 150 height 194
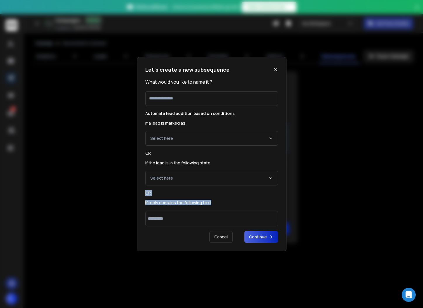
click at [143, 190] on div "Let’s create a new subsequence What would you like to name it ? Automate lead a…" at bounding box center [212, 154] width 150 height 194
drag, startPoint x: 146, startPoint y: 189, endPoint x: 240, endPoint y: 200, distance: 94.7
click at [240, 200] on form "Automate lead addition based on conditions If a lead is marked as Select here O…" at bounding box center [211, 163] width 133 height 157
click at [240, 200] on label "If reply contains the following text" at bounding box center [211, 202] width 133 height 4
drag, startPoint x: 238, startPoint y: 200, endPoint x: 136, endPoint y: 188, distance: 102.5
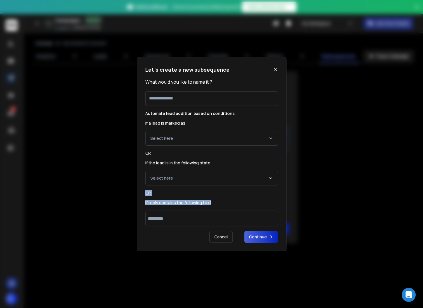
click at [136, 188] on div "Let’s create a new subsequence What would you like to name it ? Automate lead a…" at bounding box center [211, 154] width 423 height 206
click at [142, 190] on div "Let’s create a new subsequence What would you like to name it ? Automate lead a…" at bounding box center [212, 154] width 150 height 194
drag, startPoint x: 145, startPoint y: 189, endPoint x: 217, endPoint y: 202, distance: 72.7
click at [217, 202] on form "Automate lead addition based on conditions If a lead is marked as Select here O…" at bounding box center [211, 163] width 133 height 157
click at [217, 202] on label "If reply contains the following text" at bounding box center [211, 202] width 133 height 4
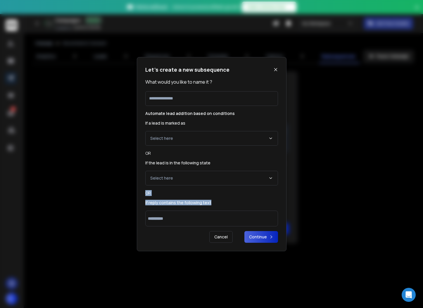
drag, startPoint x: 214, startPoint y: 200, endPoint x: 142, endPoint y: 188, distance: 73.4
click at [142, 188] on div "Let’s create a new subsequence What would you like to name it ? Automate lead a…" at bounding box center [212, 154] width 150 height 194
click at [142, 189] on div "Let’s create a new subsequence What would you like to name it ? Automate lead a…" at bounding box center [212, 154] width 150 height 194
drag, startPoint x: 146, startPoint y: 189, endPoint x: 236, endPoint y: 199, distance: 89.9
click at [236, 199] on form "Automate lead addition based on conditions If a lead is marked as Select here O…" at bounding box center [211, 163] width 133 height 157
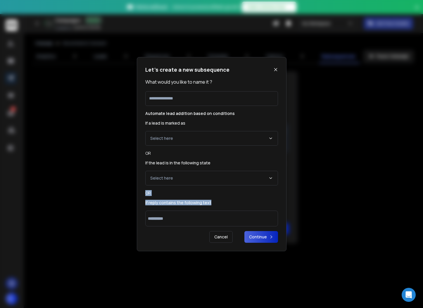
click at [236, 200] on label "If reply contains the following text" at bounding box center [211, 202] width 133 height 4
drag, startPoint x: 220, startPoint y: 196, endPoint x: 142, endPoint y: 187, distance: 78.9
click at [142, 186] on div "Let’s create a new subsequence What would you like to name it ? Automate lead a…" at bounding box center [212, 154] width 150 height 194
click at [142, 187] on div "Let’s create a new subsequence What would you like to name it ? Automate lead a…" at bounding box center [212, 154] width 150 height 194
drag, startPoint x: 143, startPoint y: 190, endPoint x: 212, endPoint y: 197, distance: 69.9
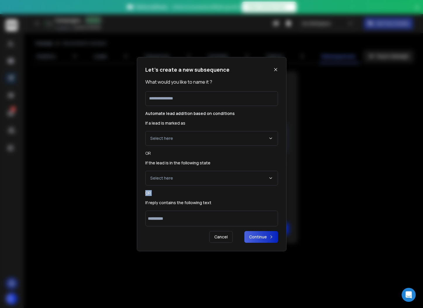
click at [212, 197] on div "Let’s create a new subsequence What would you like to name it ? Automate lead a…" at bounding box center [212, 154] width 150 height 194
click at [212, 197] on form "Automate lead addition based on conditions If a lead is marked as Select here O…" at bounding box center [211, 163] width 133 height 157
drag, startPoint x: 215, startPoint y: 200, endPoint x: 119, endPoint y: 184, distance: 97.9
click at [119, 184] on div "Let’s create a new subsequence What would you like to name it ? Automate lead a…" at bounding box center [211, 154] width 423 height 206
click at [164, 194] on form "Automate lead addition based on conditions If a lead is marked as Select here O…" at bounding box center [211, 163] width 133 height 157
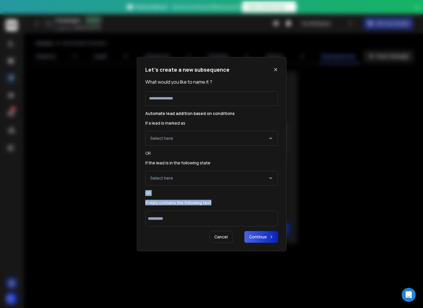
drag, startPoint x: 145, startPoint y: 189, endPoint x: 229, endPoint y: 200, distance: 85.4
click at [229, 200] on div "Let’s create a new subsequence What would you like to name it ? Automate lead a…" at bounding box center [212, 154] width 150 height 194
click at [229, 200] on label "If reply contains the following text" at bounding box center [211, 202] width 133 height 4
drag, startPoint x: 217, startPoint y: 197, endPoint x: 147, endPoint y: 185, distance: 70.6
click at [147, 185] on form "Automate lead addition based on conditions If a lead is marked as Select here O…" at bounding box center [211, 163] width 133 height 157
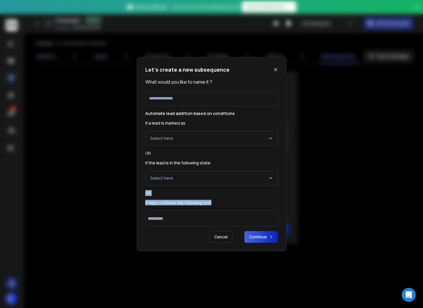
click at [147, 185] on form "Automate lead addition based on conditions If a lead is marked as Select here O…" at bounding box center [211, 163] width 133 height 157
click at [274, 67] on icon at bounding box center [275, 69] width 5 height 5
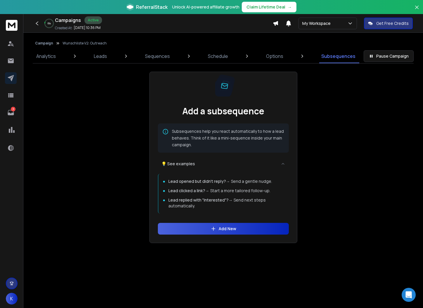
click at [205, 226] on button "Add New" at bounding box center [223, 229] width 131 height 12
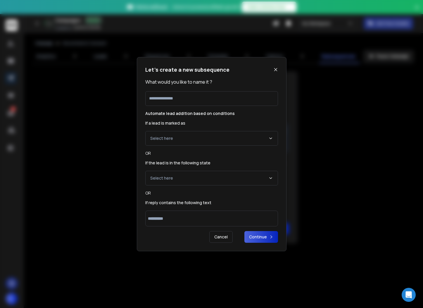
click at [203, 219] on input at bounding box center [211, 218] width 127 height 11
type input "****"
click at [265, 237] on button "Continue" at bounding box center [261, 237] width 34 height 12
type input "****"
click at [261, 239] on button "Continue" at bounding box center [261, 237] width 34 height 12
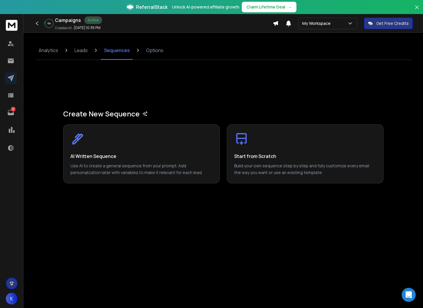
click at [269, 156] on h3 "Start from Scratch" at bounding box center [255, 156] width 42 height 6
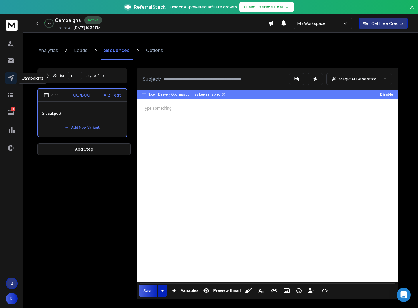
click at [11, 79] on icon at bounding box center [11, 78] width 6 height 6
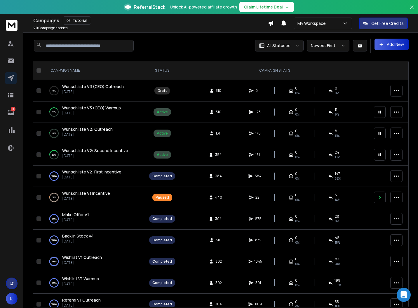
click at [98, 84] on span "Wunschliste V3 (CEO) Outreach" at bounding box center [93, 87] width 62 height 6
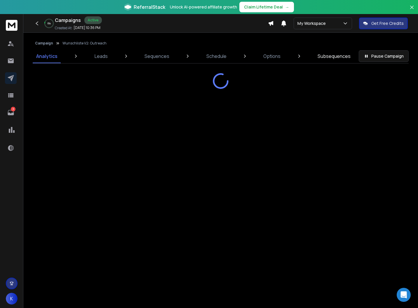
click at [340, 58] on p "Subsequences" at bounding box center [334, 56] width 33 height 7
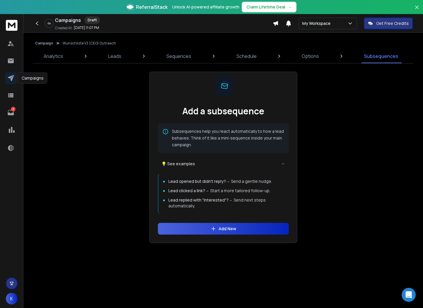
click at [10, 77] on icon at bounding box center [11, 78] width 6 height 6
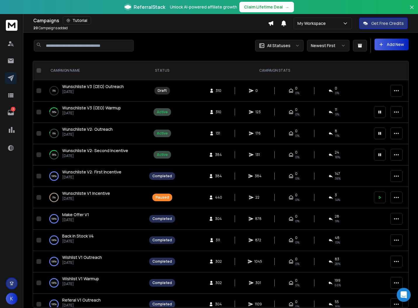
click at [80, 105] on span "Wunschliste V3 (CEO) Warmup" at bounding box center [91, 108] width 59 height 6
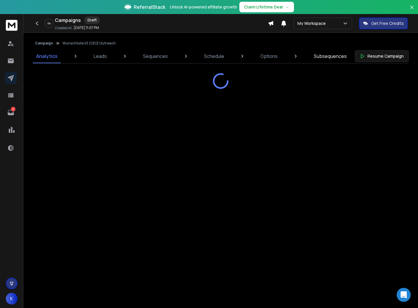
click at [323, 57] on p "Subsequences" at bounding box center [330, 56] width 33 height 7
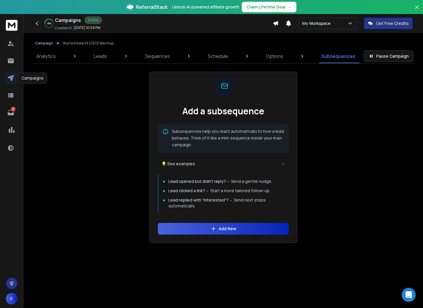
click at [9, 77] on icon at bounding box center [11, 78] width 6 height 6
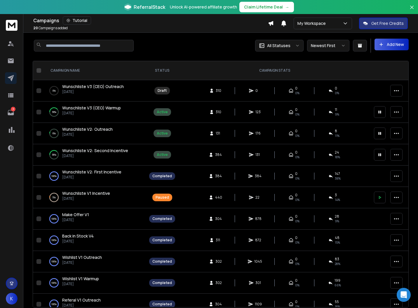
click at [102, 129] on span "Wunschliste V2: Outreach" at bounding box center [87, 129] width 51 height 6
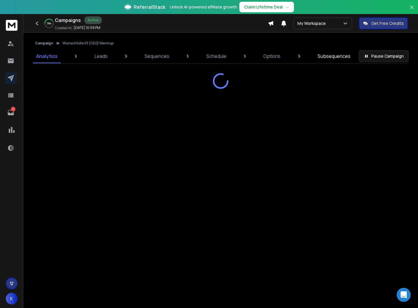
click at [334, 54] on p "Subsequences" at bounding box center [334, 56] width 33 height 7
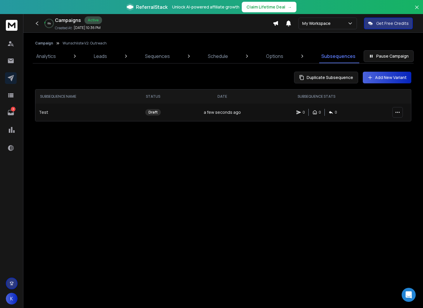
click at [400, 113] on button "button" at bounding box center [397, 112] width 11 height 11
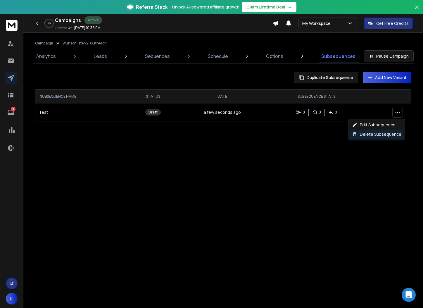
click at [376, 132] on div "Delete Subsequence" at bounding box center [376, 134] width 49 height 6
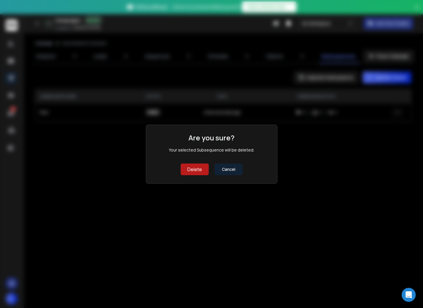
click at [187, 170] on button "Delete" at bounding box center [195, 169] width 28 height 12
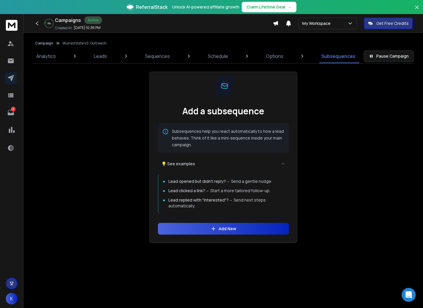
click at [120, 150] on div "Add a subsequence Subsequences help you react automatically to how a lead behav…" at bounding box center [223, 157] width 376 height 171
click at [13, 298] on span "K" at bounding box center [12, 299] width 12 height 12
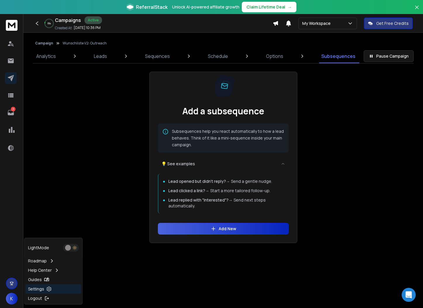
click at [38, 286] on p "Settings" at bounding box center [36, 289] width 16 height 6
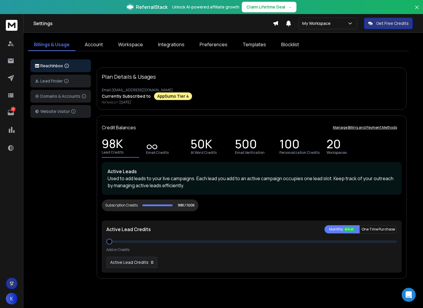
click at [207, 46] on link "Preferences" at bounding box center [213, 45] width 39 height 12
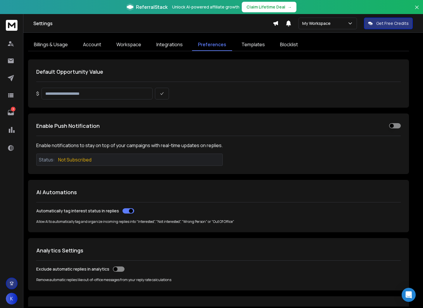
click at [91, 42] on link "Account" at bounding box center [92, 45] width 30 height 12
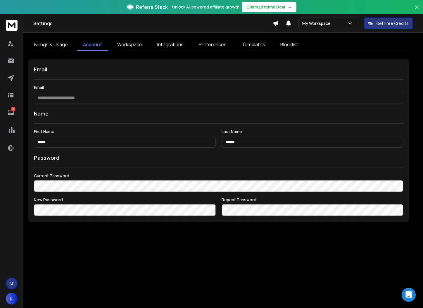
click at [119, 49] on link "Workspace" at bounding box center [129, 45] width 37 height 12
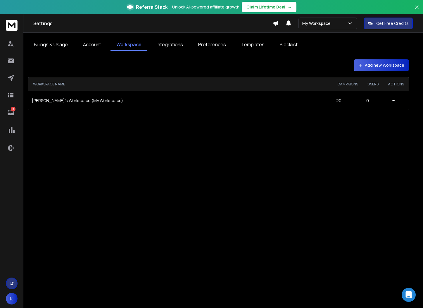
click at [171, 46] on link "Integrations" at bounding box center [170, 45] width 38 height 12
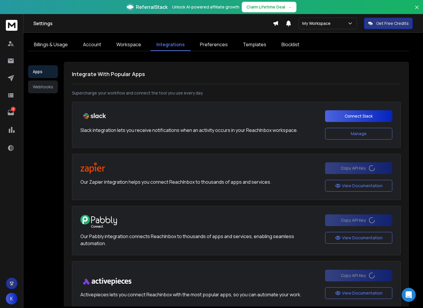
click at [201, 47] on link "Preferences" at bounding box center [213, 45] width 39 height 12
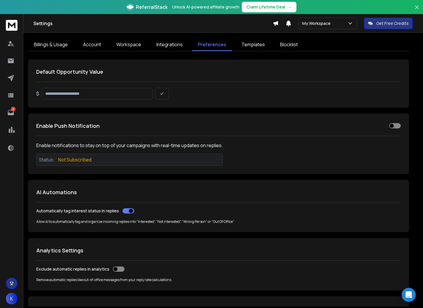
click at [245, 45] on link "Templates" at bounding box center [253, 45] width 35 height 12
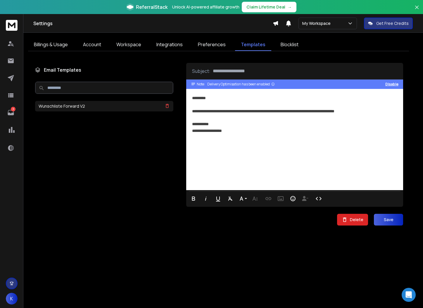
click at [217, 46] on link "Preferences" at bounding box center [211, 45] width 39 height 12
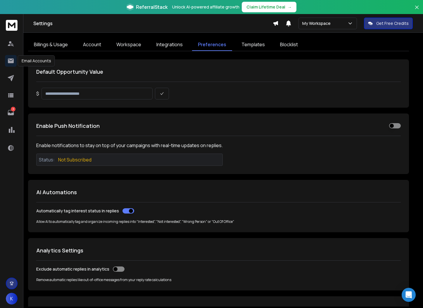
click at [7, 58] on link at bounding box center [11, 61] width 12 height 12
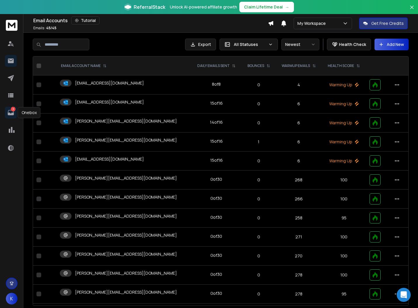
click at [12, 107] on p "3" at bounding box center [13, 109] width 5 height 5
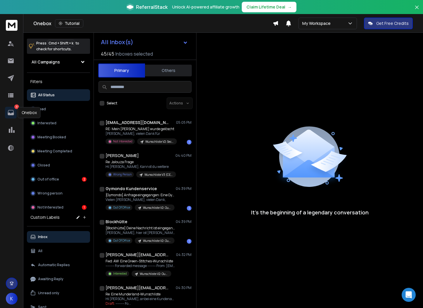
click at [84, 216] on icon at bounding box center [84, 217] width 0 height 2
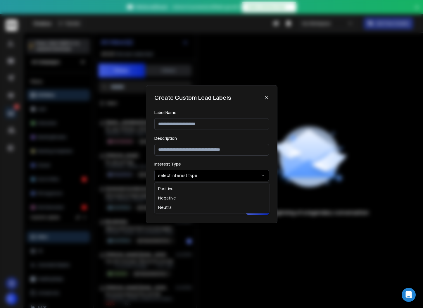
click at [178, 174] on button "select interest type" at bounding box center [211, 176] width 115 height 12
click at [262, 189] on button "Enable AI Tagging" at bounding box center [263, 190] width 12 height 5
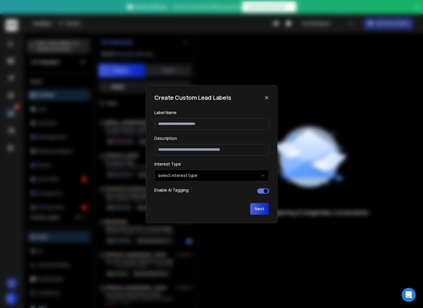
click at [177, 125] on input "Label Name" at bounding box center [211, 124] width 115 height 12
drag, startPoint x: 178, startPoint y: 113, endPoint x: 155, endPoint y: 99, distance: 26.6
click at [155, 99] on div "Create Custom Lead Labels Label Name Description Interest Type select interest …" at bounding box center [212, 154] width 132 height 138
click at [155, 99] on h1 "Create Custom Lead Labels" at bounding box center [192, 98] width 77 height 8
drag, startPoint x: 154, startPoint y: 98, endPoint x: 185, endPoint y: 111, distance: 33.7
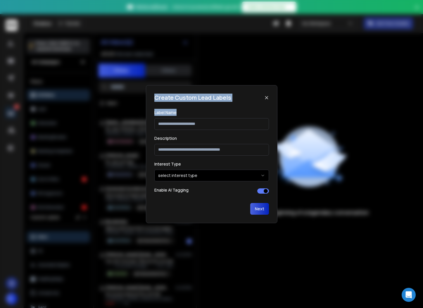
click at [185, 111] on div "Create Custom Lead Labels Label Name Description Interest Type select interest …" at bounding box center [212, 154] width 132 height 138
click at [185, 111] on div "Label Name" at bounding box center [211, 119] width 115 height 21
drag, startPoint x: 181, startPoint y: 108, endPoint x: 159, endPoint y: 96, distance: 26.2
click at [159, 96] on div "Create Custom Lead Labels Label Name Description Interest Type select interest …" at bounding box center [212, 154] width 132 height 138
click at [159, 96] on h1 "Create Custom Lead Labels" at bounding box center [192, 98] width 77 height 8
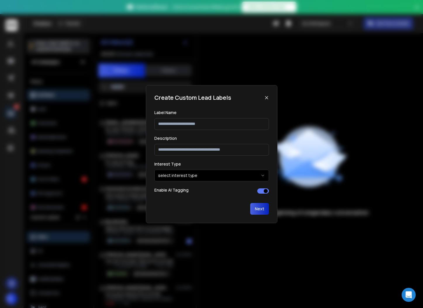
click at [165, 122] on input "Label Name" at bounding box center [211, 124] width 115 height 12
click at [191, 109] on div "Label Name" at bounding box center [211, 119] width 115 height 21
click at [267, 97] on icon at bounding box center [266, 97] width 5 height 5
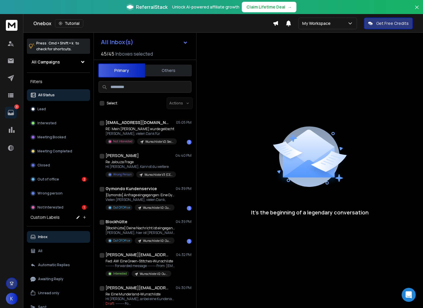
click at [164, 70] on button "Others" at bounding box center [168, 70] width 47 height 13
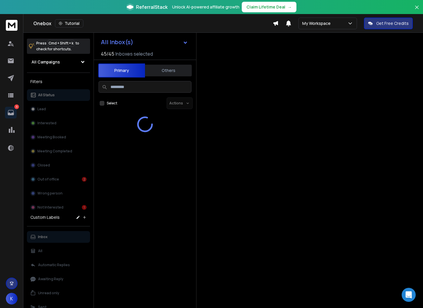
click at [127, 75] on button "Primary" at bounding box center [121, 70] width 47 height 14
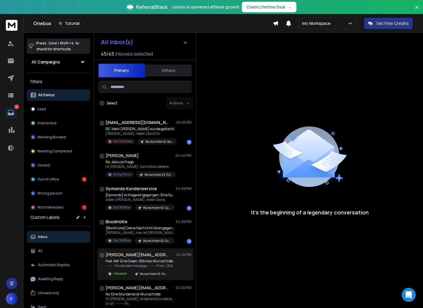
scroll to position [37, 0]
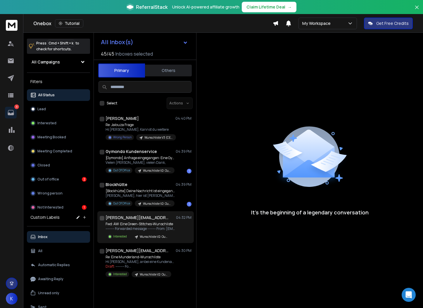
click at [141, 219] on div "kevin@wliste.com 04:32 PM" at bounding box center [149, 218] width 86 height 6
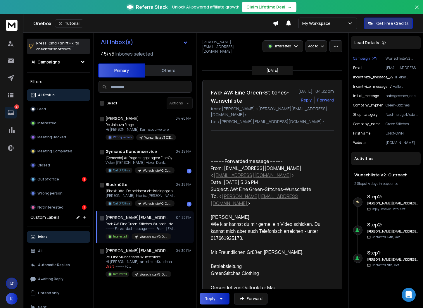
scroll to position [4, 0]
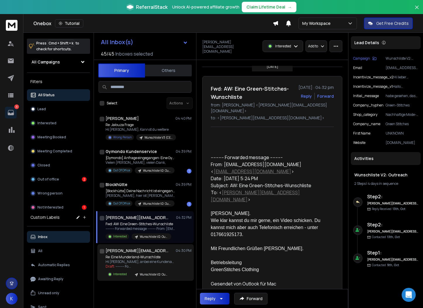
click at [135, 260] on p "Hi Kevin, anbei eine Kundenanfrage bzgl." at bounding box center [141, 261] width 70 height 5
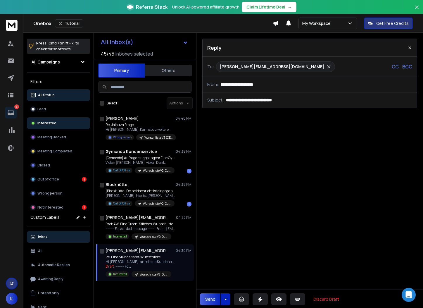
click at [52, 122] on p "Interested" at bounding box center [46, 123] width 19 height 5
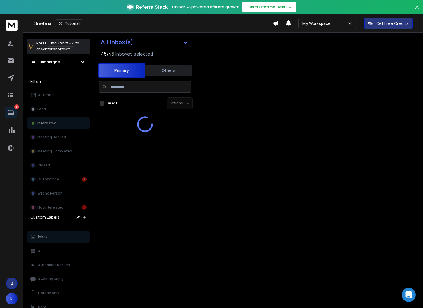
scroll to position [0, 0]
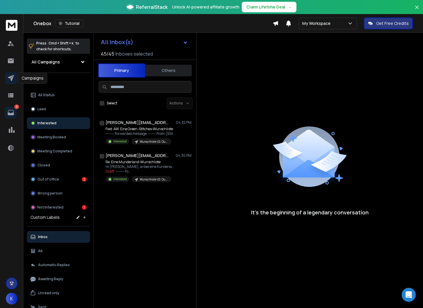
click at [12, 77] on icon at bounding box center [11, 78] width 6 height 6
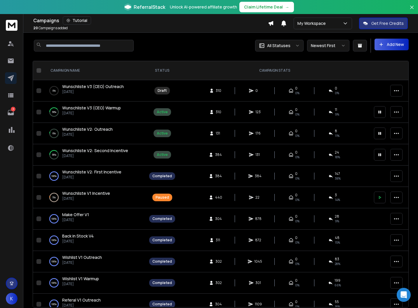
click at [96, 86] on span "Wunschliste V3 (CEO) Outreach" at bounding box center [93, 87] width 62 height 6
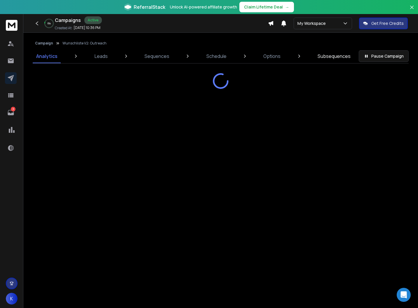
click at [331, 55] on p "Subsequences" at bounding box center [334, 56] width 33 height 7
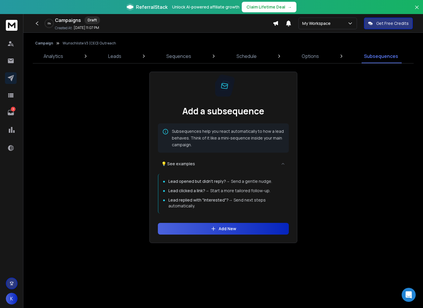
click at [219, 228] on button "Add New" at bounding box center [223, 229] width 131 height 12
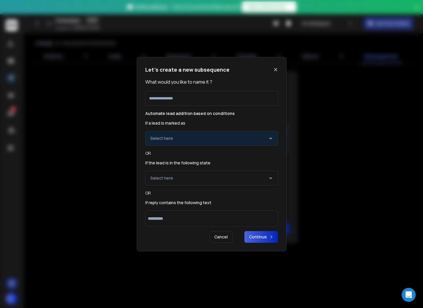
click at [178, 132] on button "Select here" at bounding box center [211, 138] width 133 height 15
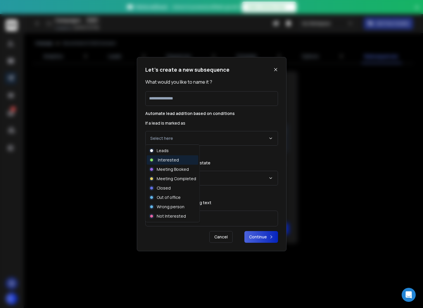
click at [165, 161] on div "Interested" at bounding box center [164, 160] width 30 height 6
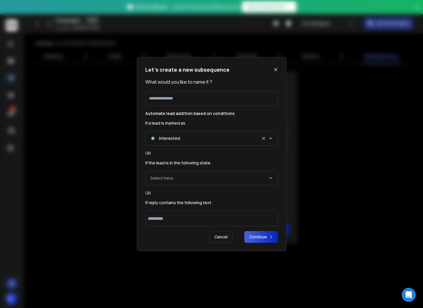
click at [180, 95] on input at bounding box center [211, 98] width 133 height 15
type input "*"
type input "**********"
click at [250, 238] on button "Continue" at bounding box center [261, 237] width 34 height 12
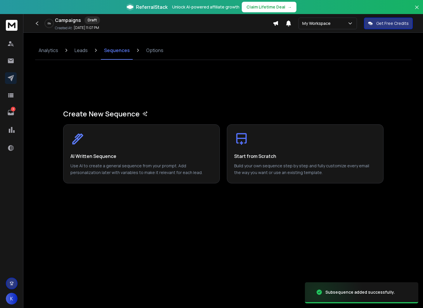
click at [297, 149] on div "Start from Scratch Build your own sequence step by step and fully customize eve…" at bounding box center [305, 153] width 156 height 58
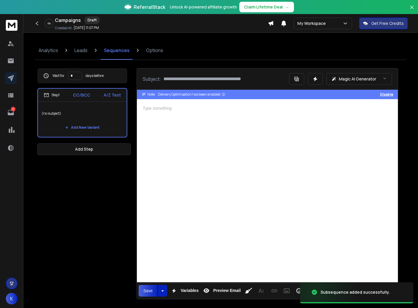
click at [77, 76] on input "*" at bounding box center [75, 76] width 14 height 8
click at [72, 216] on div "Wait for * days before Step 1 CC/BCC A/Z Test (no subject) Add New Variant Add …" at bounding box center [84, 183] width 94 height 231
click at [177, 122] on div at bounding box center [267, 190] width 261 height 183
click at [83, 203] on div "Wait for * days before Step 1 CC/BCC A/Z Test (no subject) Add New Variant Add …" at bounding box center [84, 183] width 94 height 231
click at [174, 122] on div at bounding box center [267, 190] width 261 height 183
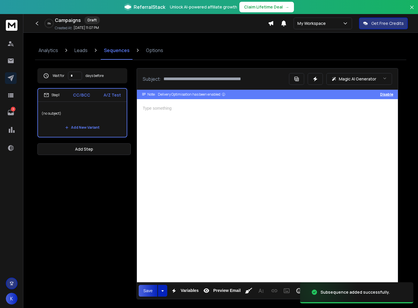
click at [102, 212] on div "Wait for * days before Step 1 CC/BCC A/Z Test (no subject) Add New Variant Add …" at bounding box center [84, 183] width 94 height 231
click at [354, 77] on p "Magic AI Generator" at bounding box center [357, 79] width 37 height 6
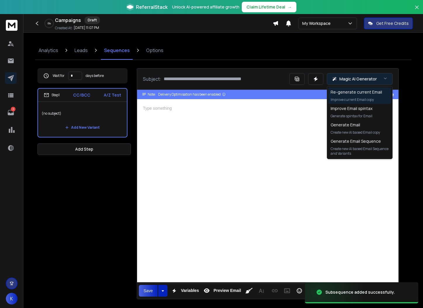
click at [353, 77] on p "Magic AI Generator" at bounding box center [357, 79] width 37 height 6
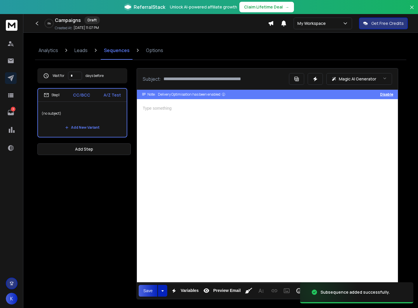
click at [73, 75] on input "*" at bounding box center [75, 76] width 14 height 8
click at [78, 193] on div "Wait for * days before Step 1 CC/BCC A/Z Test (no subject) Add New Variant Add …" at bounding box center [84, 183] width 94 height 231
click at [77, 78] on input "*" at bounding box center [75, 76] width 14 height 8
type input "*"
click at [52, 207] on div "Wait for * days before Step 1 CC/BCC A/Z Test (no subject) Add New Variant Add …" at bounding box center [84, 183] width 94 height 231
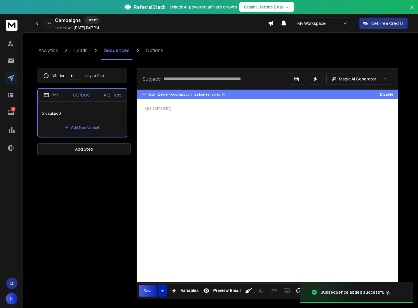
click at [122, 47] on p "Sequences" at bounding box center [117, 50] width 26 height 7
click at [120, 49] on p "Sequences" at bounding box center [117, 50] width 26 height 7
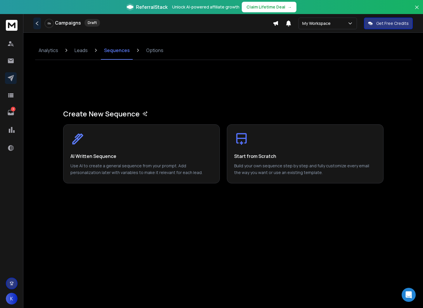
click at [33, 24] on button at bounding box center [37, 24] width 8 height 12
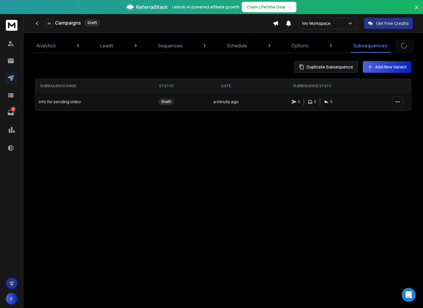
click at [395, 97] on button "button" at bounding box center [397, 101] width 11 height 11
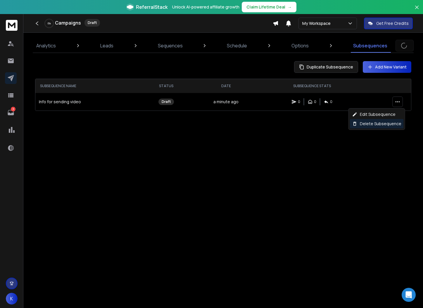
click at [371, 122] on div "Delete Subsequence" at bounding box center [376, 124] width 49 height 6
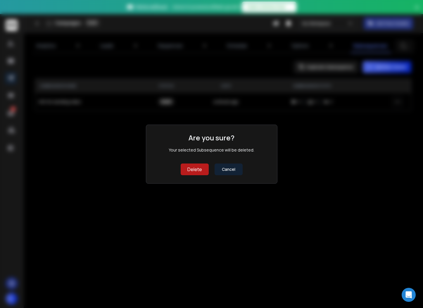
click at [192, 169] on button "Delete" at bounding box center [195, 169] width 28 height 12
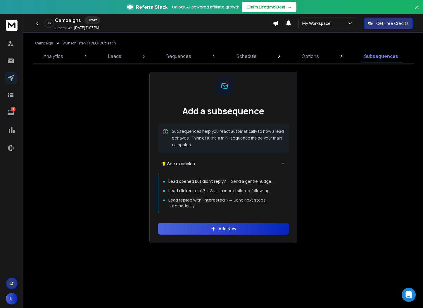
click at [202, 226] on button "Add New" at bounding box center [223, 229] width 131 height 12
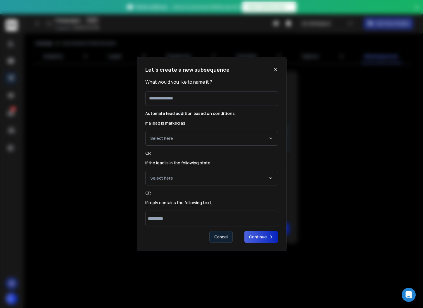
click at [221, 239] on p "Cancel" at bounding box center [220, 237] width 23 height 12
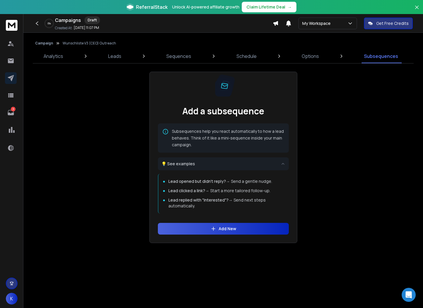
click at [169, 163] on span "💡 See examples" at bounding box center [178, 164] width 34 height 6
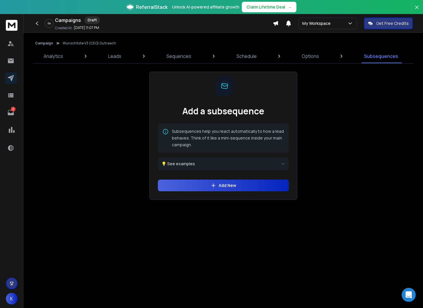
click at [169, 163] on span "💡 See examples" at bounding box center [178, 164] width 34 height 6
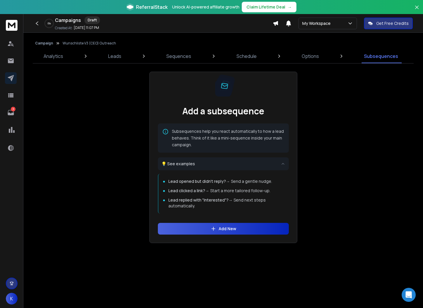
click at [169, 163] on span "💡 See examples" at bounding box center [178, 164] width 34 height 6
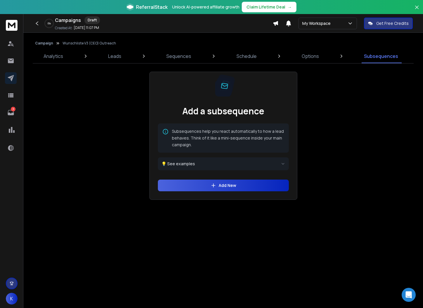
click at [169, 163] on span "💡 See examples" at bounding box center [178, 164] width 34 height 6
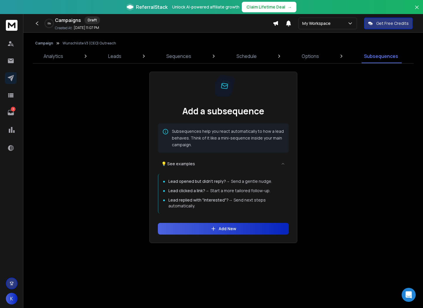
click at [186, 225] on button "Add New" at bounding box center [223, 229] width 131 height 12
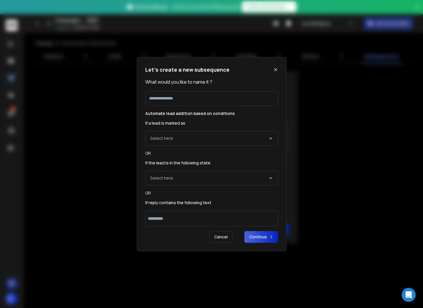
click at [177, 94] on input at bounding box center [211, 98] width 133 height 15
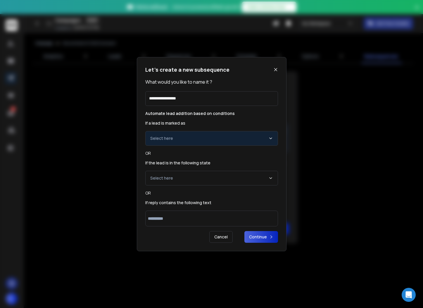
type input "**********"
click at [168, 131] on button "Select here" at bounding box center [211, 138] width 133 height 15
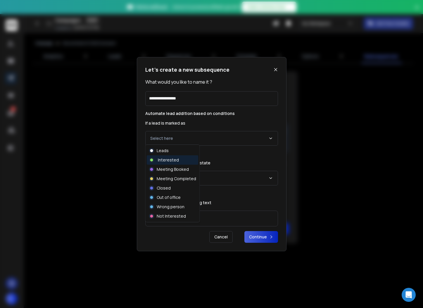
click at [164, 162] on div "Interested" at bounding box center [164, 160] width 30 height 6
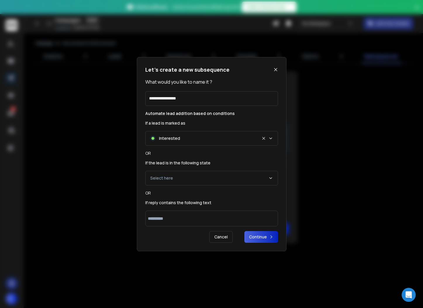
click at [260, 237] on button "Continue" at bounding box center [261, 237] width 34 height 12
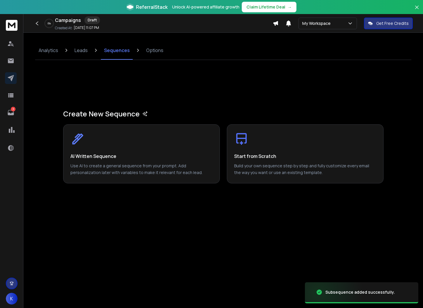
click at [300, 135] on div "button" at bounding box center [305, 139] width 142 height 15
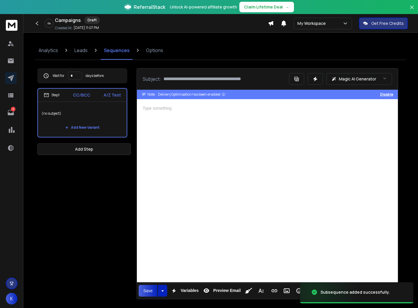
click at [196, 124] on div at bounding box center [267, 190] width 261 height 183
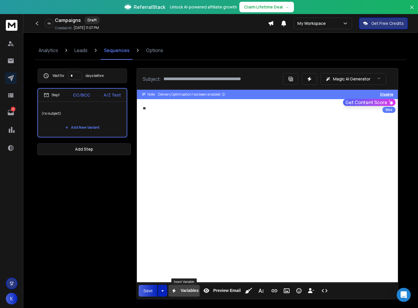
click at [181, 287] on div "Variables" at bounding box center [185, 290] width 32 height 9
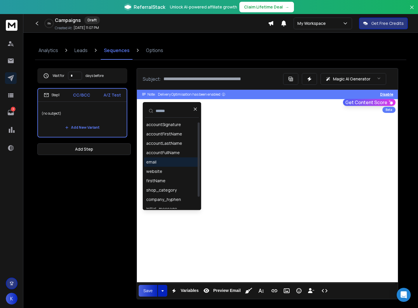
scroll to position [12, 0]
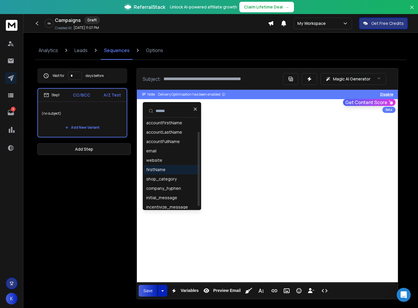
click at [166, 170] on div "firstName" at bounding box center [172, 169] width 56 height 9
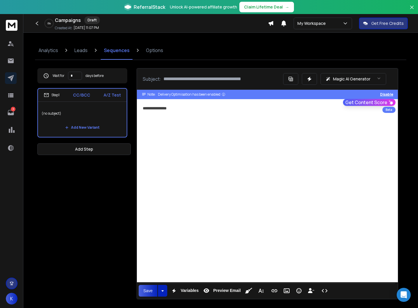
click at [197, 123] on div "**********" at bounding box center [267, 190] width 261 height 183
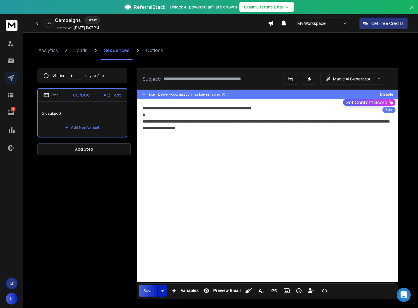
click at [192, 126] on span "**********" at bounding box center [267, 124] width 248 height 11
click at [286, 127] on div "**********" at bounding box center [268, 124] width 250 height 13
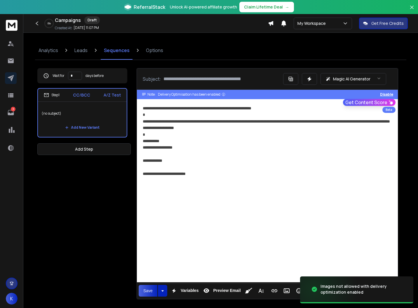
click at [75, 74] on input "*" at bounding box center [75, 76] width 14 height 8
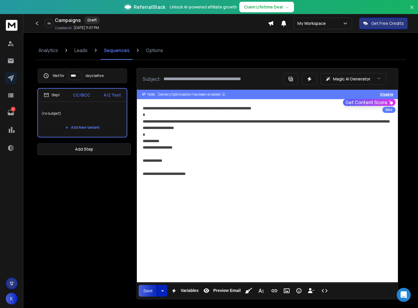
type input "****"
click at [89, 210] on div "Wait for **** days before Step 1 CC/BCC A/Z Test (no subject) Add New Variant A…" at bounding box center [84, 183] width 94 height 231
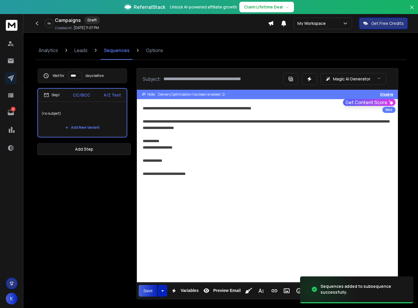
click at [105, 216] on div "Wait for **** days before Step 1 CC/BCC A/Z Test (no subject) Add New Variant A…" at bounding box center [84, 183] width 94 height 231
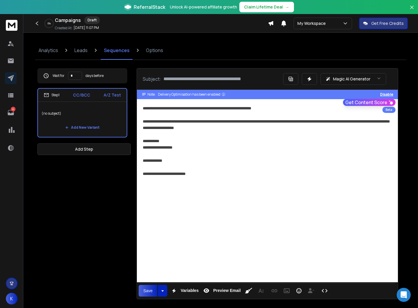
click at [75, 73] on input "*" at bounding box center [75, 76] width 14 height 8
type input "****"
click at [109, 208] on div "Wait for **** days before Step 1 CC/BCC A/Z Test (no subject) Add New Variant A…" at bounding box center [84, 183] width 94 height 231
click at [115, 240] on div "Wait for **** days before Step 1 CC/BCC A/Z Test (no subject) Add New Variant A…" at bounding box center [84, 183] width 94 height 231
click at [228, 290] on span "Preview Email" at bounding box center [227, 290] width 30 height 5
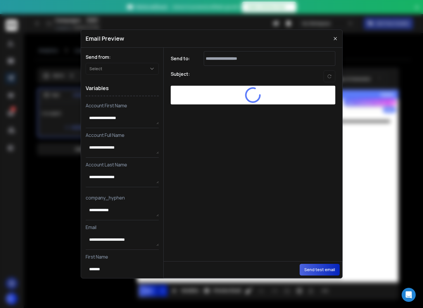
type textarea "**********"
type textarea "*********"
type textarea "**********"
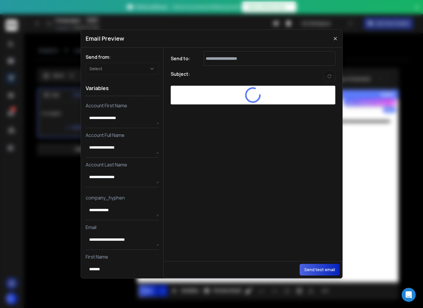
type textarea "**********"
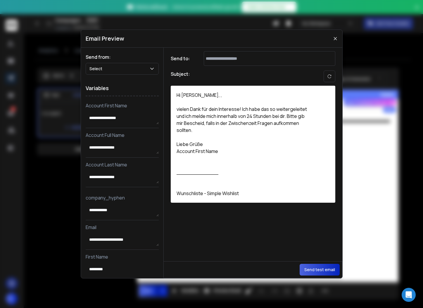
type textarea "******"
type textarea "**********"
type textarea "******"
click at [368, 161] on div "**********" at bounding box center [211, 154] width 423 height 261
click at [337, 37] on icon at bounding box center [335, 38] width 5 height 5
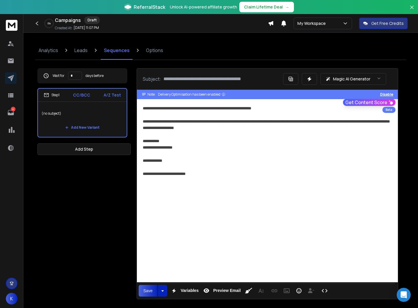
click at [293, 110] on div "**********" at bounding box center [268, 108] width 250 height 6
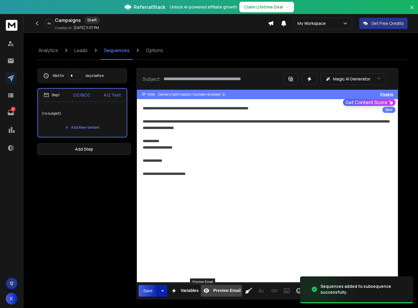
click at [225, 290] on span "Preview Email" at bounding box center [227, 290] width 30 height 5
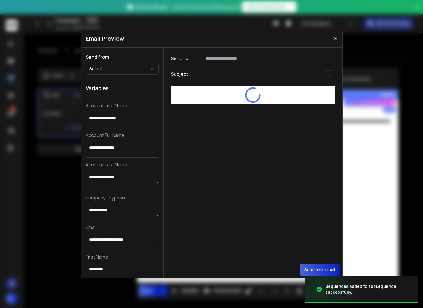
type textarea "**********"
type textarea "***"
type textarea "**********"
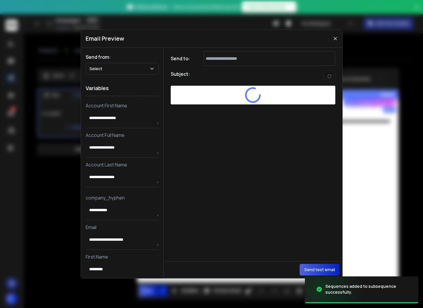
type textarea "**********"
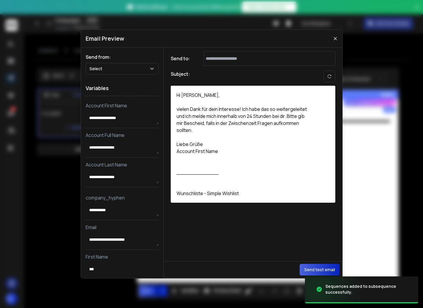
type textarea "******"
type textarea "**********"
type textarea "******"
click at [105, 117] on textarea "******" at bounding box center [122, 119] width 73 height 12
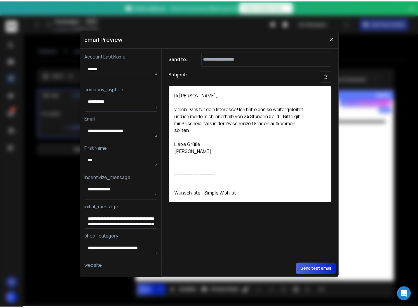
scroll to position [125, 0]
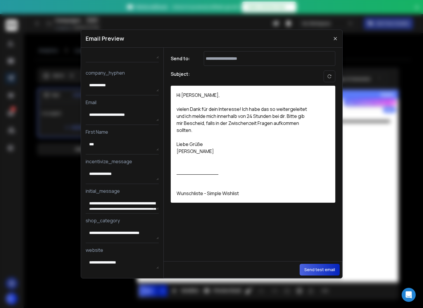
click at [99, 146] on textarea "***" at bounding box center [122, 145] width 73 height 12
click at [335, 38] on icon at bounding box center [334, 38] width 3 height 3
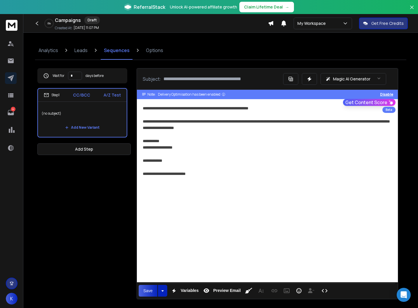
click at [220, 154] on div at bounding box center [268, 154] width 250 height 6
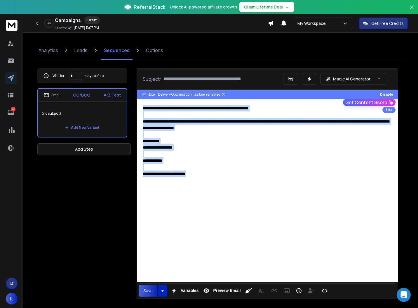
copy div "**********"
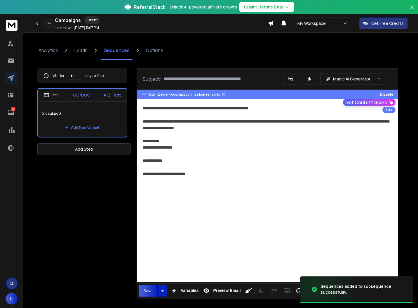
click at [74, 216] on div "Wait for * days before Step 1 CC/BCC A/Z Test (no subject) Add New Variant Add …" at bounding box center [84, 183] width 94 height 231
click at [157, 50] on p "Options" at bounding box center [154, 50] width 17 height 7
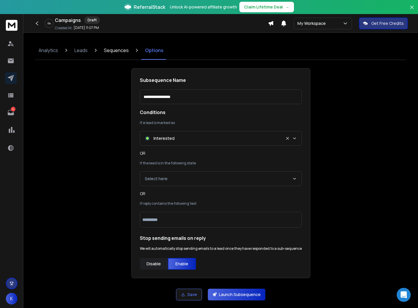
click at [122, 50] on p "Sequences" at bounding box center [116, 50] width 25 height 7
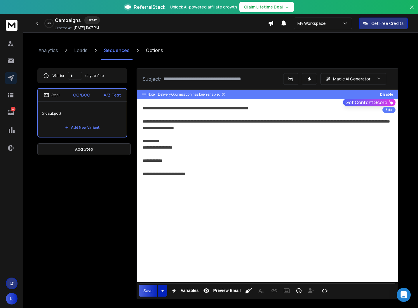
click at [157, 51] on p "Options" at bounding box center [154, 50] width 17 height 7
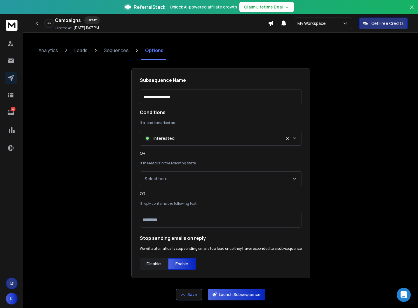
click at [246, 300] on button "Launch Subsequence" at bounding box center [237, 294] width 58 height 12
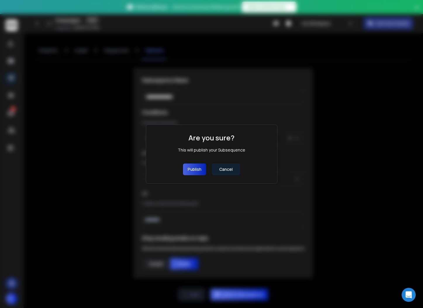
click at [225, 169] on button "Cancel" at bounding box center [226, 169] width 28 height 12
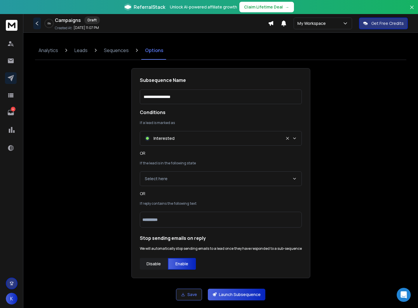
click at [36, 23] on icon at bounding box center [37, 23] width 2 height 4
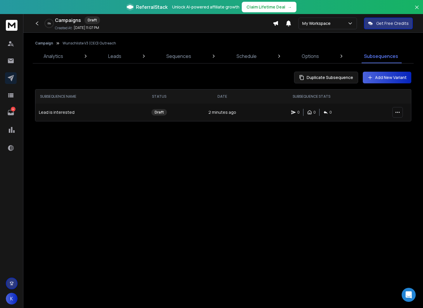
click at [395, 111] on icon "button" at bounding box center [397, 112] width 5 height 5
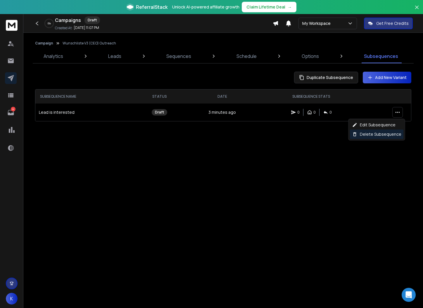
click at [293, 148] on div "ReferralStack Unlock AI-powered affiliate growth Lifetime Deals available! Clai…" at bounding box center [211, 154] width 423 height 308
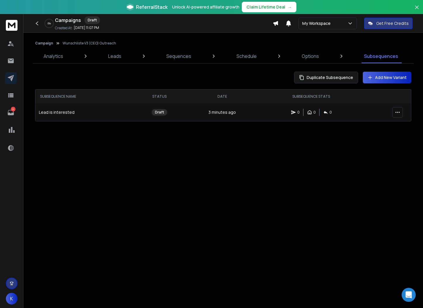
click at [142, 108] on td "Draft" at bounding box center [159, 112] width 51 height 18
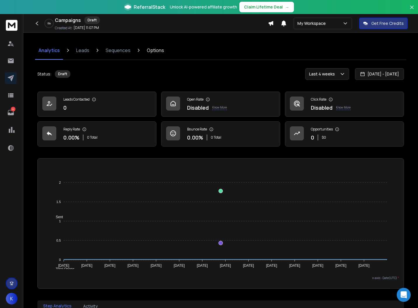
click at [156, 49] on p "Options" at bounding box center [155, 50] width 17 height 7
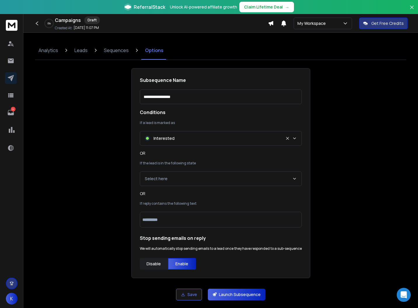
click at [236, 300] on button "Launch Subsequence" at bounding box center [237, 294] width 58 height 12
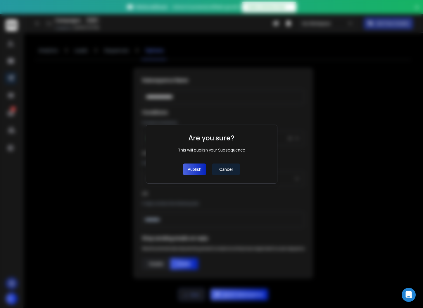
click at [195, 170] on button "Publish" at bounding box center [194, 169] width 23 height 12
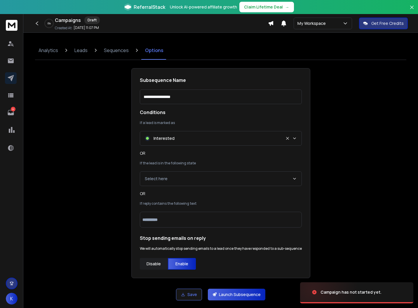
click at [76, 171] on form "**********" at bounding box center [220, 184] width 367 height 232
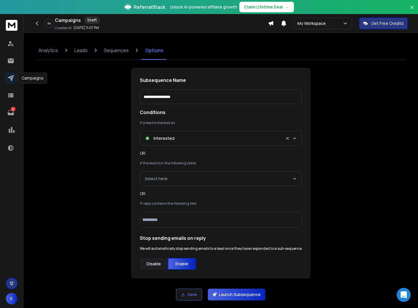
click at [12, 78] on icon at bounding box center [11, 78] width 6 height 6
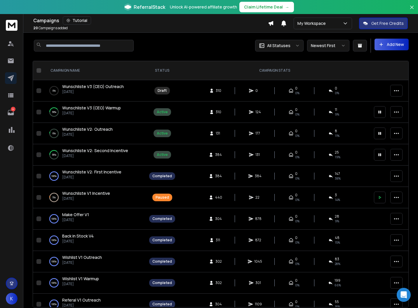
click at [94, 129] on span "Wunschliste V2: Outreach" at bounding box center [87, 129] width 51 height 6
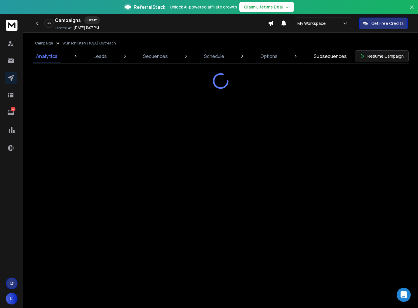
click at [331, 56] on p "Subsequences" at bounding box center [330, 56] width 33 height 7
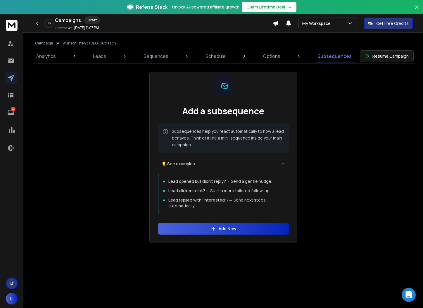
click at [203, 225] on button "Add New" at bounding box center [223, 229] width 131 height 12
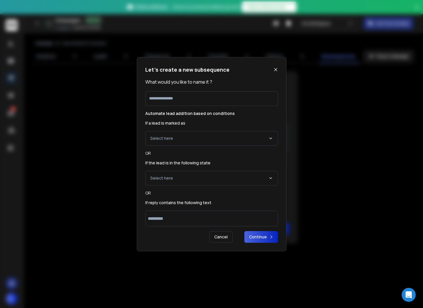
drag, startPoint x: 160, startPoint y: 91, endPoint x: 159, endPoint y: 95, distance: 4.4
click at [160, 91] on input at bounding box center [211, 98] width 133 height 15
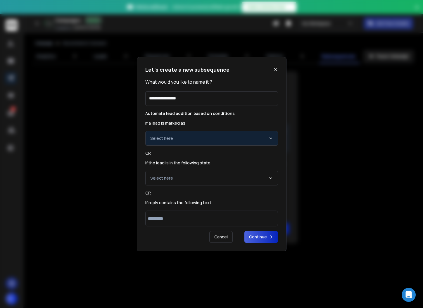
type input "**********"
click at [167, 137] on p "Select here" at bounding box center [161, 138] width 23 height 6
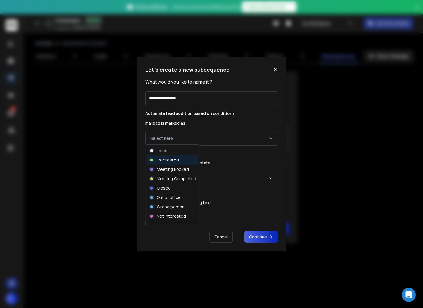
click at [165, 158] on div "Interested" at bounding box center [164, 160] width 30 height 6
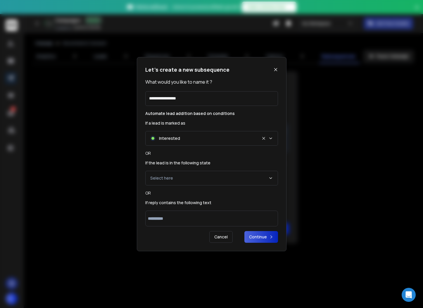
click at [260, 237] on button "Continue" at bounding box center [261, 237] width 34 height 12
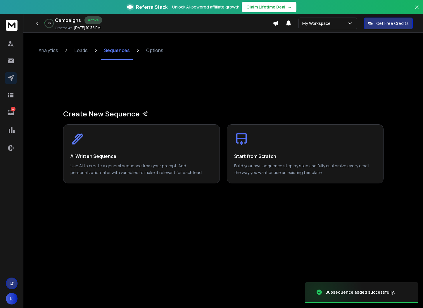
click at [266, 145] on div "button" at bounding box center [305, 139] width 142 height 15
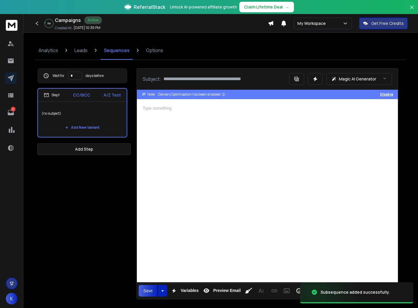
click at [165, 129] on div at bounding box center [267, 190] width 261 height 183
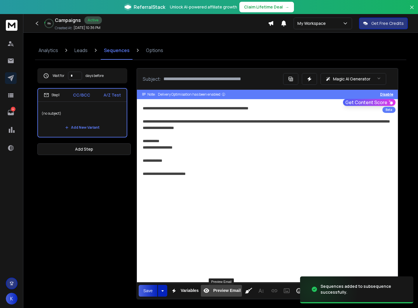
click at [230, 287] on div "Preview Email" at bounding box center [221, 291] width 41 height 10
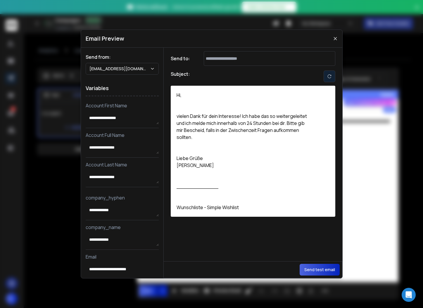
click at [331, 75] on button at bounding box center [330, 76] width 12 height 12
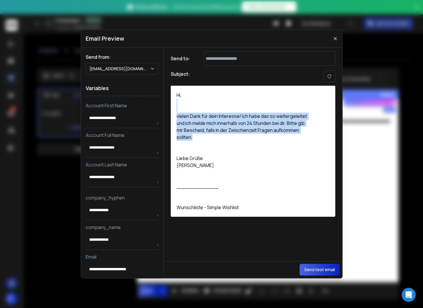
drag, startPoint x: 206, startPoint y: 134, endPoint x: 183, endPoint y: 103, distance: 39.2
click at [183, 103] on div "Hi, vielen Dank für dein Interesse! Ich habe das so weitergeleitet und ich meld…" at bounding box center [244, 151] width 146 height 131
click at [199, 114] on div "Hi, vielen Dank für dein Interesse! Ich habe das so weitergeleitet und ich meld…" at bounding box center [244, 151] width 146 height 131
drag, startPoint x: 183, startPoint y: 117, endPoint x: 201, endPoint y: 141, distance: 30.5
click at [201, 141] on div "Hi, vielen Dank für dein Interesse! Ich habe das so weitergeleitet und ich meld…" at bounding box center [244, 151] width 146 height 131
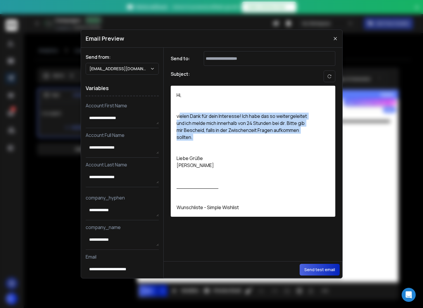
click at [201, 141] on div "Hi, vielen Dank für dein Interesse! Ich habe das so weitergeleitet und ich meld…" at bounding box center [244, 151] width 146 height 131
drag, startPoint x: 192, startPoint y: 124, endPoint x: 173, endPoint y: 100, distance: 30.8
click at [173, 100] on div "Hi, vielen Dank für dein Interesse! Ich habe das so weitergeleitet und ich meld…" at bounding box center [244, 151] width 146 height 131
click at [202, 121] on div "Hi, vielen Dank für dein Interesse! Ich habe das so weitergeleitet und ich meld…" at bounding box center [244, 151] width 146 height 131
drag, startPoint x: 190, startPoint y: 117, endPoint x: 186, endPoint y: 98, distance: 19.3
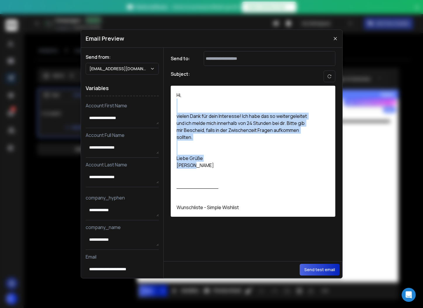
click at [186, 98] on div "Hi, vielen Dank für dein Interesse! Ich habe das so weitergeleitet und ich meld…" at bounding box center [244, 151] width 146 height 131
click at [227, 124] on div "Hi, vielen Dank für dein Interesse! Ich habe das so weitergeleitet und ich meld…" at bounding box center [244, 151] width 146 height 131
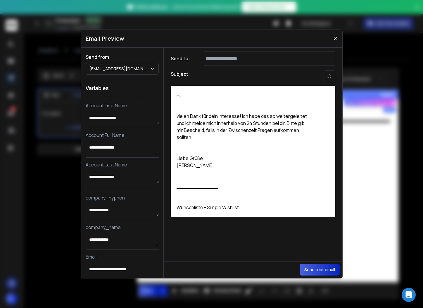
click at [334, 37] on icon at bounding box center [335, 38] width 5 height 5
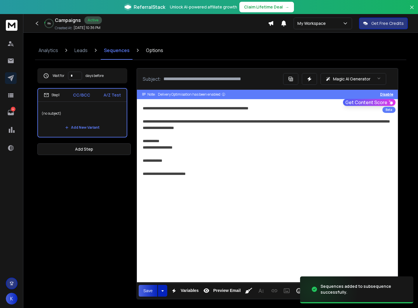
click at [158, 51] on p "Options" at bounding box center [154, 50] width 17 height 7
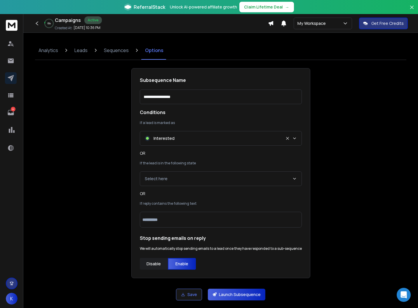
scroll to position [7, 0]
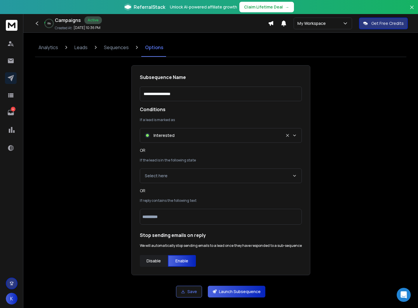
click at [226, 292] on button "Launch Subsequence" at bounding box center [237, 292] width 58 height 12
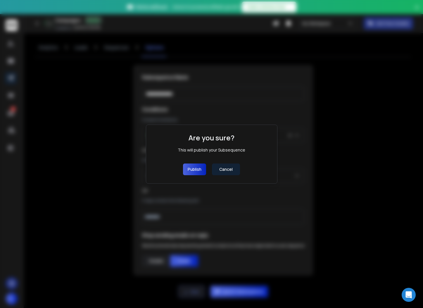
click at [193, 166] on button "Publish" at bounding box center [194, 169] width 23 height 12
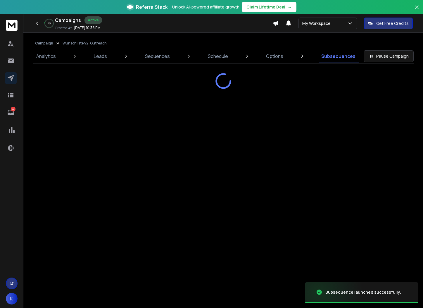
click at [56, 132] on div "ReferralStack Unlock AI-powered affiliate growth Lifetime Deals available! Clai…" at bounding box center [211, 154] width 423 height 308
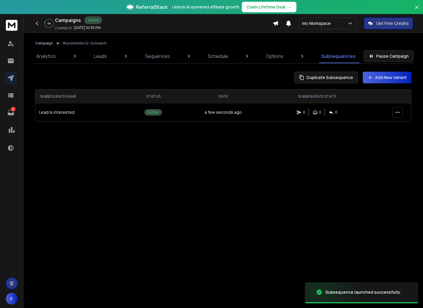
click at [206, 149] on div "ReferralStack Unlock AI-powered affiliate growth Lifetime Deals available! Clai…" at bounding box center [211, 154] width 423 height 308
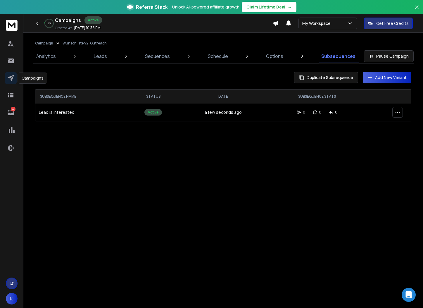
click at [14, 77] on link at bounding box center [11, 78] width 12 height 12
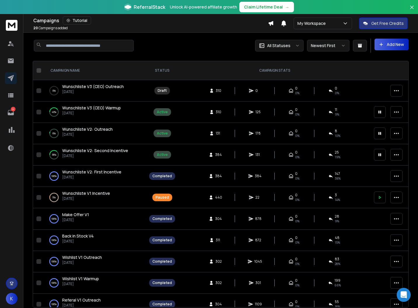
click at [88, 128] on span "Wunschliste V2: Outreach" at bounding box center [87, 129] width 51 height 6
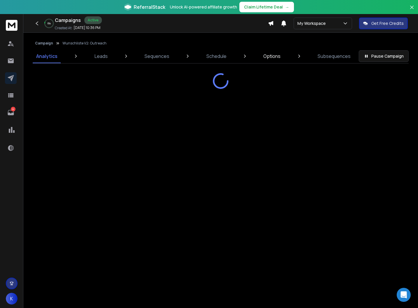
click at [278, 53] on p "Options" at bounding box center [272, 56] width 17 height 7
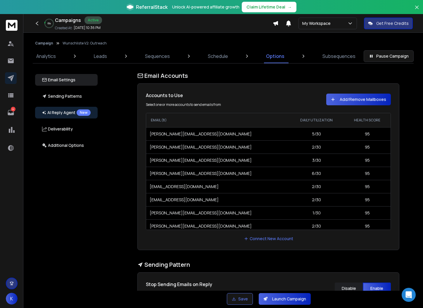
click at [83, 112] on div "New" at bounding box center [84, 112] width 14 height 6
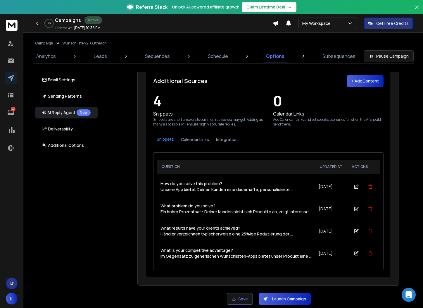
scroll to position [648, 0]
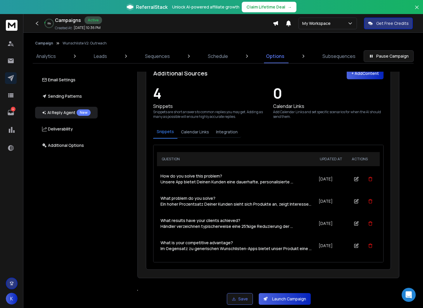
click at [198, 133] on button "Calendar Links" at bounding box center [194, 131] width 35 height 13
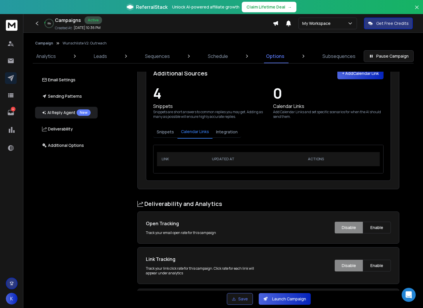
click at [215, 132] on button "Integration" at bounding box center [226, 131] width 29 height 13
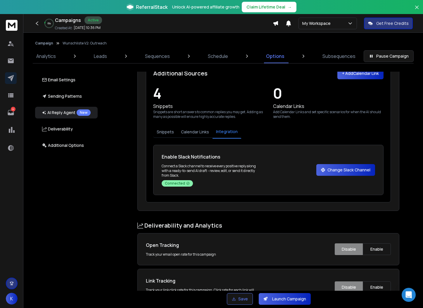
scroll to position [580, 0]
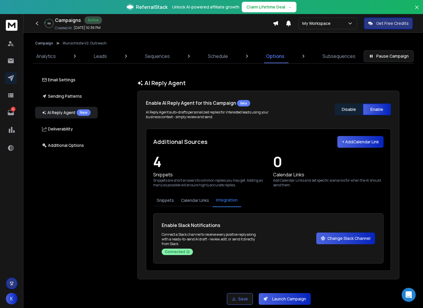
click at [350, 105] on button "Disable" at bounding box center [349, 109] width 28 height 12
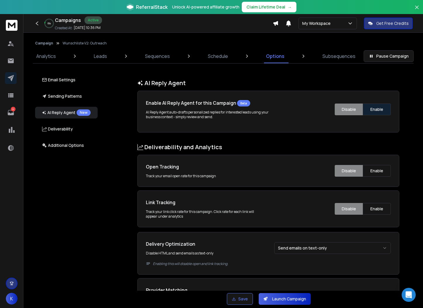
click at [370, 109] on button "Enable" at bounding box center [377, 109] width 28 height 12
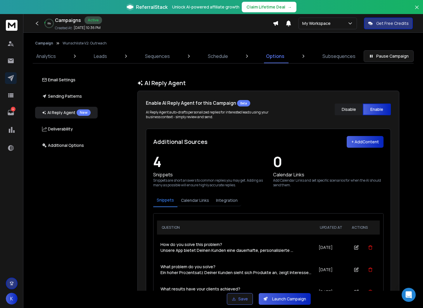
scroll to position [665, 0]
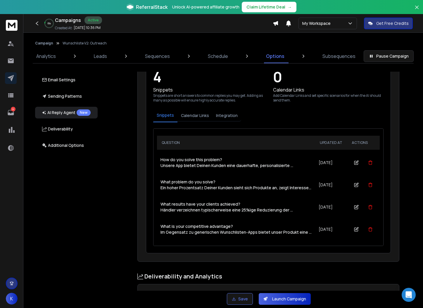
click at [216, 113] on button "Integration" at bounding box center [226, 115] width 29 height 13
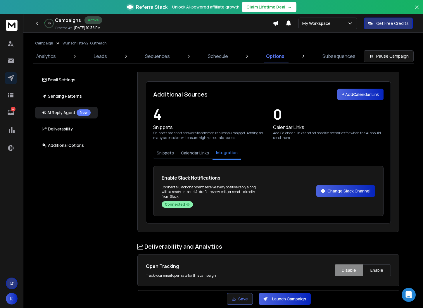
scroll to position [620, 0]
